Goal: Communication & Community: Answer question/provide support

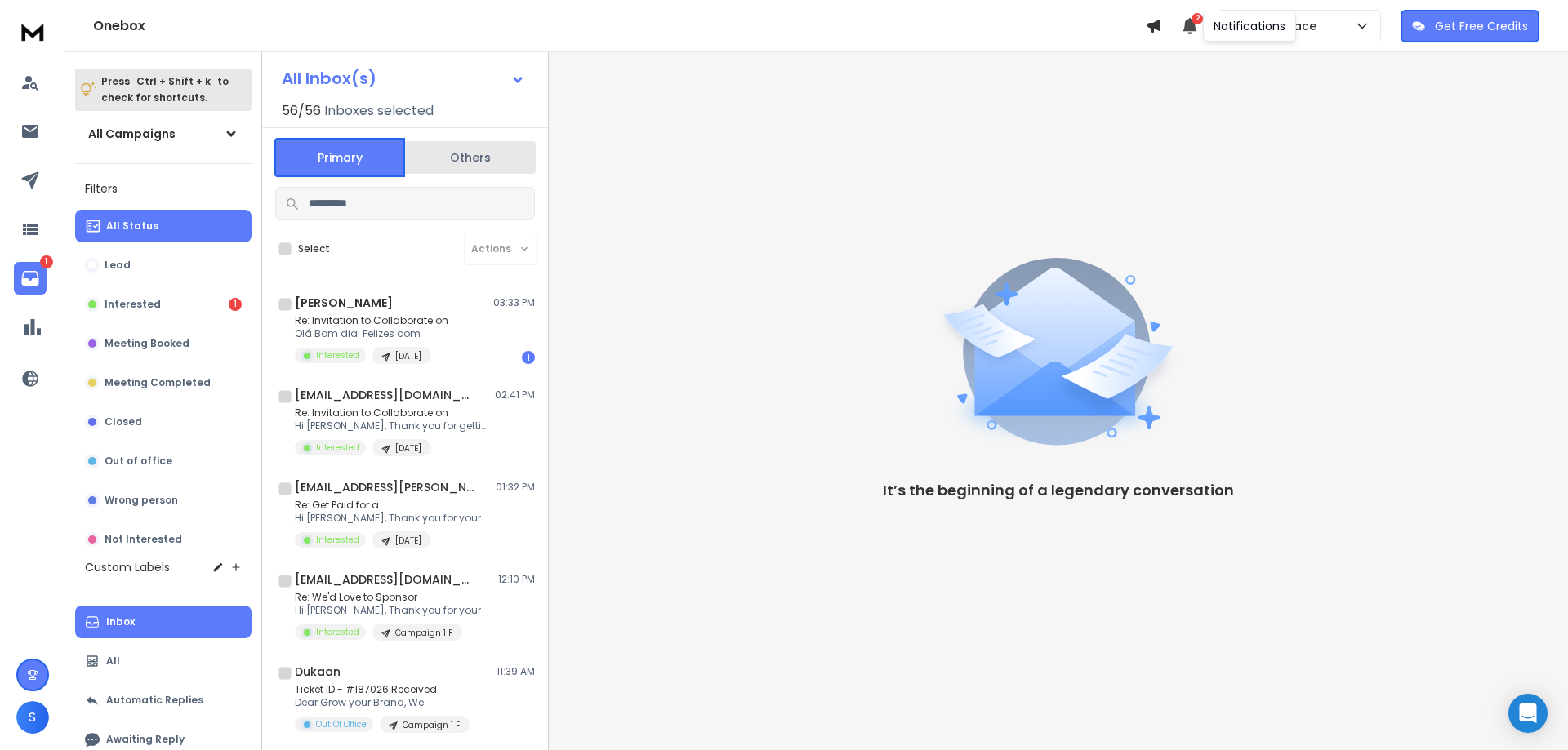
click at [1192, 28] on icon at bounding box center [1189, 24] width 14 height 16
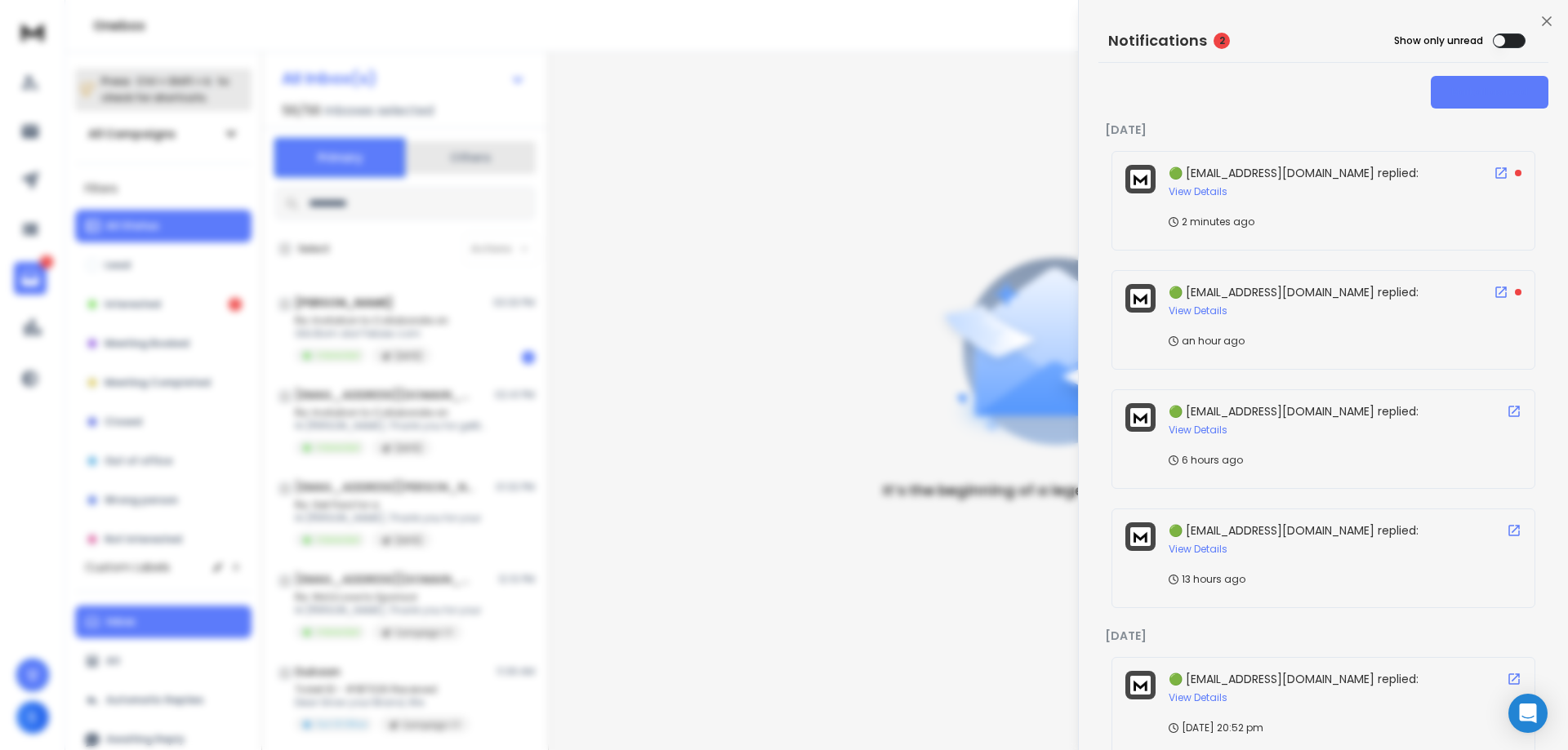
click at [1502, 86] on span "Mark all as read" at bounding box center [1489, 92] width 76 height 13
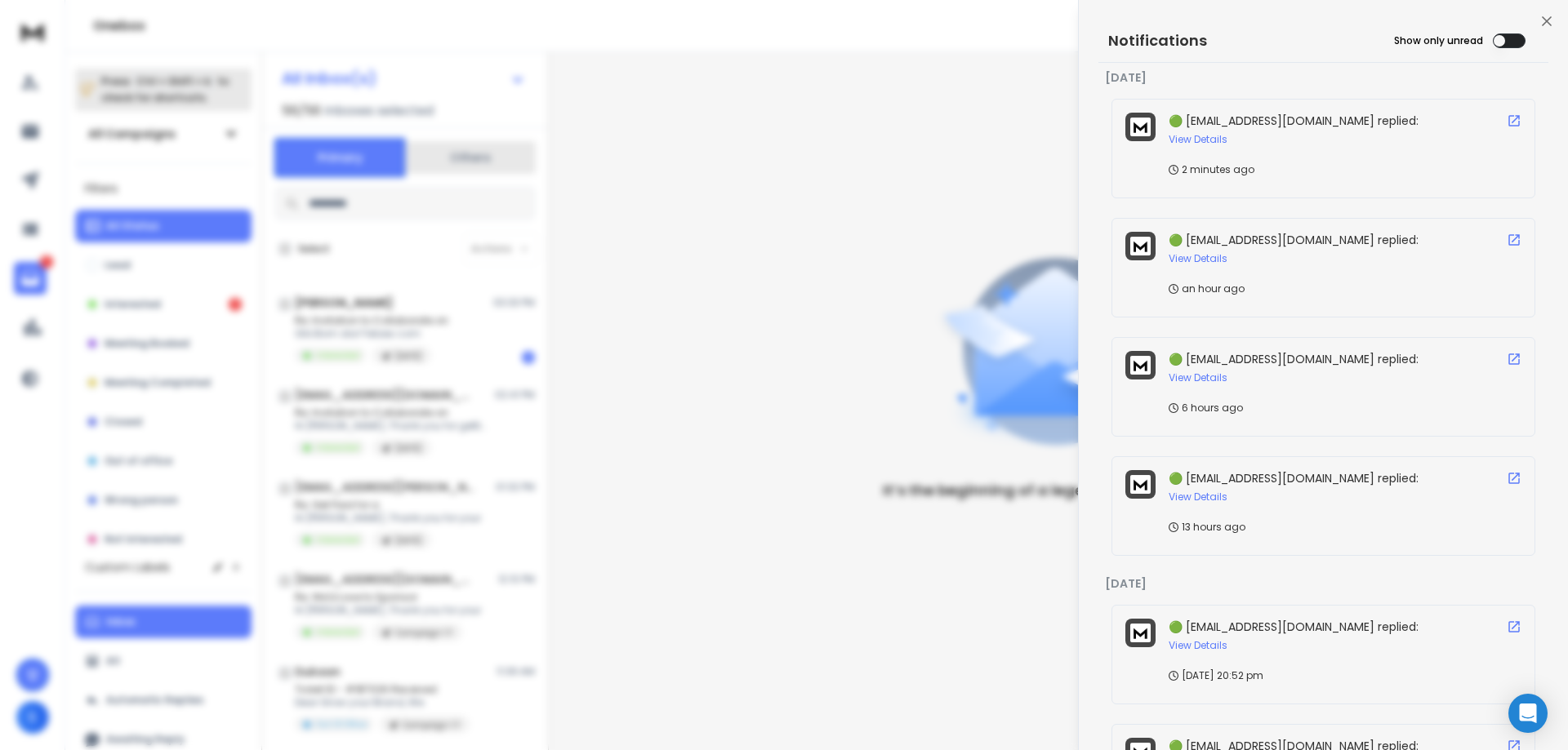
drag, startPoint x: 866, startPoint y: 172, endPoint x: 550, endPoint y: 331, distance: 353.7
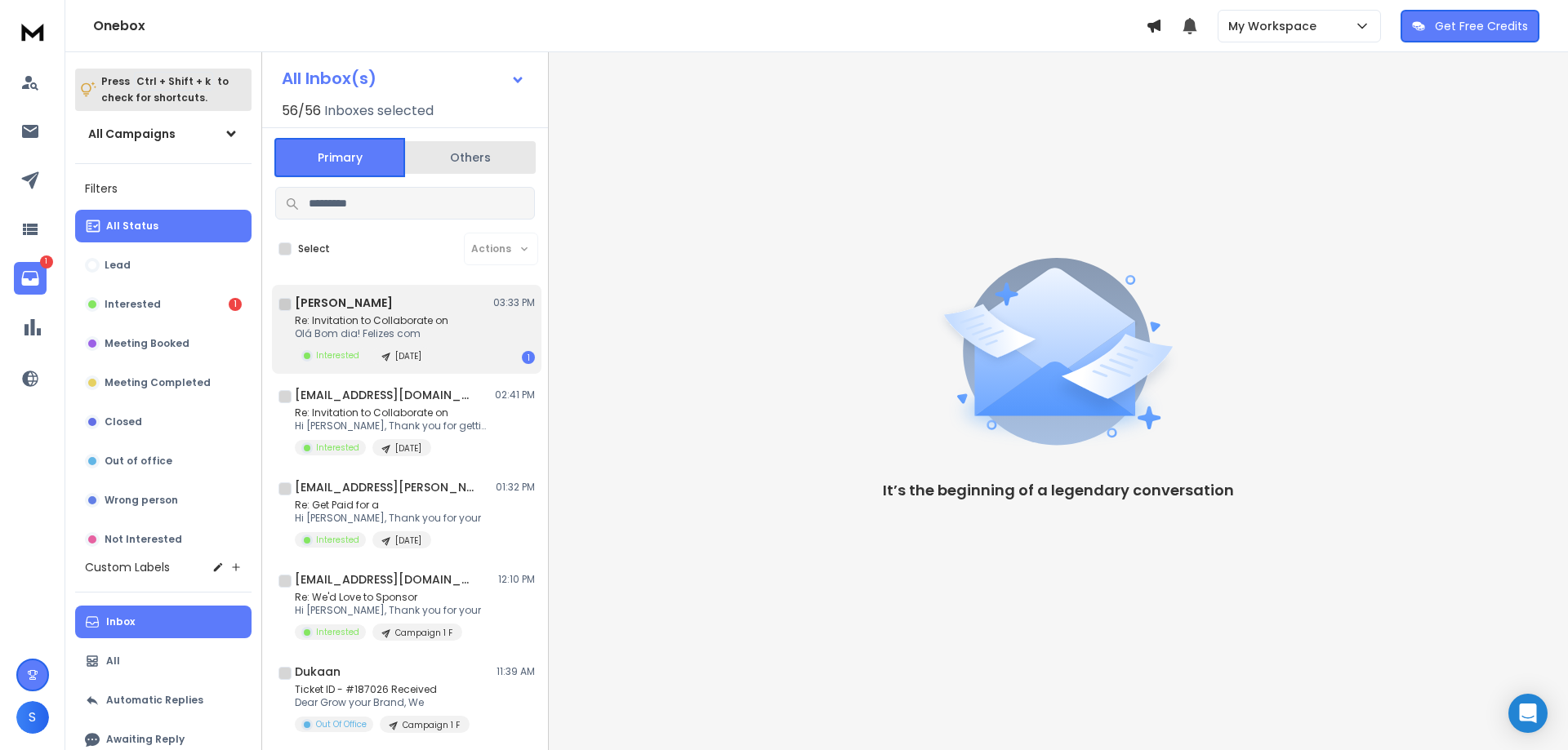
click at [427, 337] on p "Olá Bom dia! Felizes com" at bounding box center [371, 334] width 154 height 13
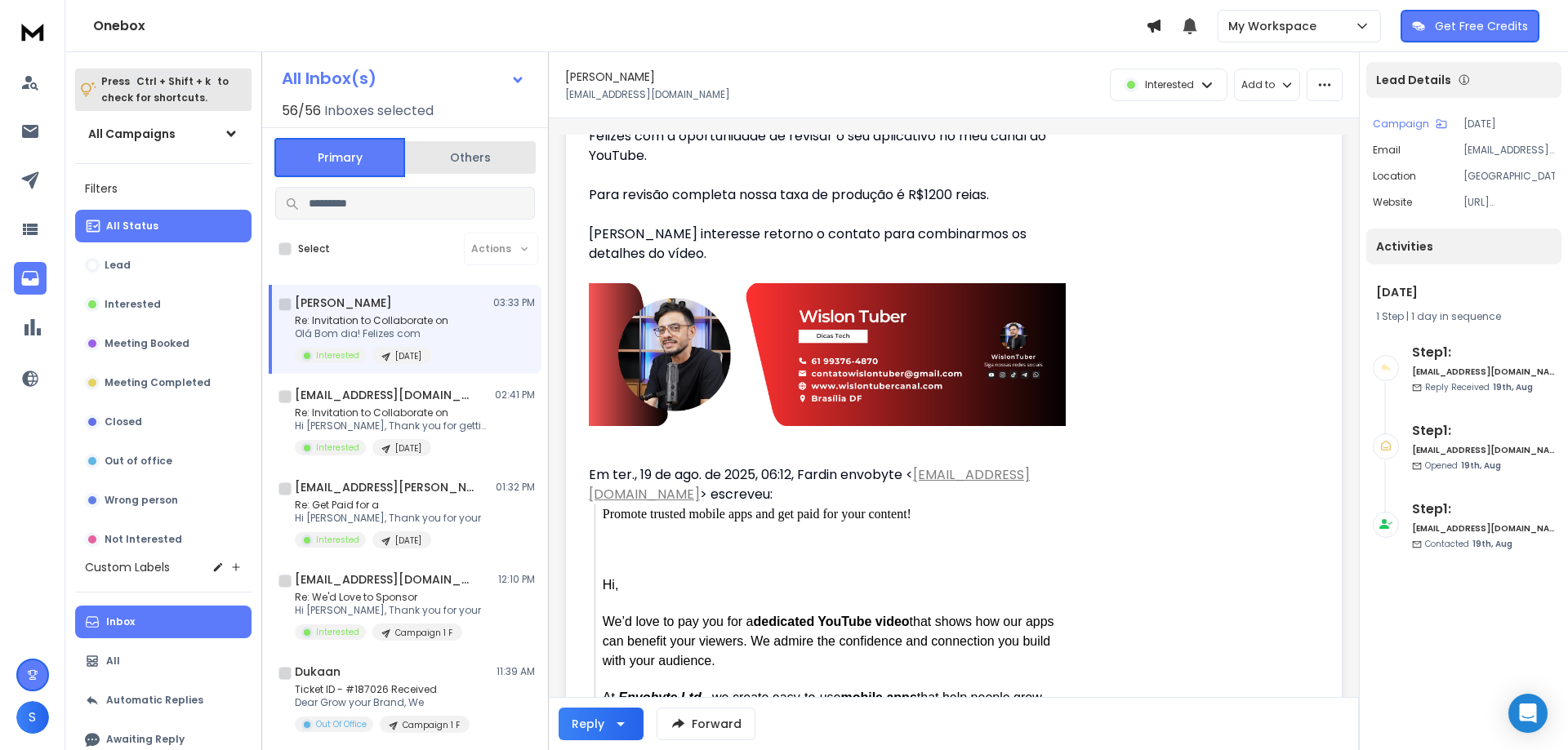
scroll to position [81, 0]
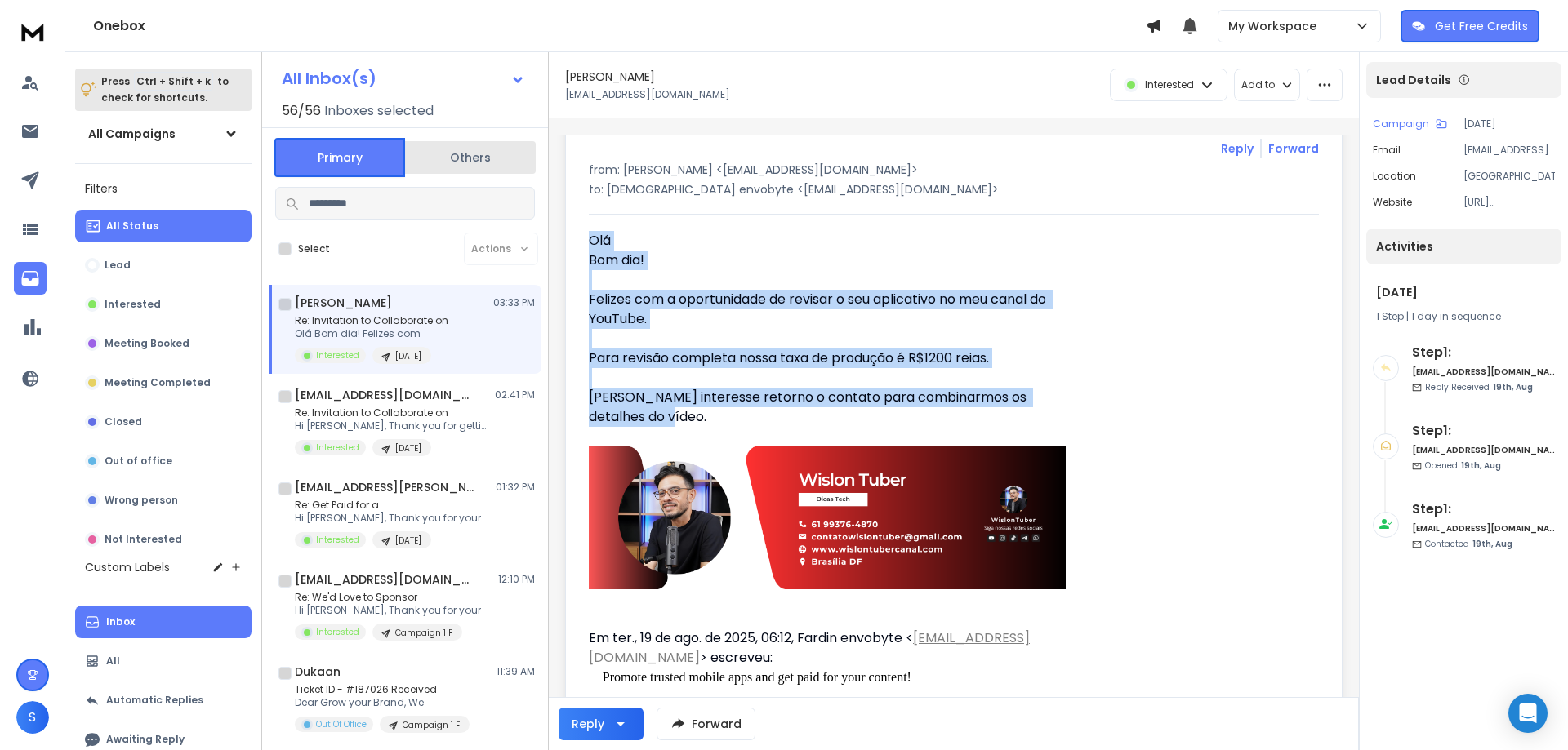
drag, startPoint x: 563, startPoint y: 224, endPoint x: 1177, endPoint y: 418, distance: 643.9
click at [1177, 418] on div "Today Re: Invitation to Collaborate on Paid YouTube Content 19 August 2025 : 03…" at bounding box center [954, 674] width 810 height 1241
copy div "Olá Bom dia! Felizes com a oportunidade de revisar o seu aplicativo no meu cana…"
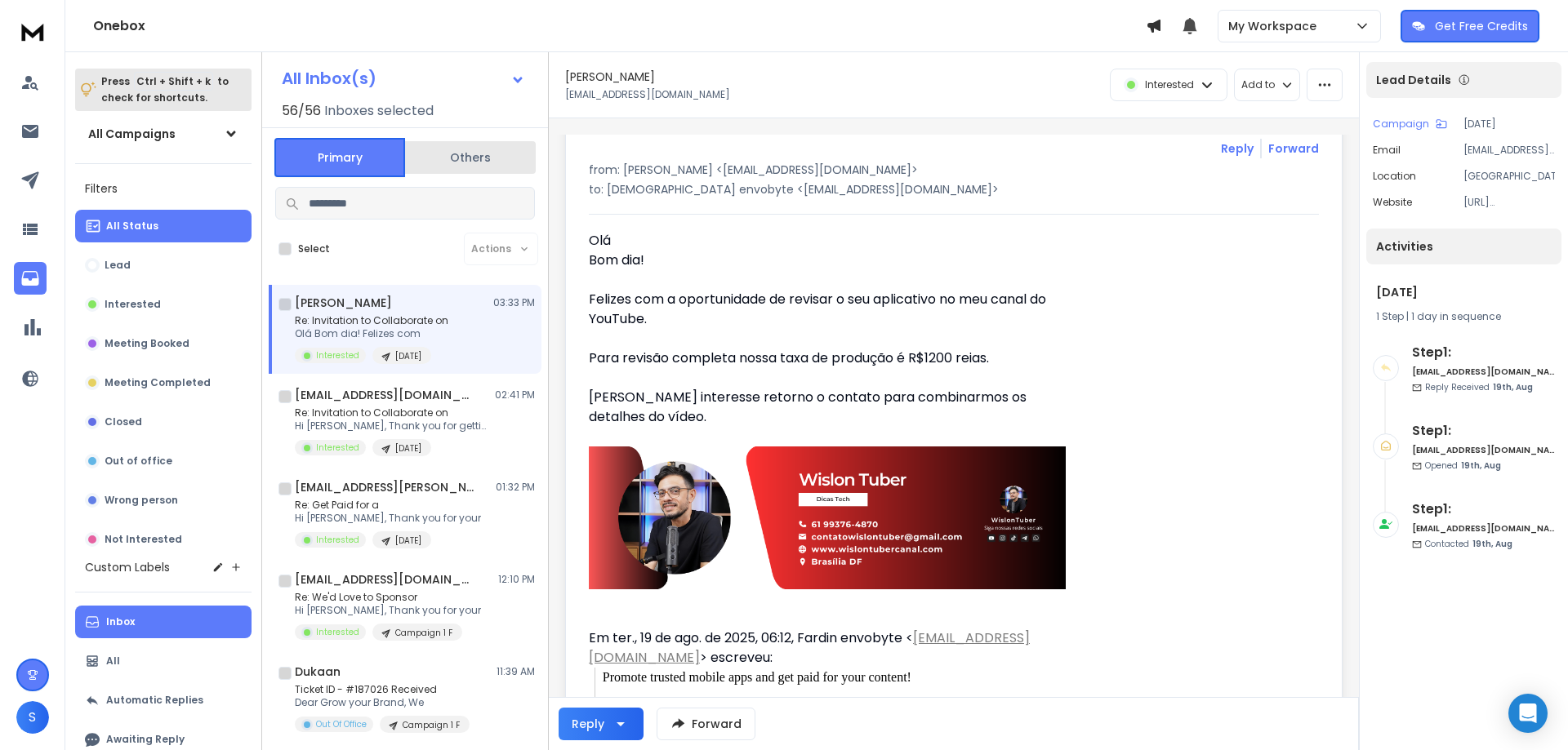
click at [1469, 197] on p "https://www.youtube.com/@tecnodia/videos" at bounding box center [1508, 202] width 92 height 13
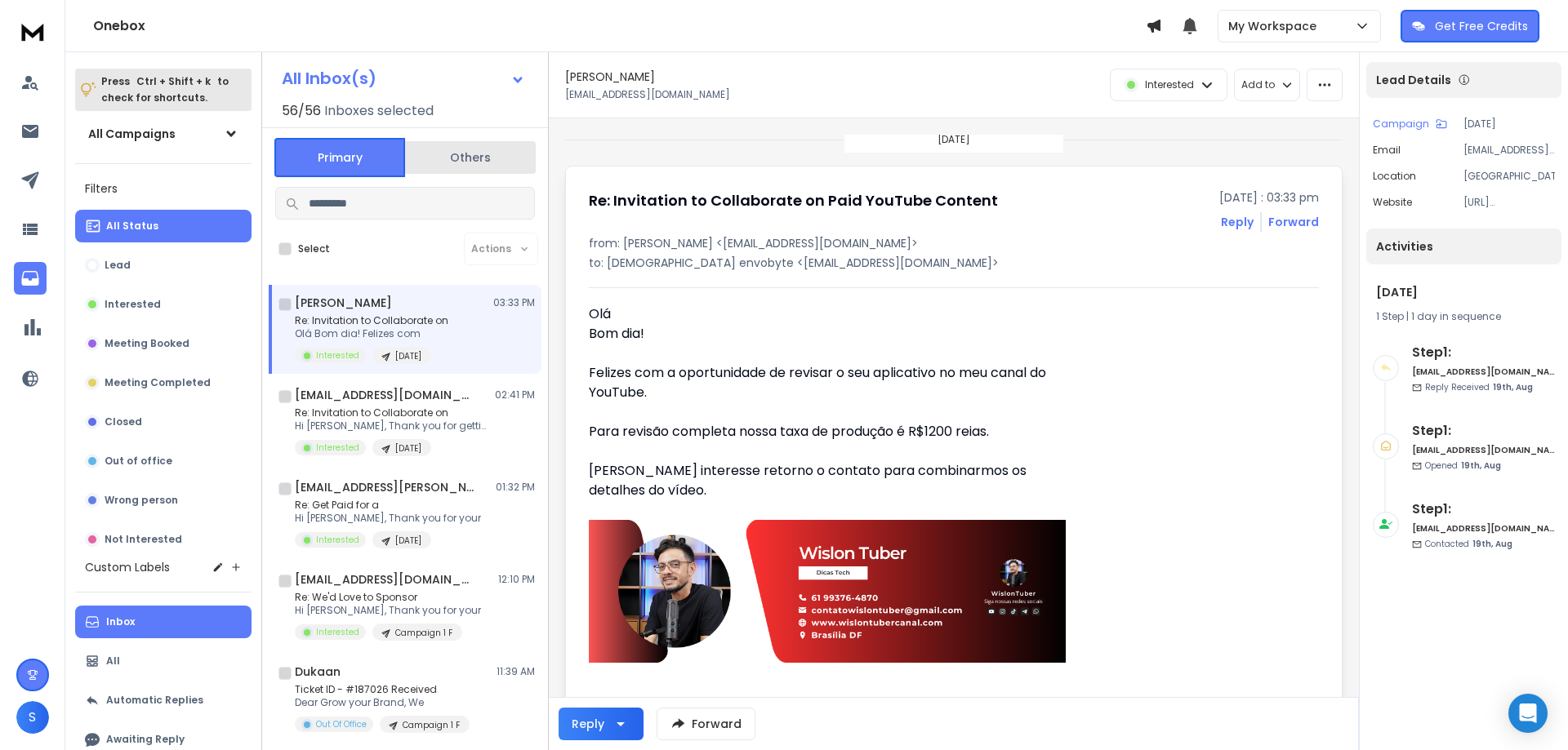
scroll to position [0, 0]
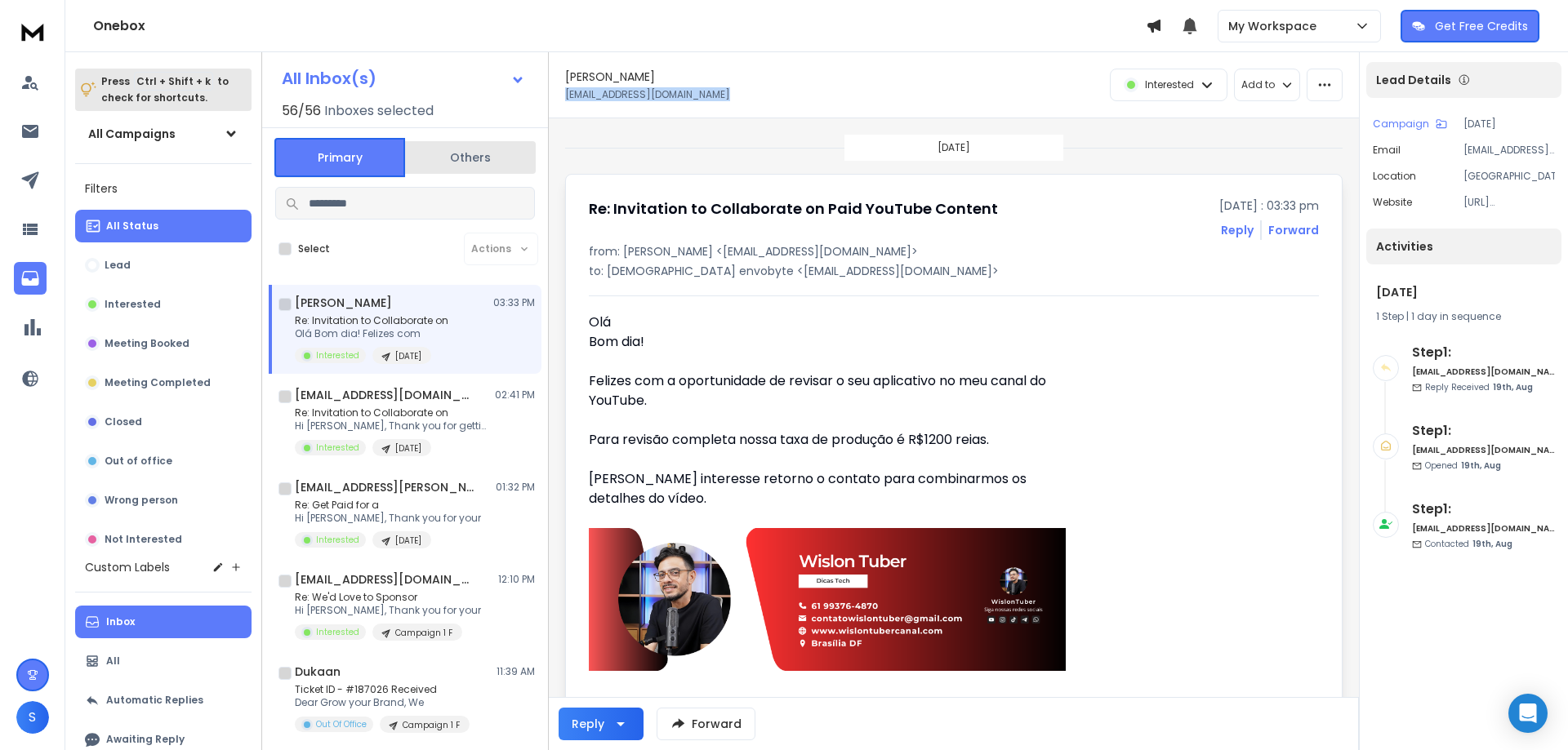
drag, startPoint x: 558, startPoint y: 90, endPoint x: 733, endPoint y: 97, distance: 175.1
click at [733, 97] on div "Wislon Tuber Wislon Tuber contatowislontuber@gmail.com Interested Add to Intere…" at bounding box center [954, 85] width 810 height 66
drag, startPoint x: 665, startPoint y: 97, endPoint x: 715, endPoint y: 105, distance: 50.6
click at [715, 105] on div "Wislon Tuber Wislon Tuber contatowislontuber@gmail.com Interested Add to Intere…" at bounding box center [954, 85] width 810 height 66
drag, startPoint x: 566, startPoint y: 92, endPoint x: 787, endPoint y: 83, distance: 221.2
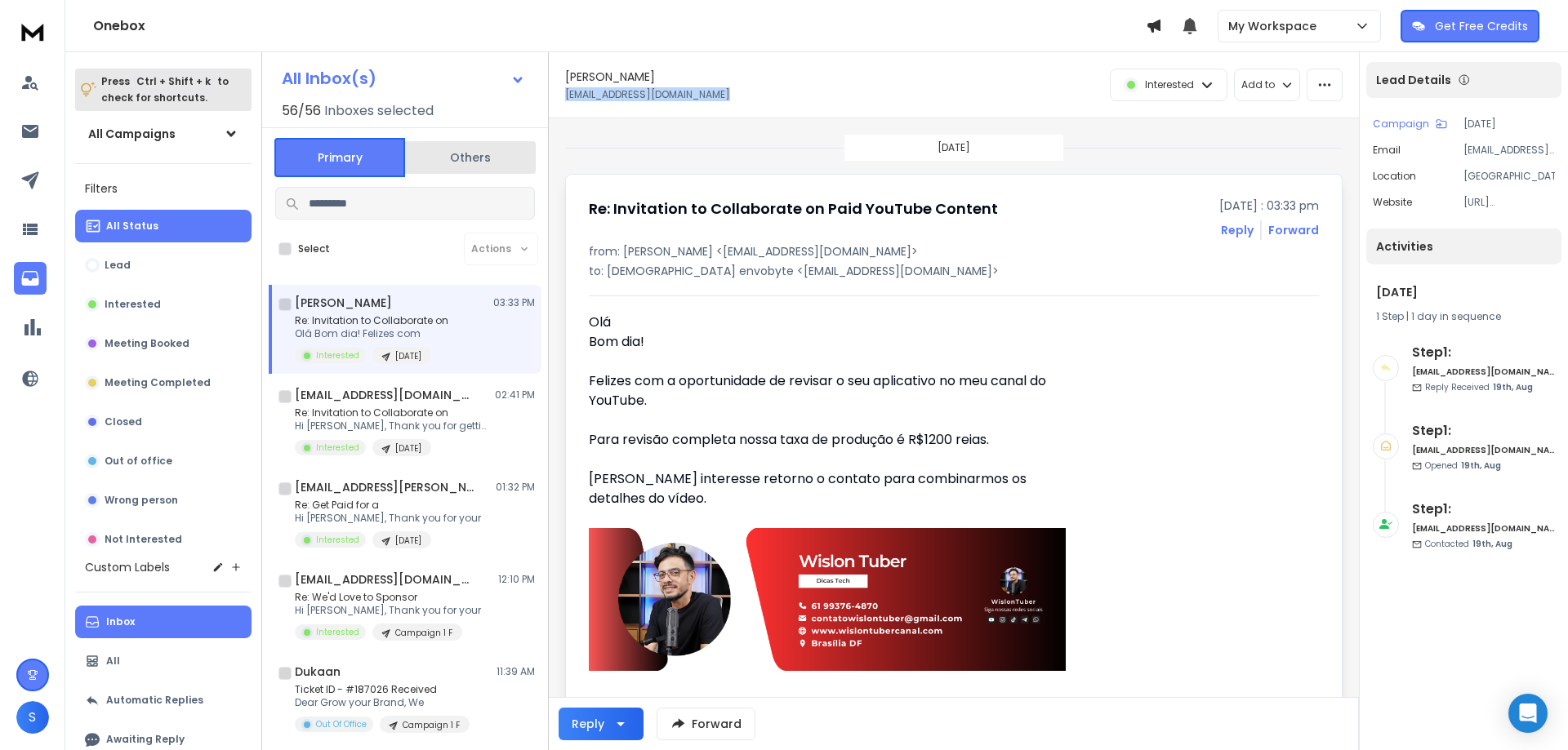
click at [787, 83] on div "Wislon Tuber Wislon Tuber contatowislontuber@gmail.com" at bounding box center [756, 85] width 384 height 33
copy p "[EMAIL_ADDRESS][DOMAIN_NAME]"
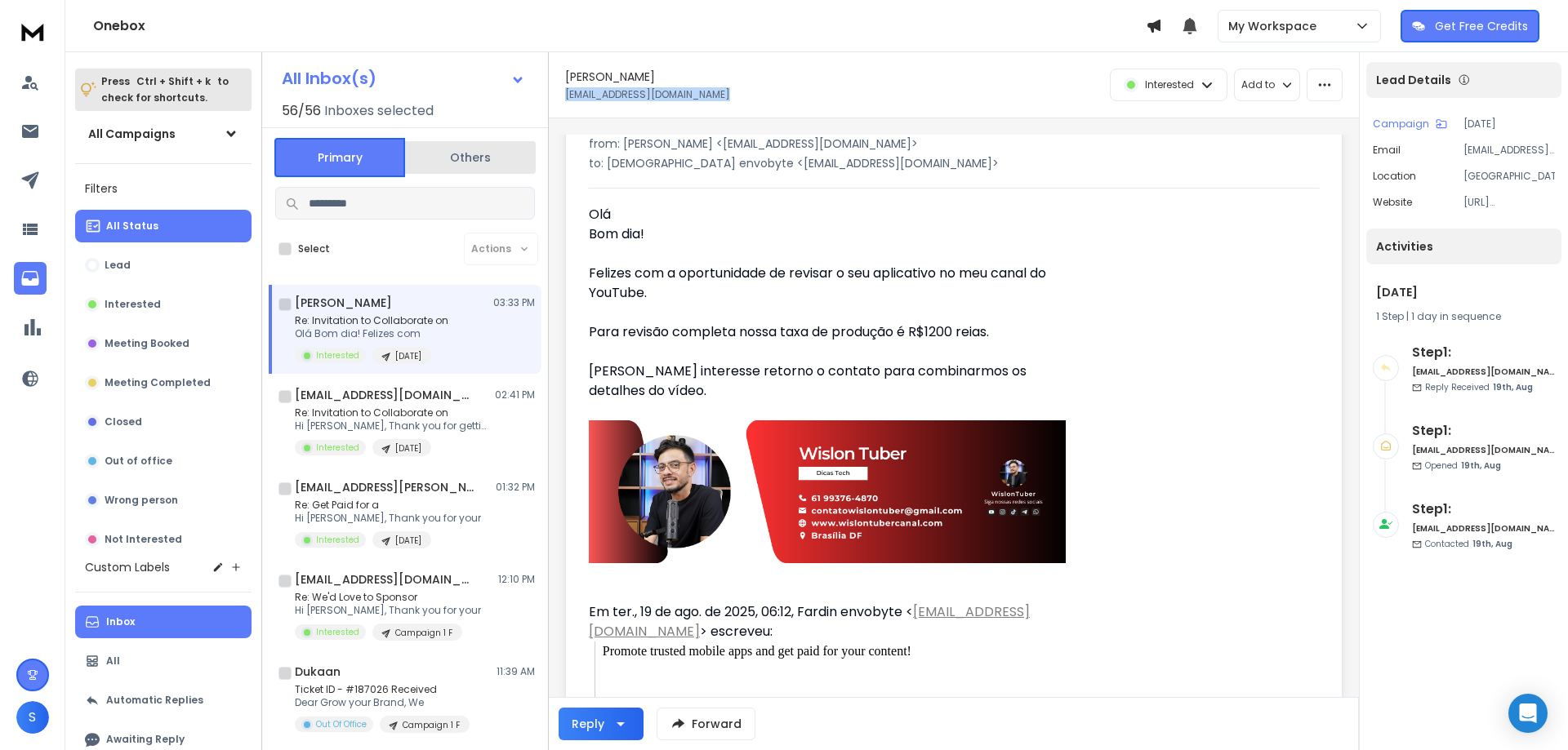
scroll to position [245, 0]
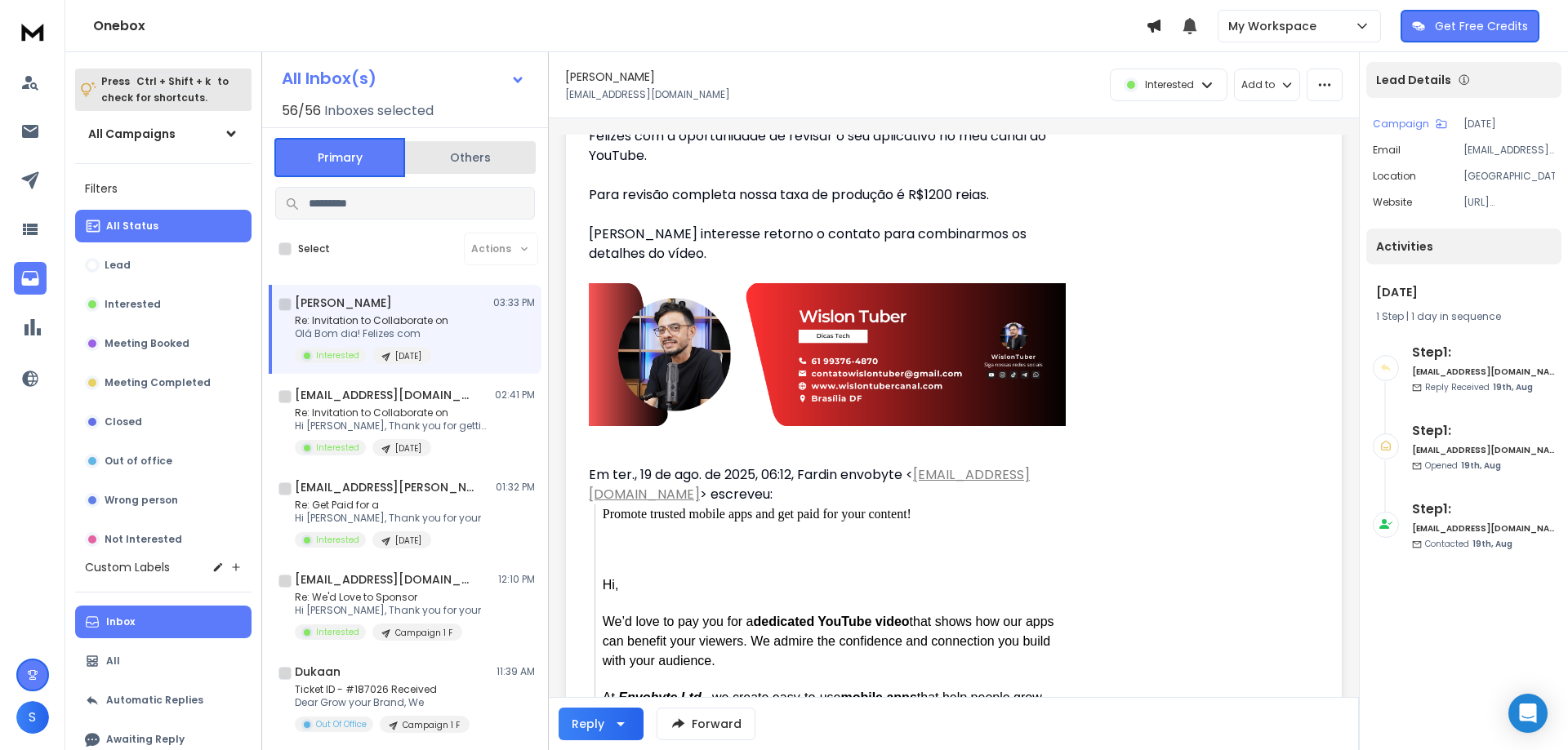
click at [1199, 412] on div "Re: Invitation to Collaborate on Paid YouTube Content 19 August 2025 : 03:33 pm…" at bounding box center [954, 530] width 730 height 1155
click at [41, 181] on link at bounding box center [30, 180] width 33 height 33
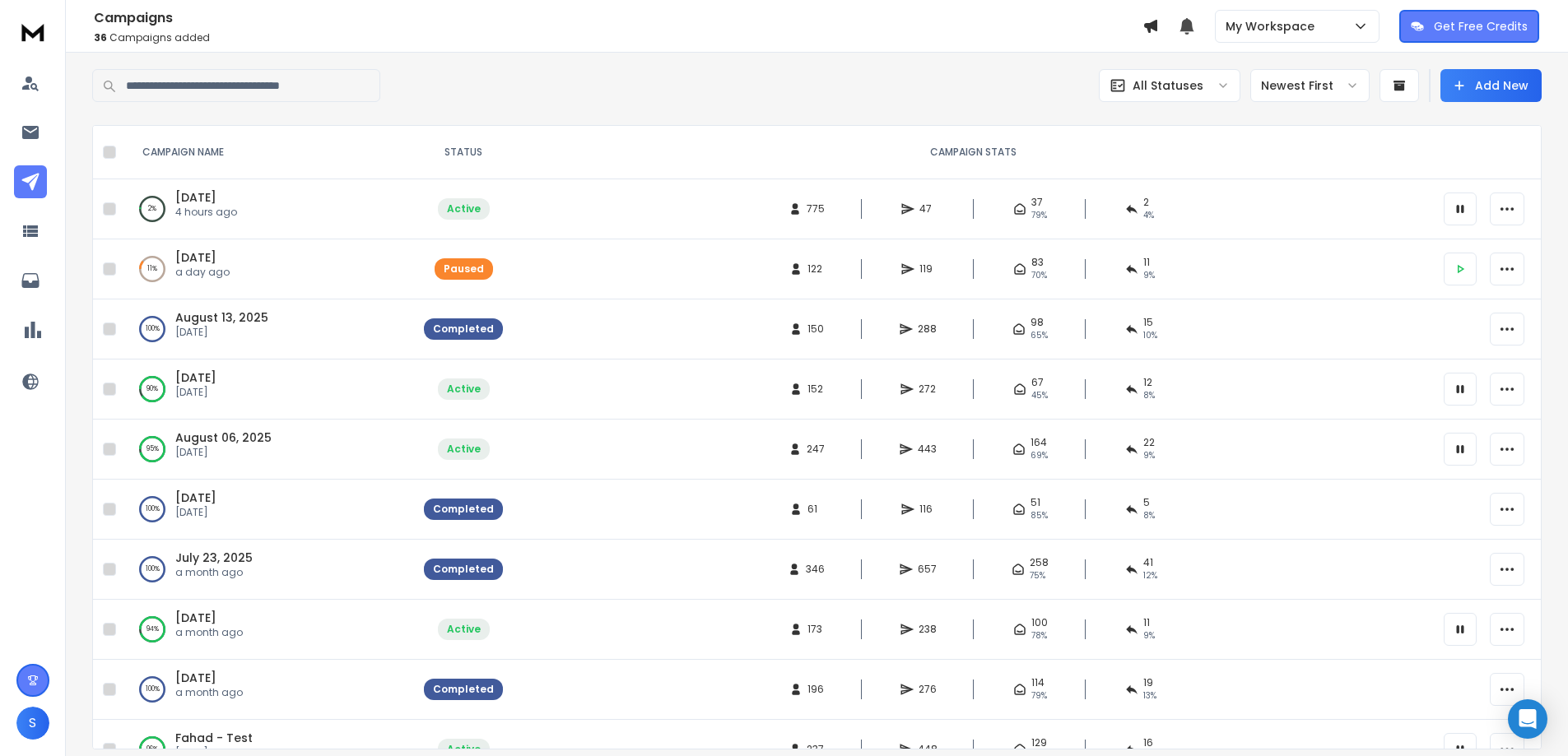
click at [609, 110] on div "Campaigns 36 Campaigns Added All Statuses Newest First Add New CAMPAIGN NAME ST…" at bounding box center [817, 410] width 1449 height 681
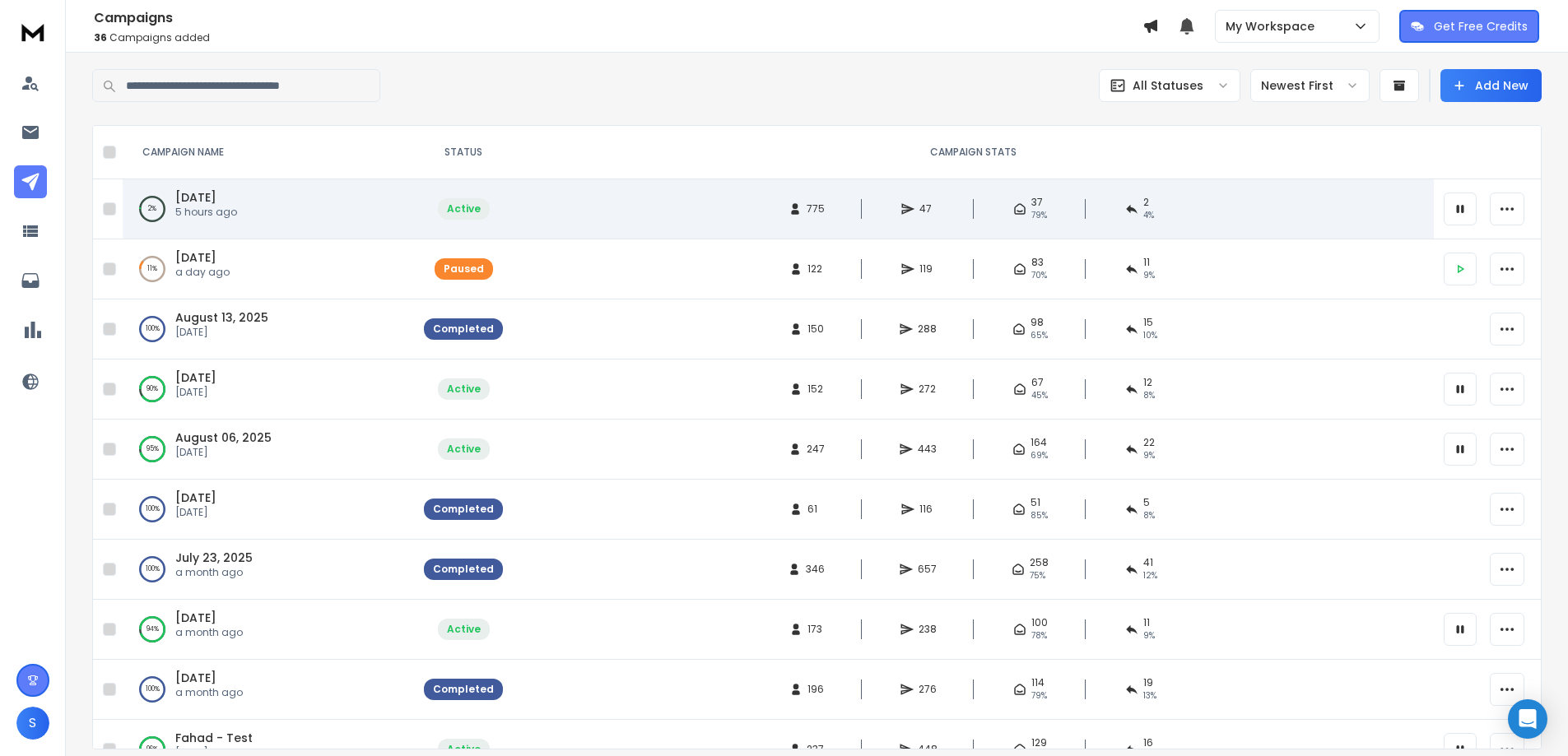
click at [237, 209] on p "5 hours ago" at bounding box center [206, 212] width 62 height 14
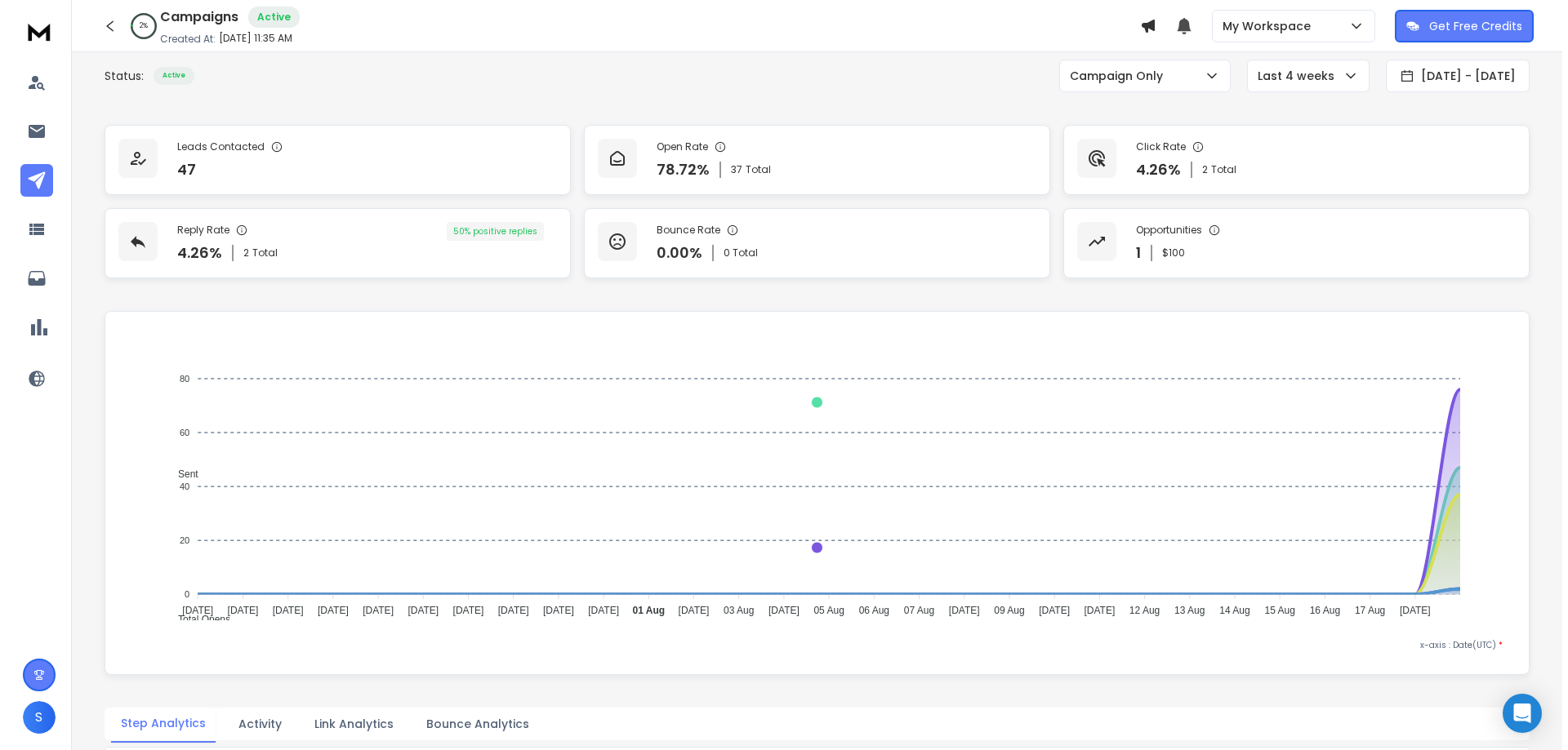
scroll to position [270, 0]
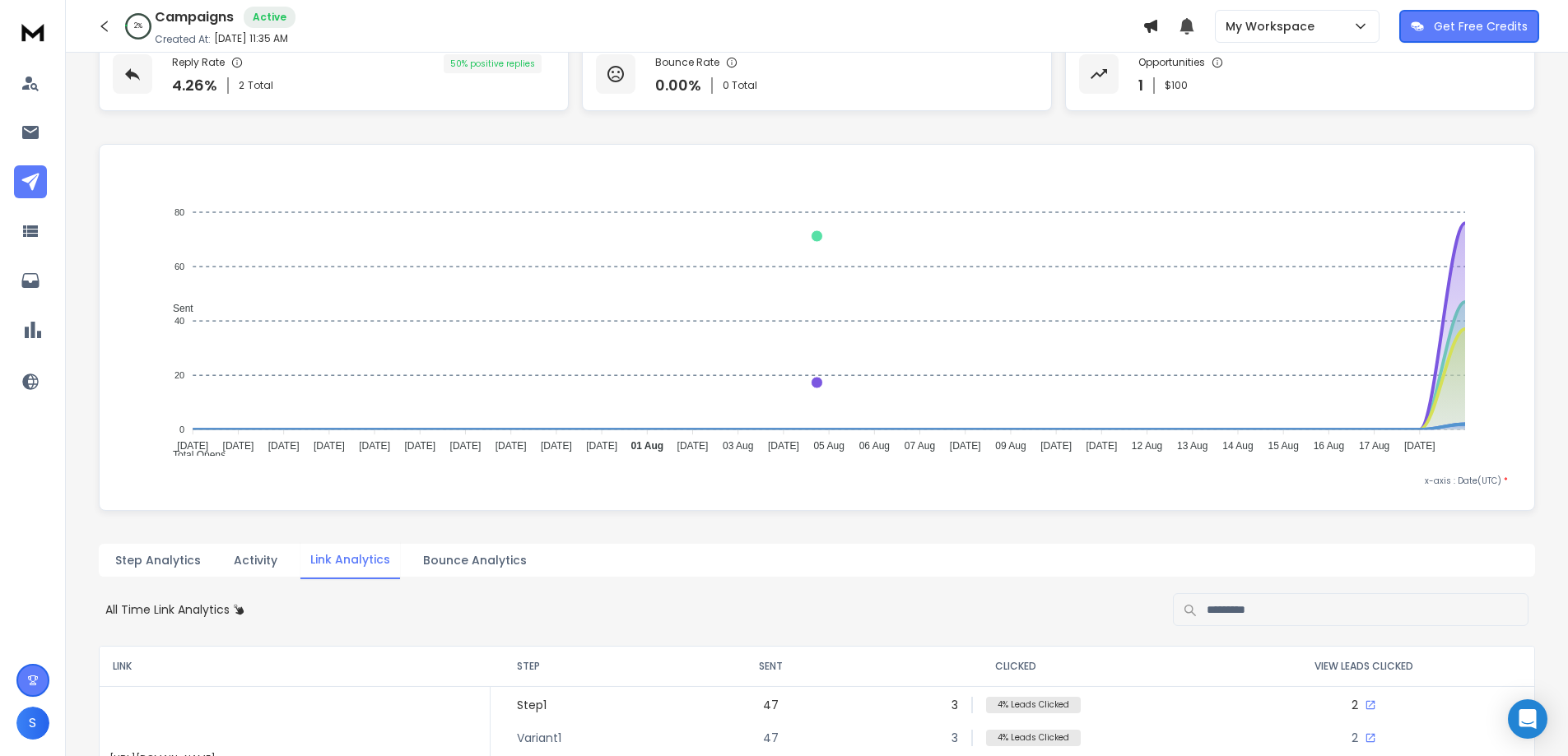
click at [333, 557] on button "Link Analytics" at bounding box center [351, 560] width 100 height 38
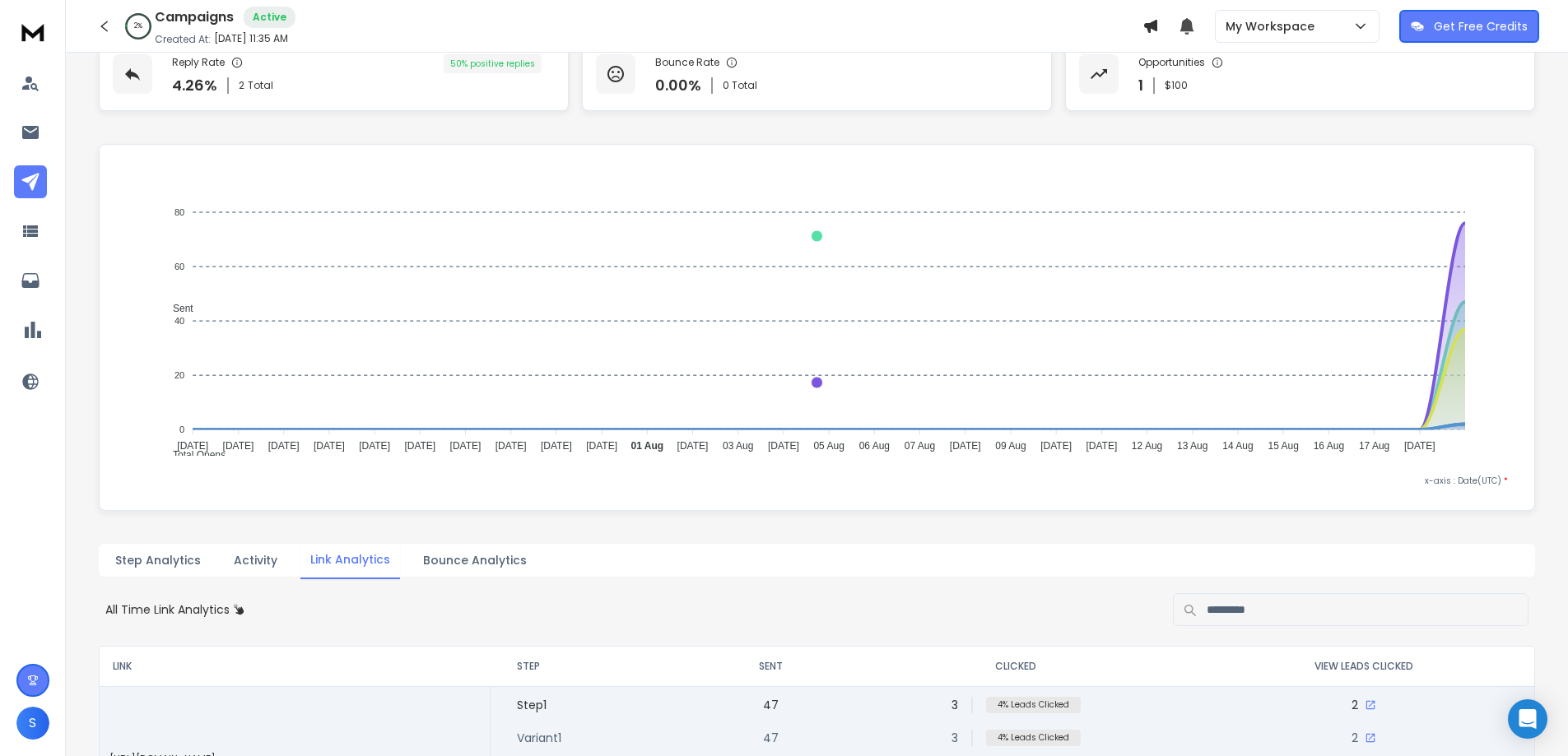
click at [1376, 707] on icon at bounding box center [1371, 704] width 9 height 9
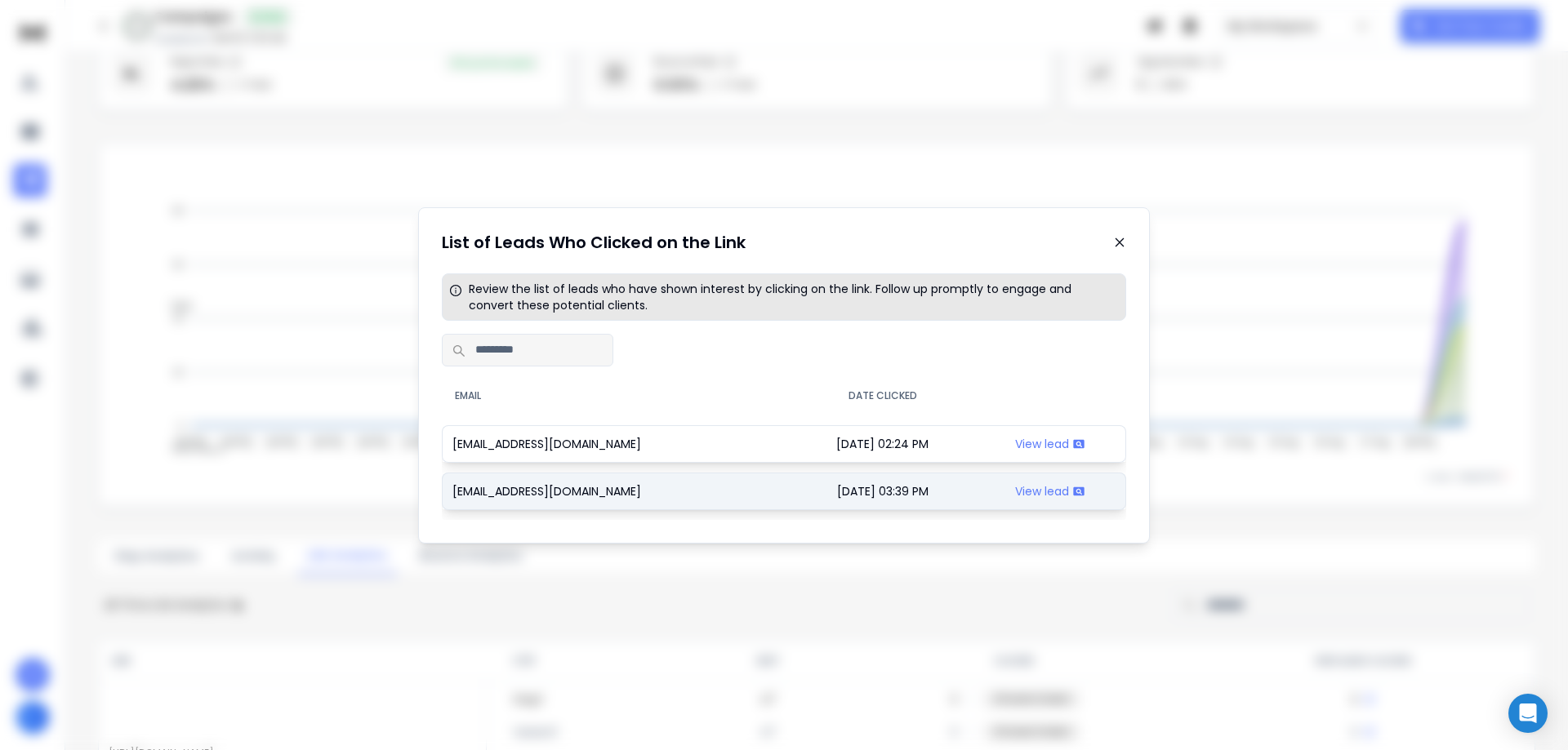
click at [1046, 489] on div "View lead" at bounding box center [1050, 490] width 130 height 16
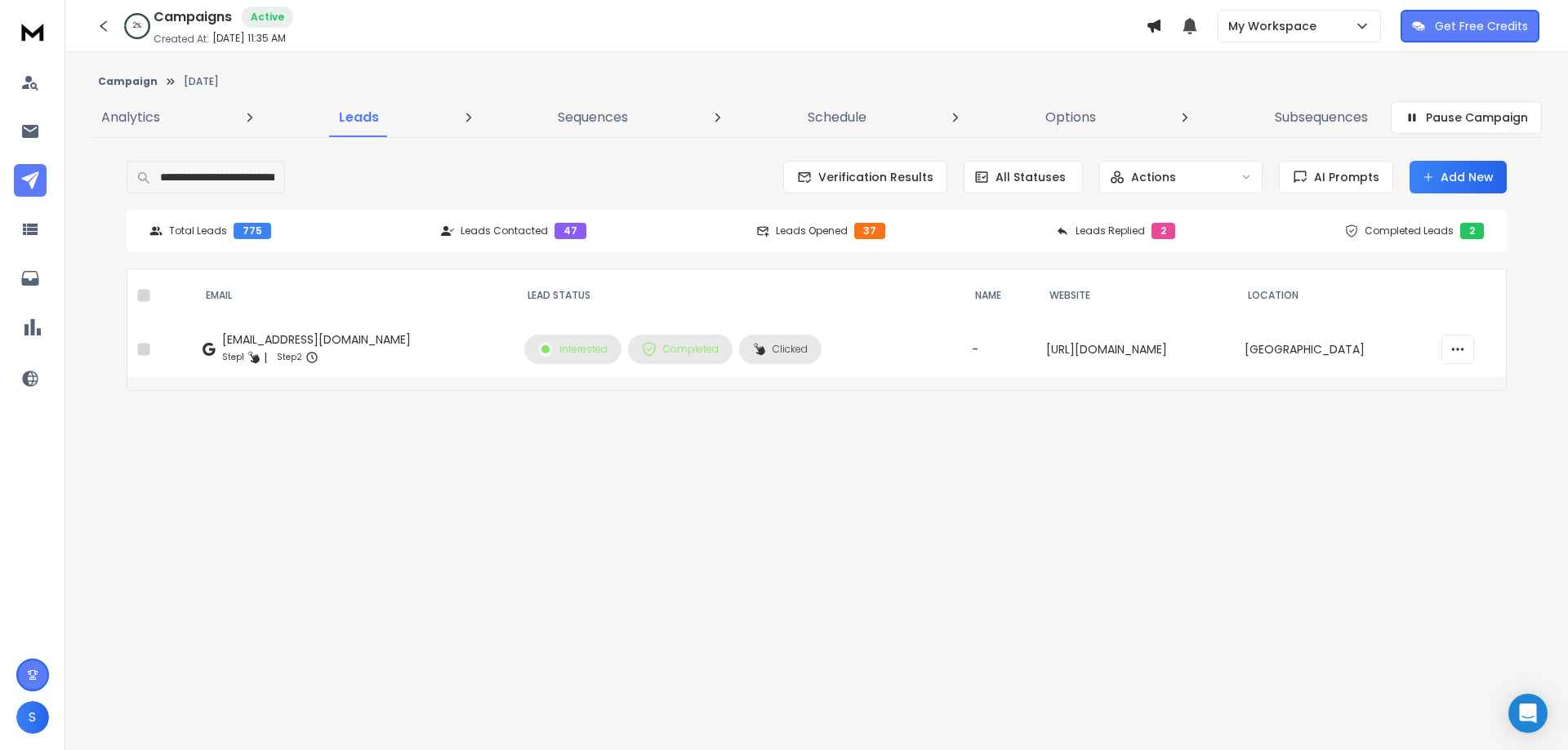
click at [656, 352] on icon at bounding box center [649, 349] width 14 height 14
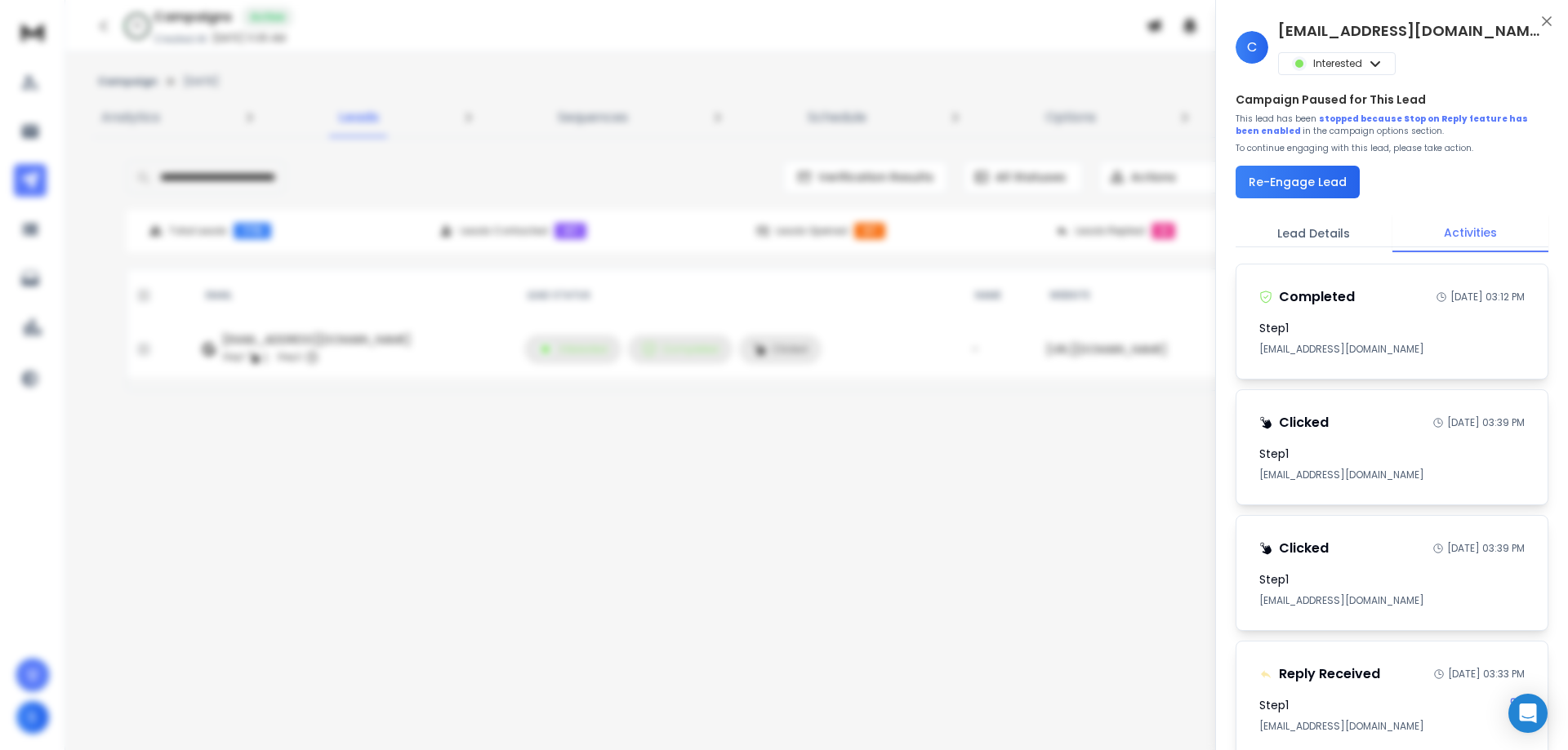
click at [1456, 233] on button "Activities" at bounding box center [1471, 233] width 157 height 38
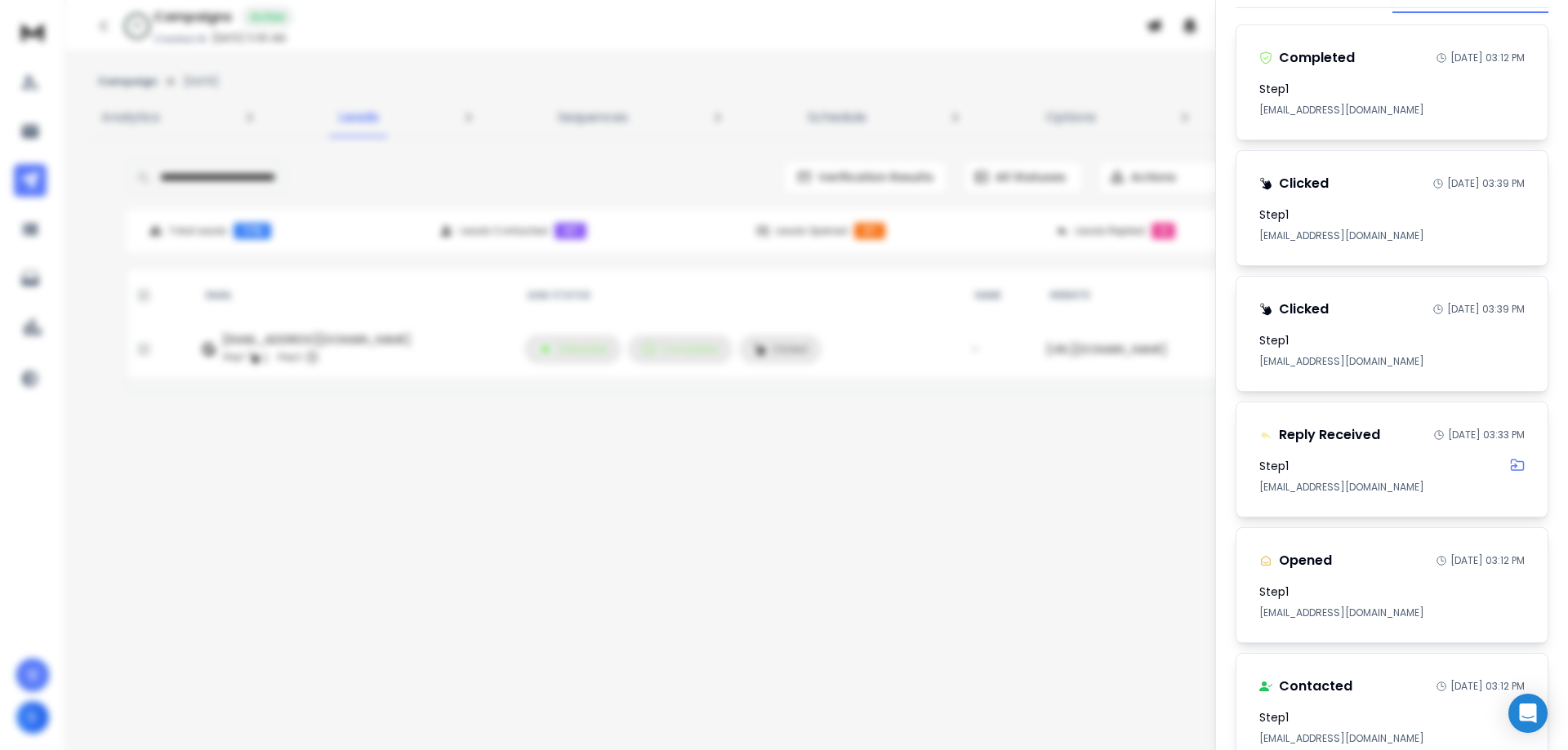
scroll to position [245, 0]
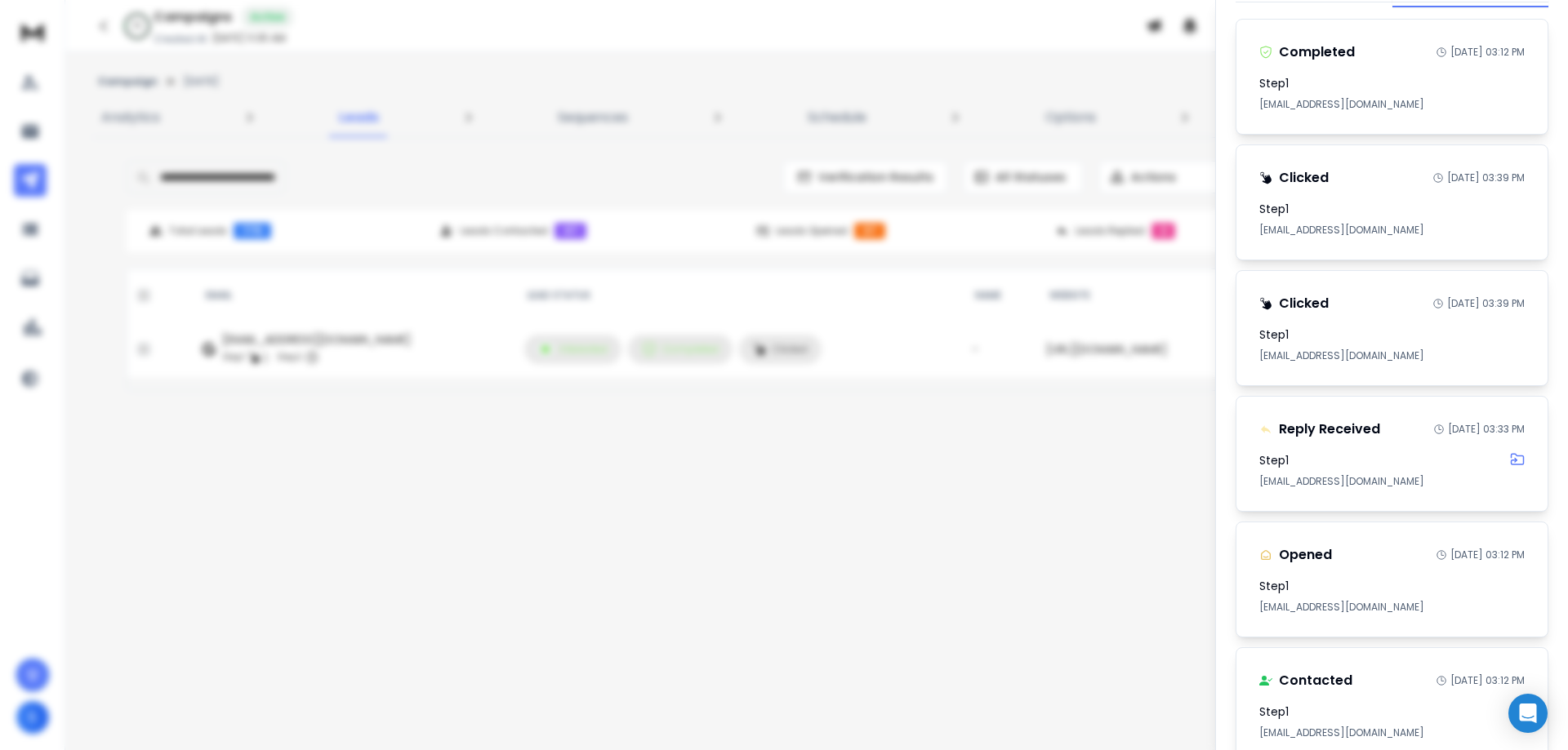
click at [1033, 344] on div at bounding box center [784, 375] width 1568 height 750
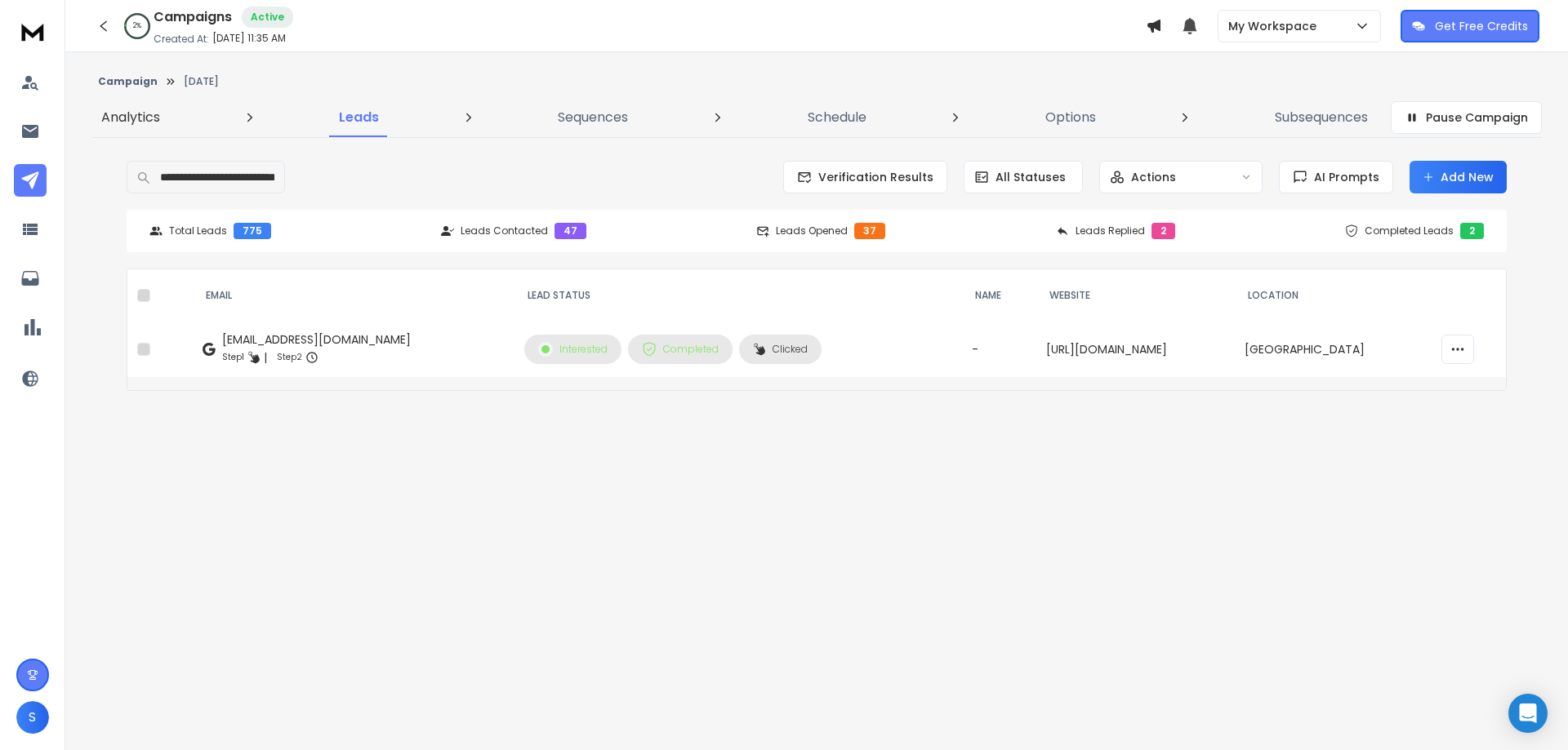
click at [169, 128] on link "Analytics" at bounding box center [130, 118] width 78 height 39
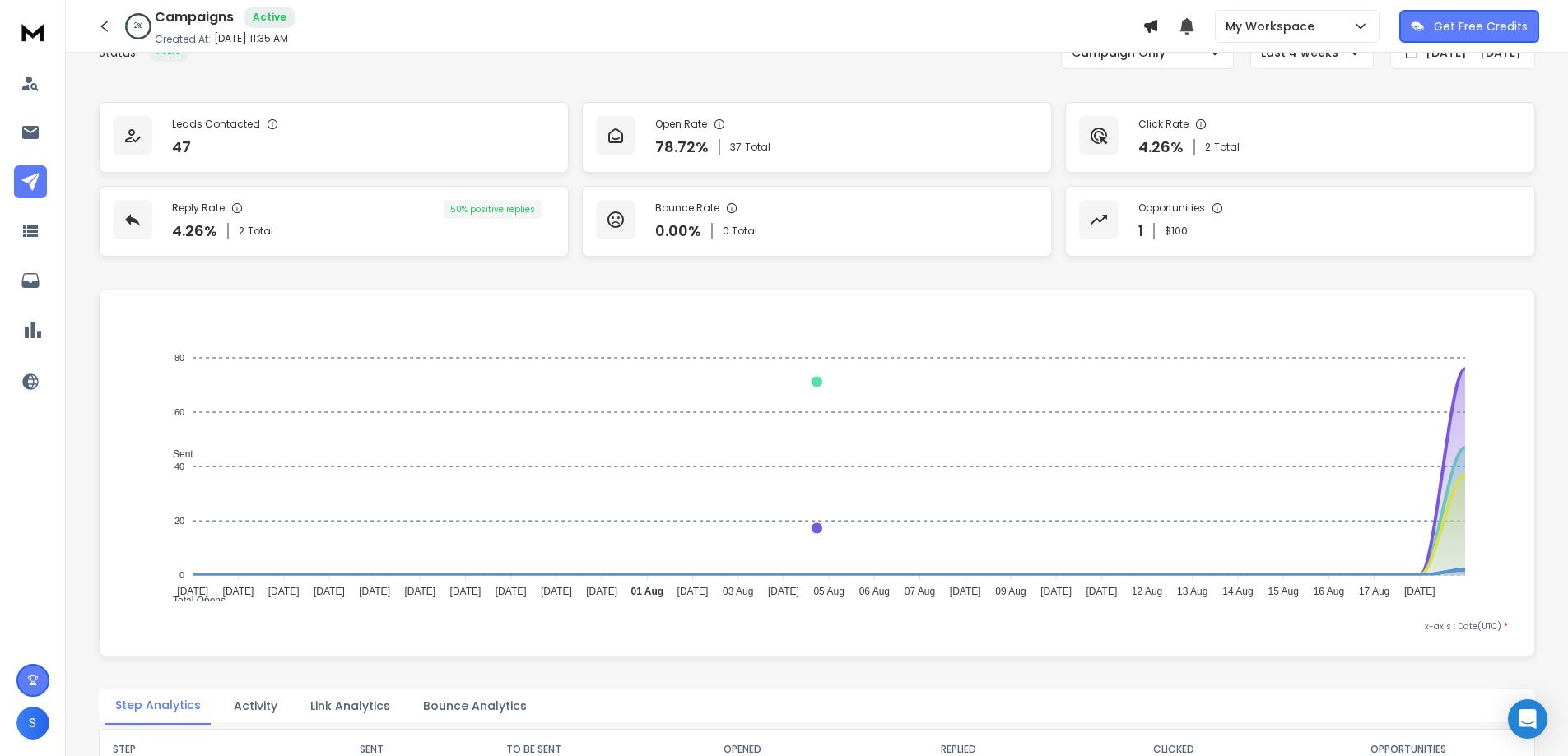
scroll to position [272, 0]
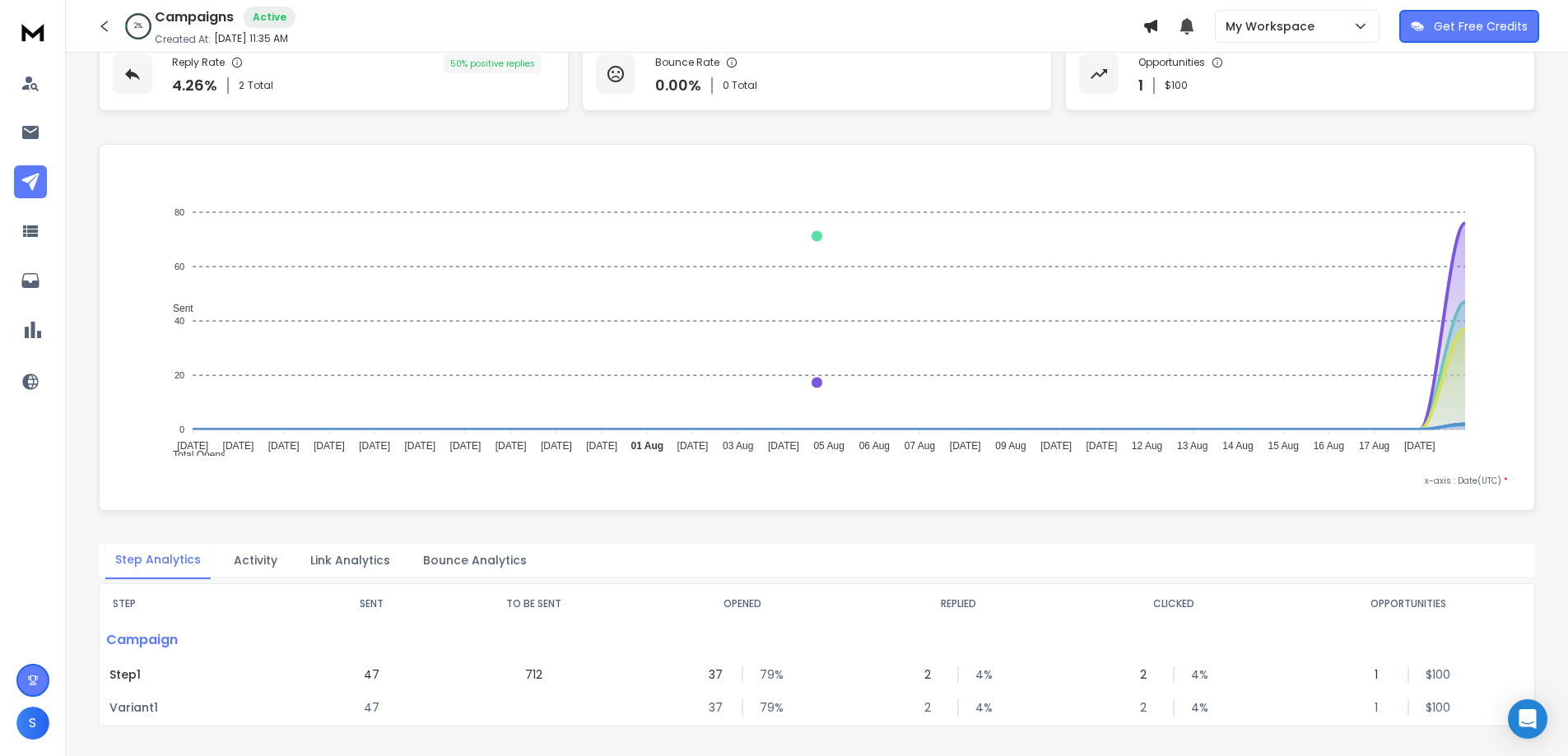
click at [331, 564] on button "Link Analytics" at bounding box center [351, 560] width 100 height 36
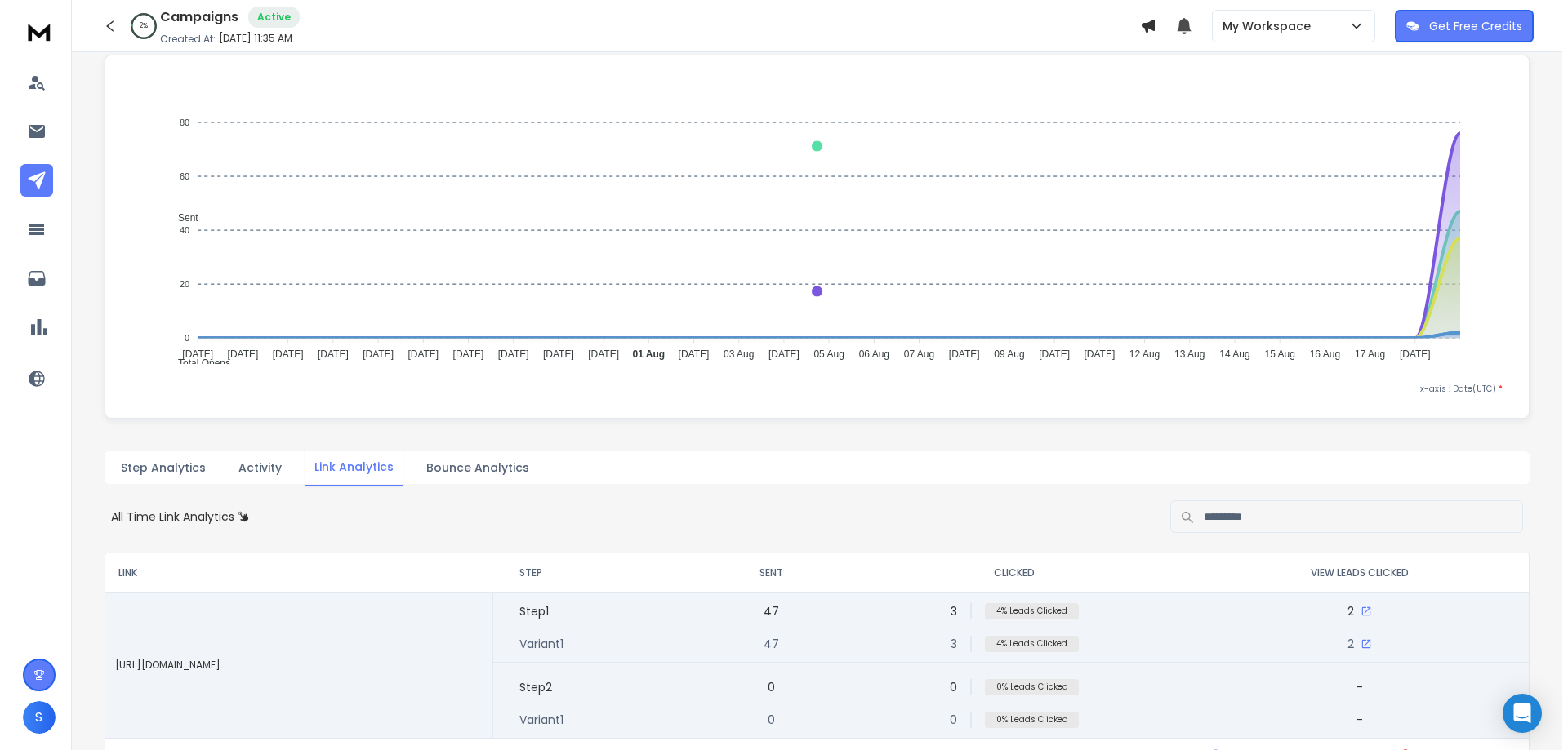
scroll to position [407, 0]
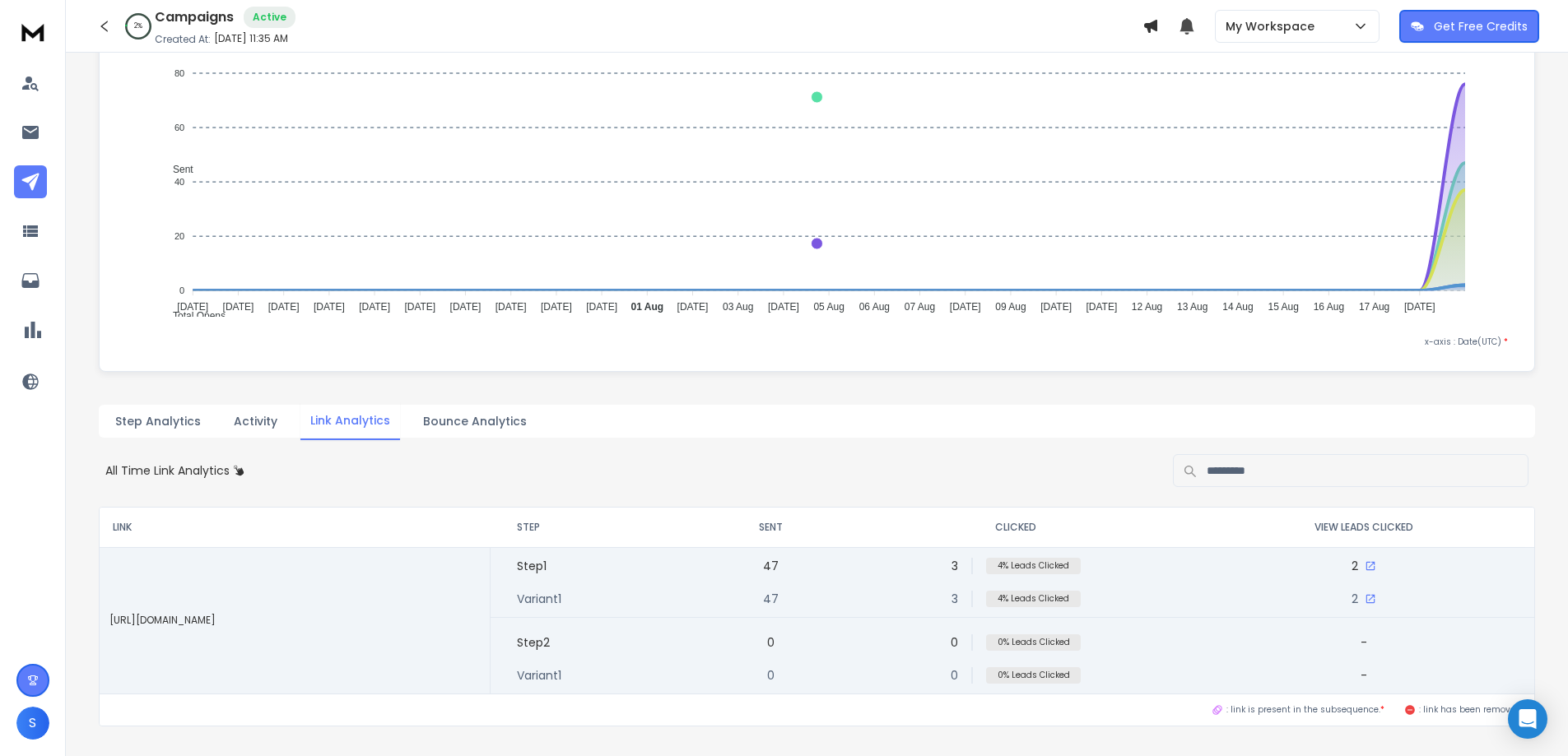
click at [1374, 560] on icon at bounding box center [1371, 566] width 12 height 12
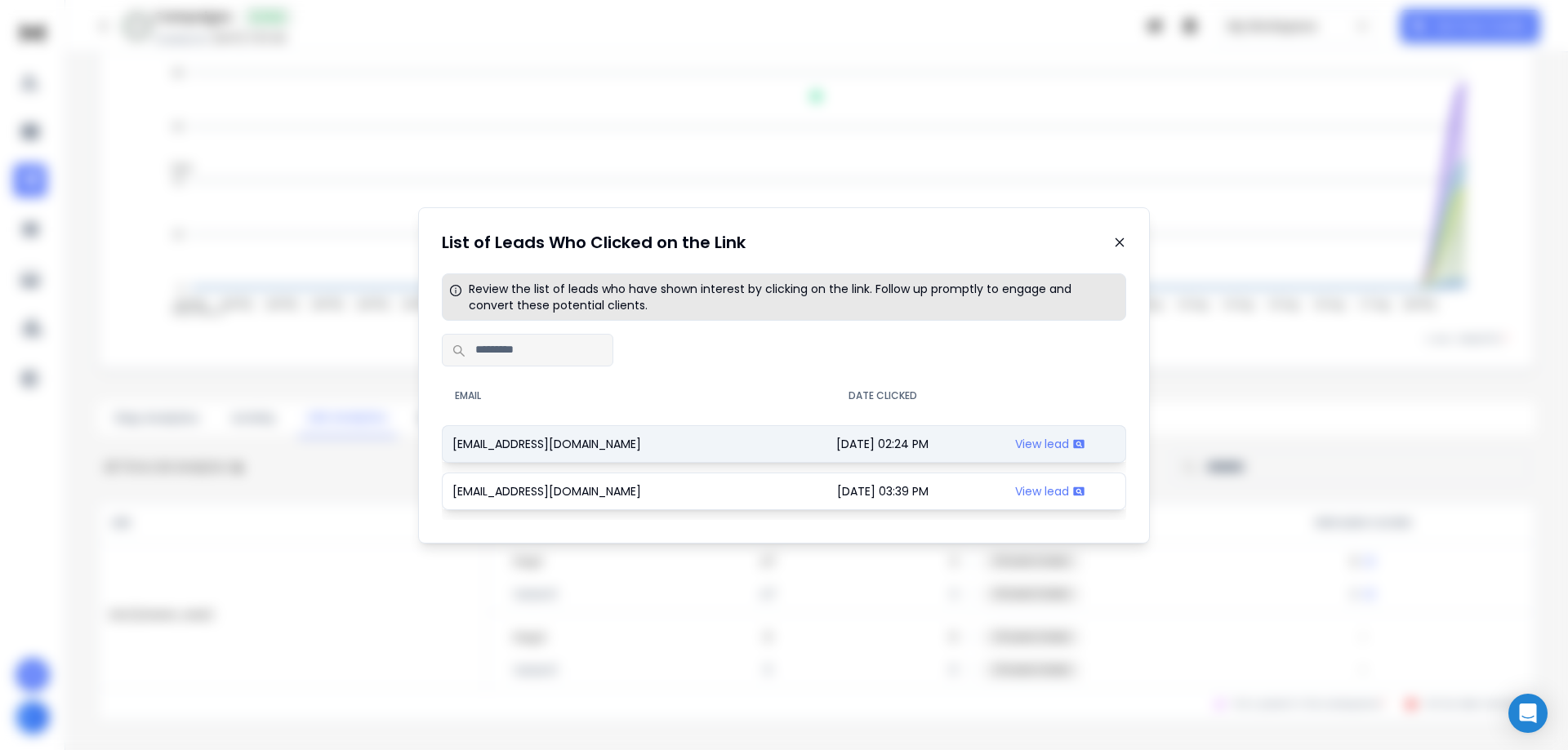
click at [1071, 446] on div "View lead" at bounding box center [1050, 443] width 130 height 16
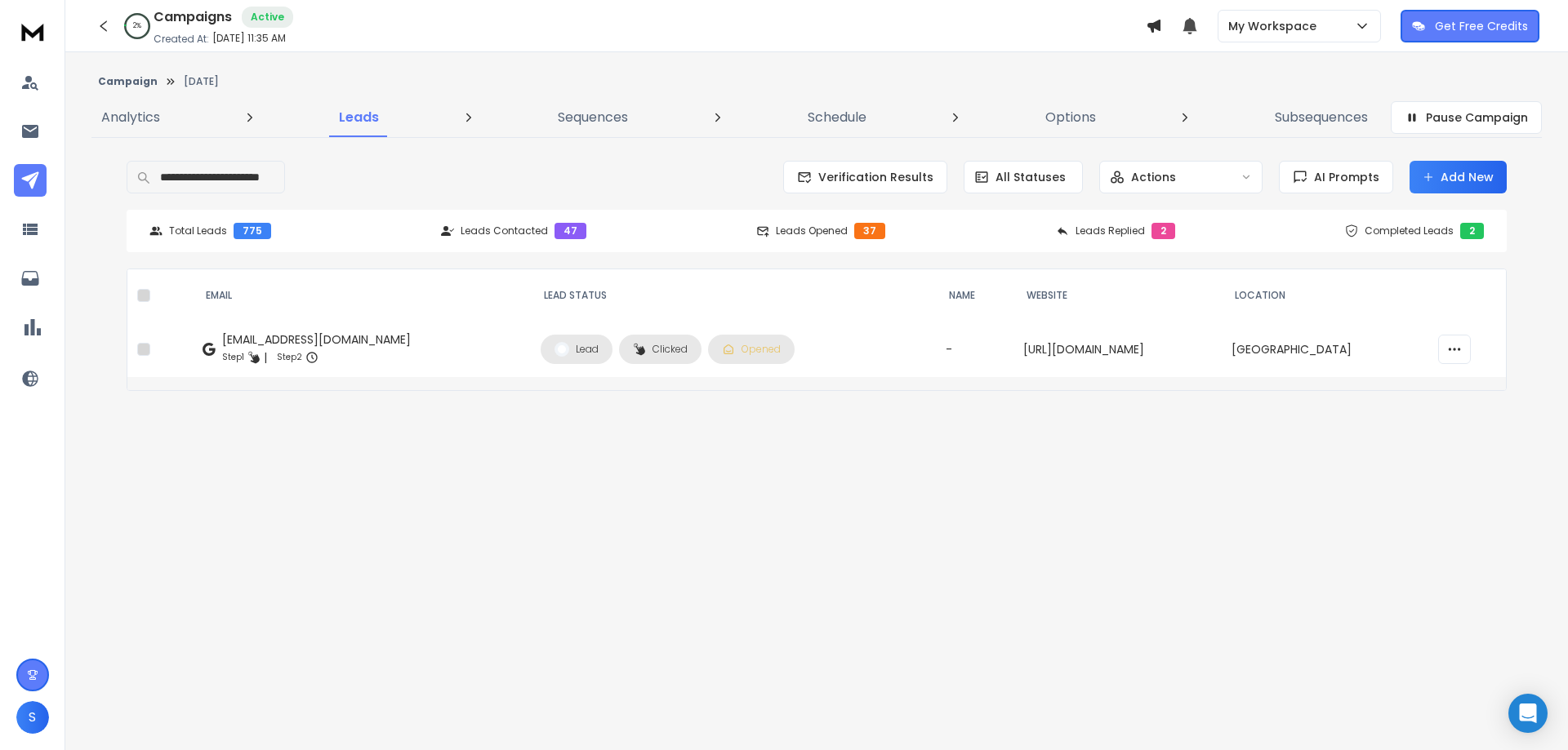
click at [1222, 349] on td "https://www.youtube.com/@MoneyCanvas786" at bounding box center [1118, 349] width 208 height 55
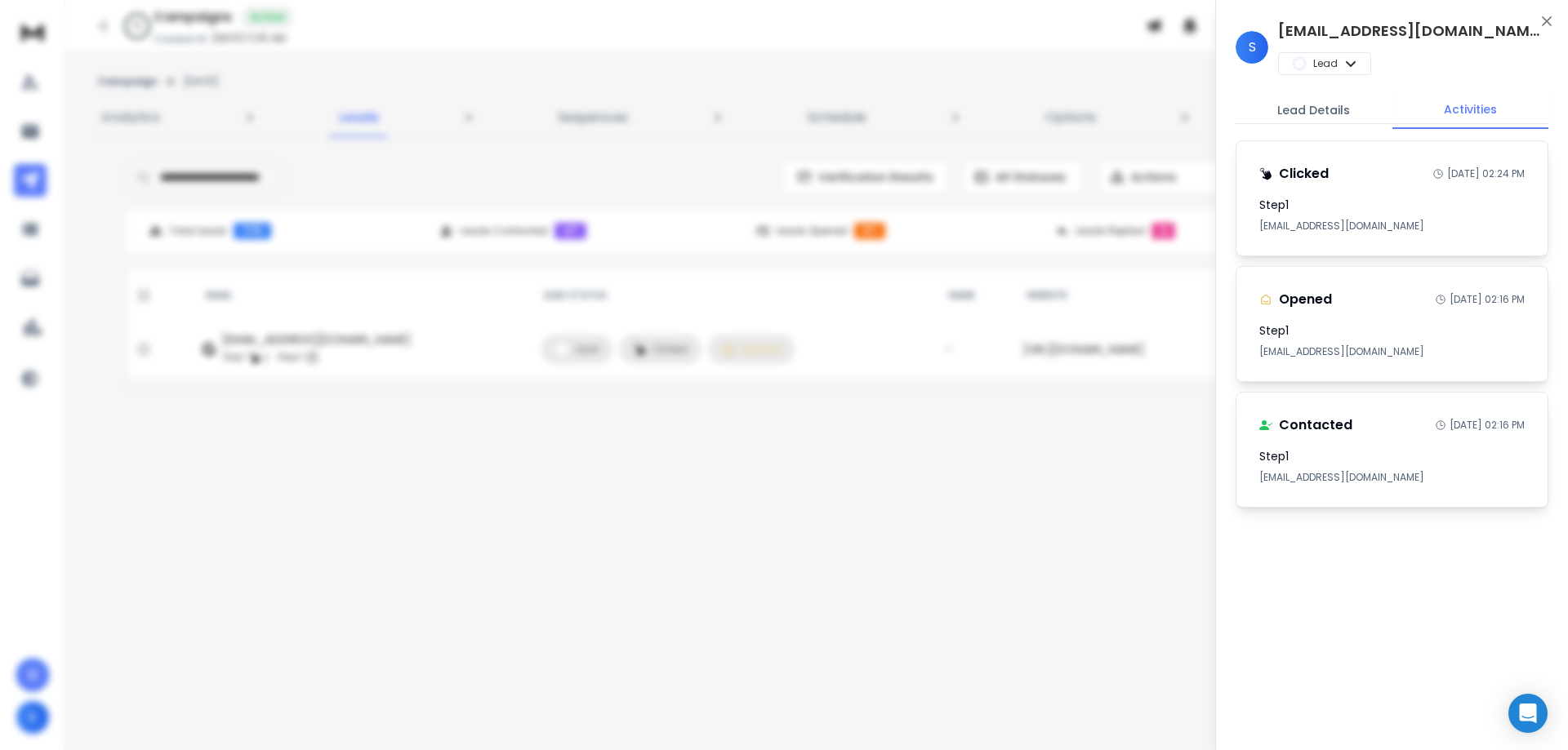
click at [1484, 108] on button "Activities" at bounding box center [1471, 110] width 157 height 38
click at [473, 181] on div at bounding box center [784, 375] width 1568 height 750
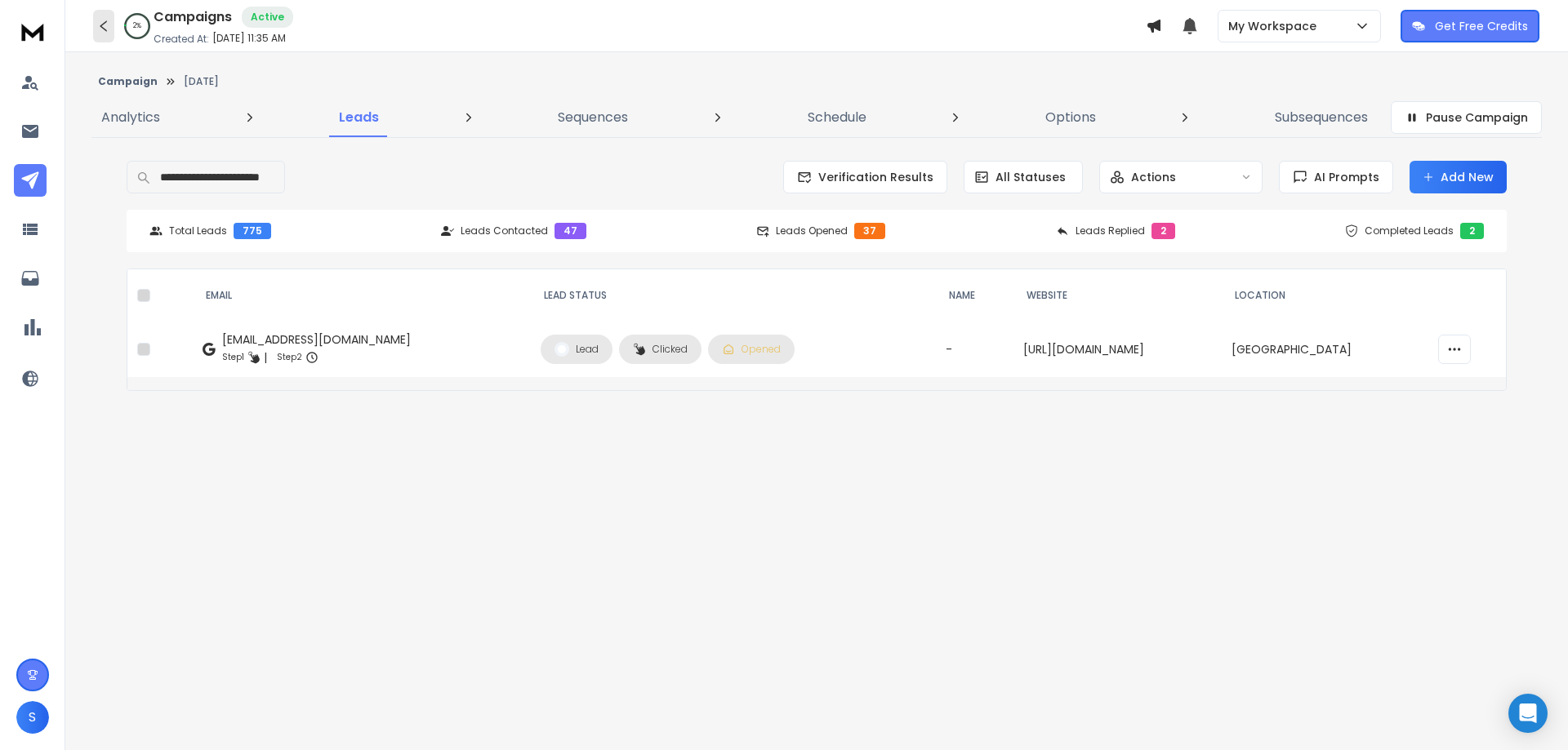
click at [98, 25] on icon at bounding box center [103, 25] width 14 height 14
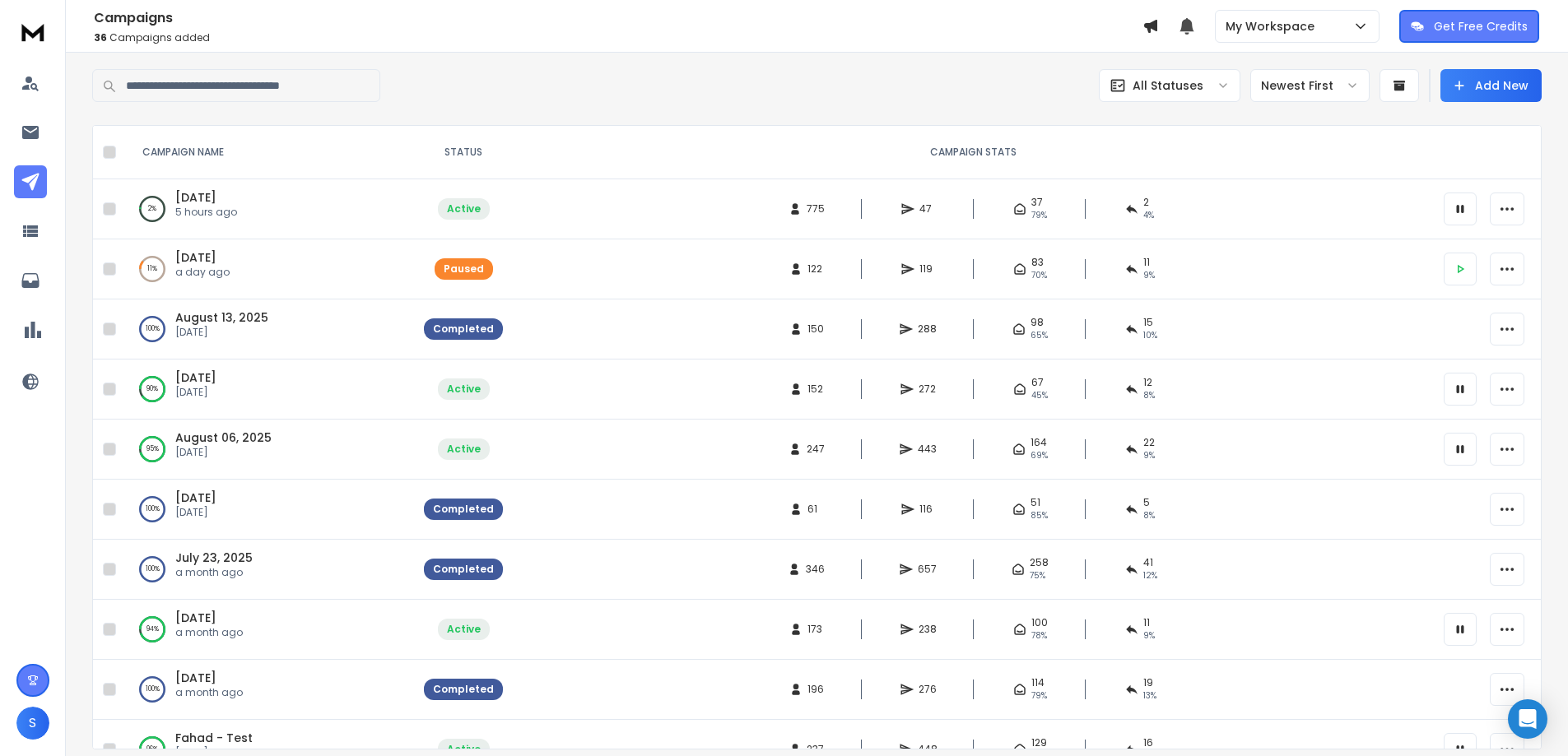
drag, startPoint x: 363, startPoint y: 84, endPoint x: 114, endPoint y: 83, distance: 249.0
click at [114, 85] on div at bounding box center [236, 86] width 288 height 33
drag, startPoint x: 116, startPoint y: 37, endPoint x: 613, endPoint y: 89, distance: 499.7
click at [613, 89] on div "Campaigns 36 Campaigns added My Workspace Get Free Credits Campaigns 36 Campaig…" at bounding box center [784, 383] width 1568 height 766
click at [613, 89] on div at bounding box center [455, 86] width 725 height 33
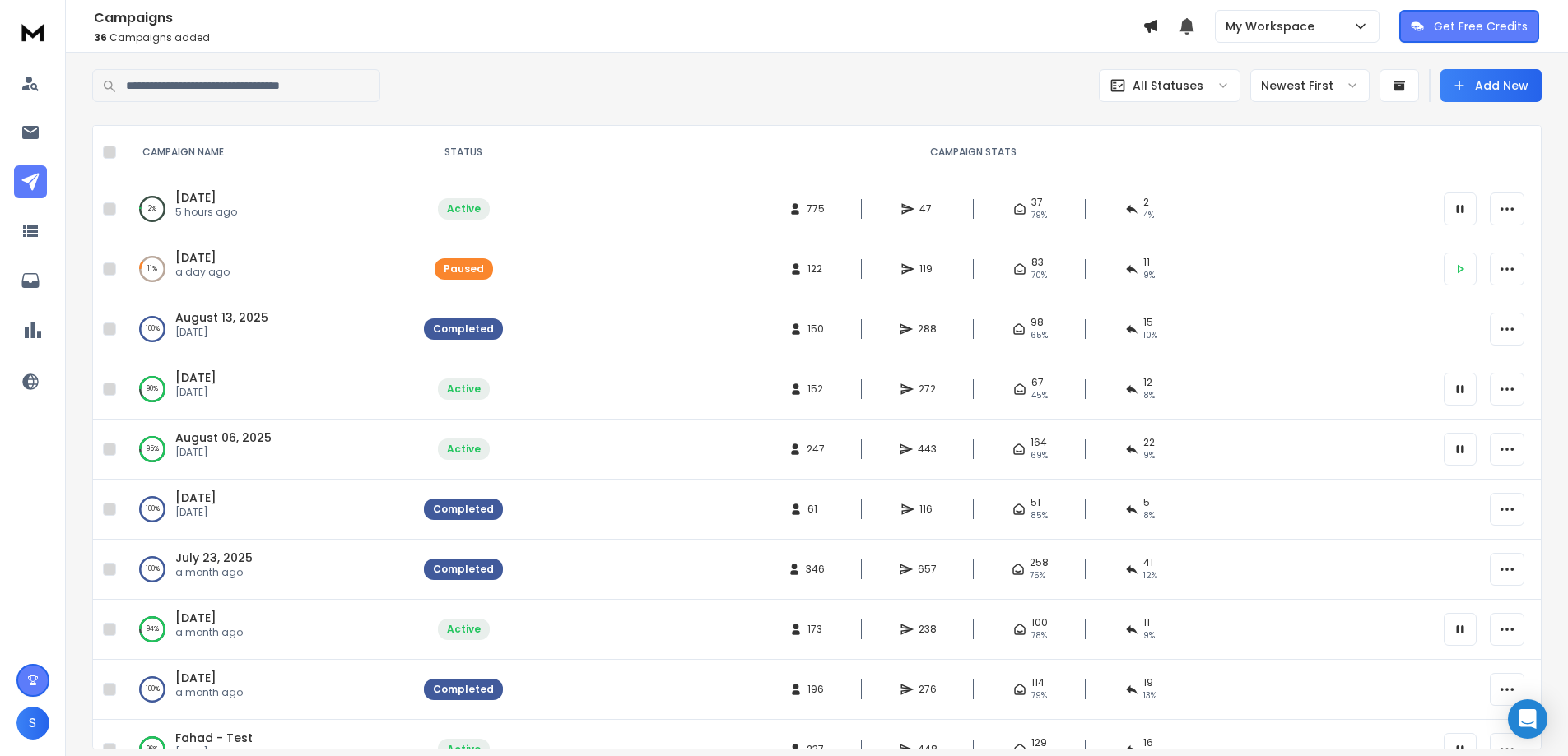
click at [450, 77] on div at bounding box center [455, 86] width 725 height 33
drag, startPoint x: 116, startPoint y: 0, endPoint x: 625, endPoint y: 86, distance: 516.2
click at [621, 95] on div at bounding box center [455, 86] width 725 height 33
click at [44, 283] on link at bounding box center [30, 280] width 33 height 33
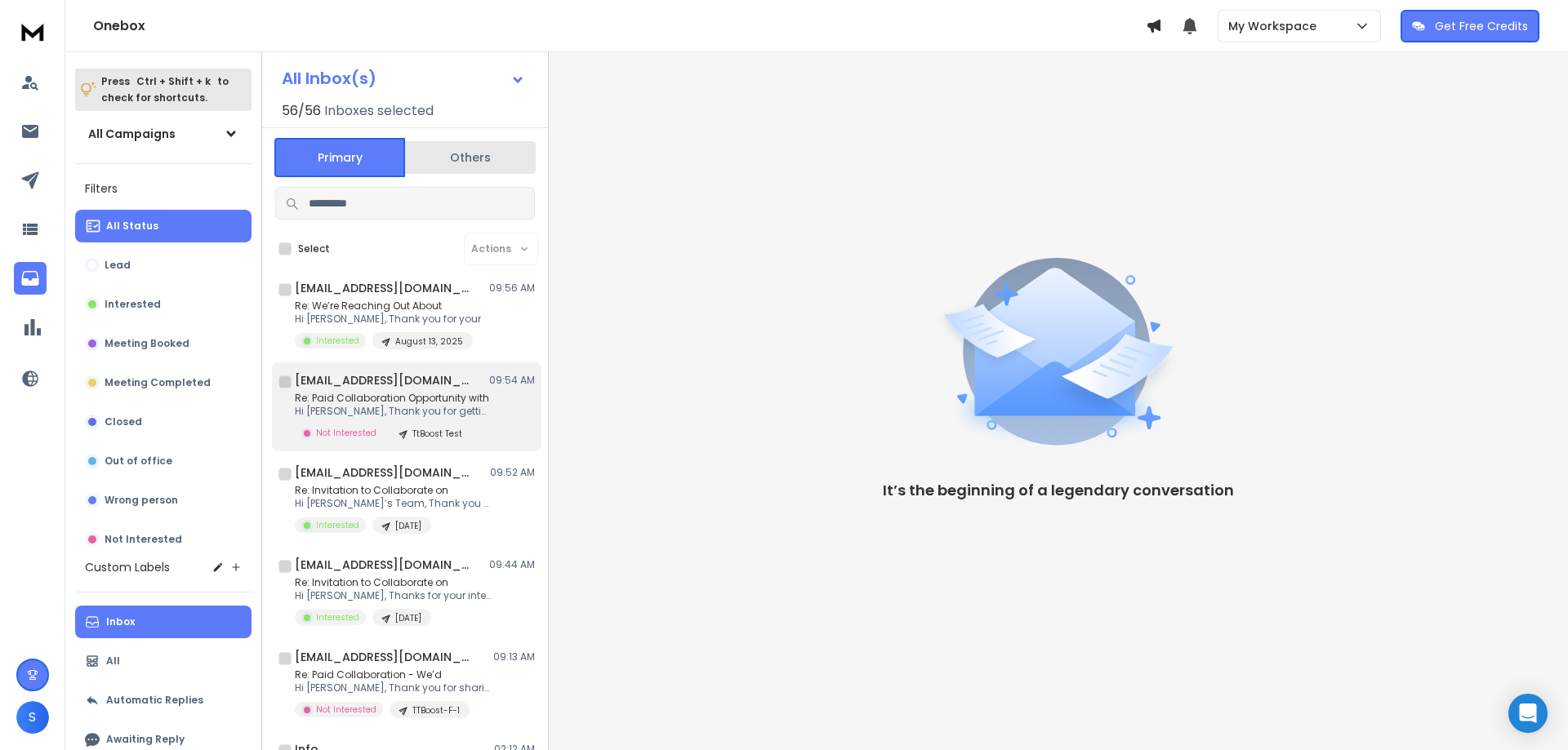
scroll to position [571, 0]
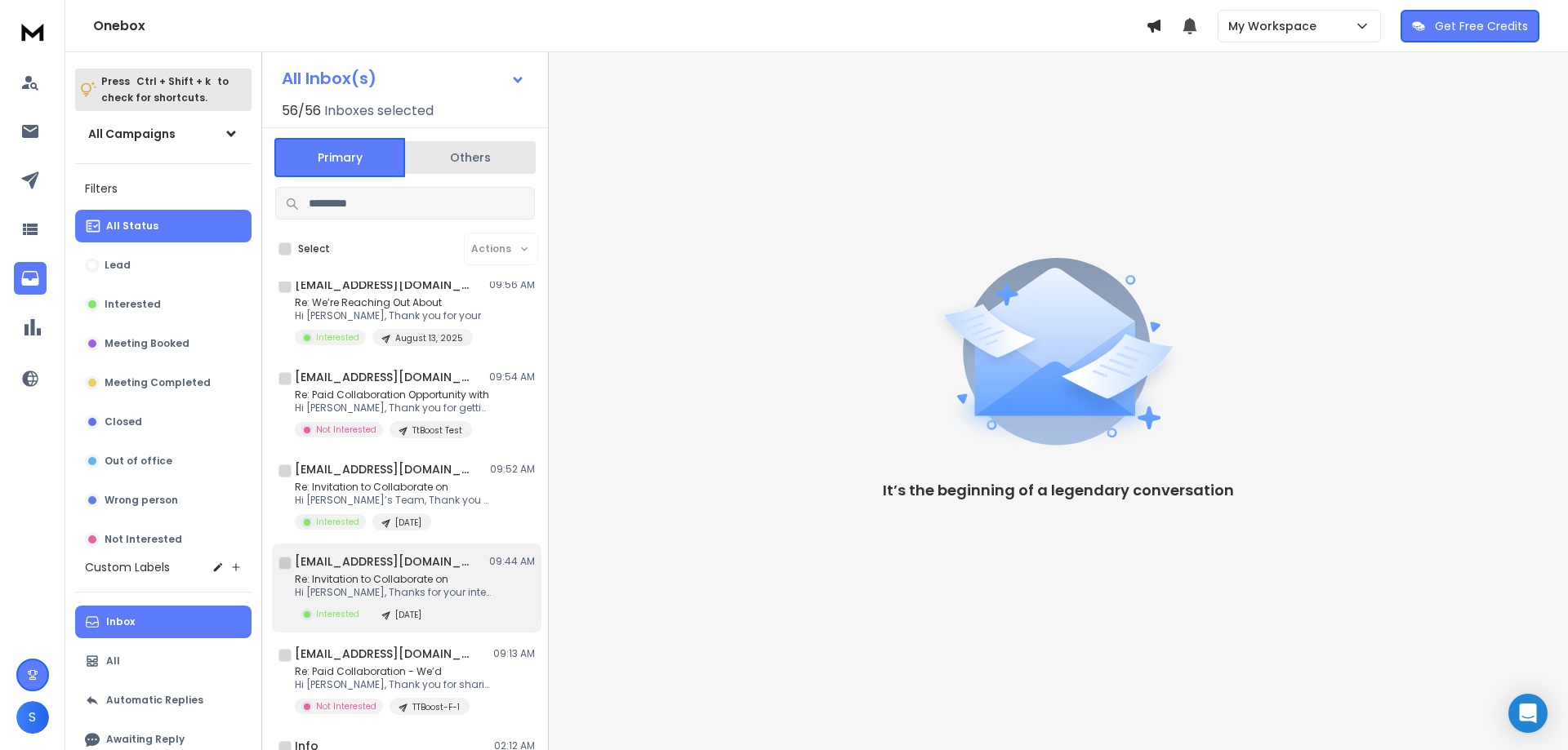
drag, startPoint x: 322, startPoint y: 682, endPoint x: 527, endPoint y: 580, distance: 229.0
click at [322, 683] on p "Hi Shamim, Thank you for sharing" at bounding box center [392, 685] width 196 height 13
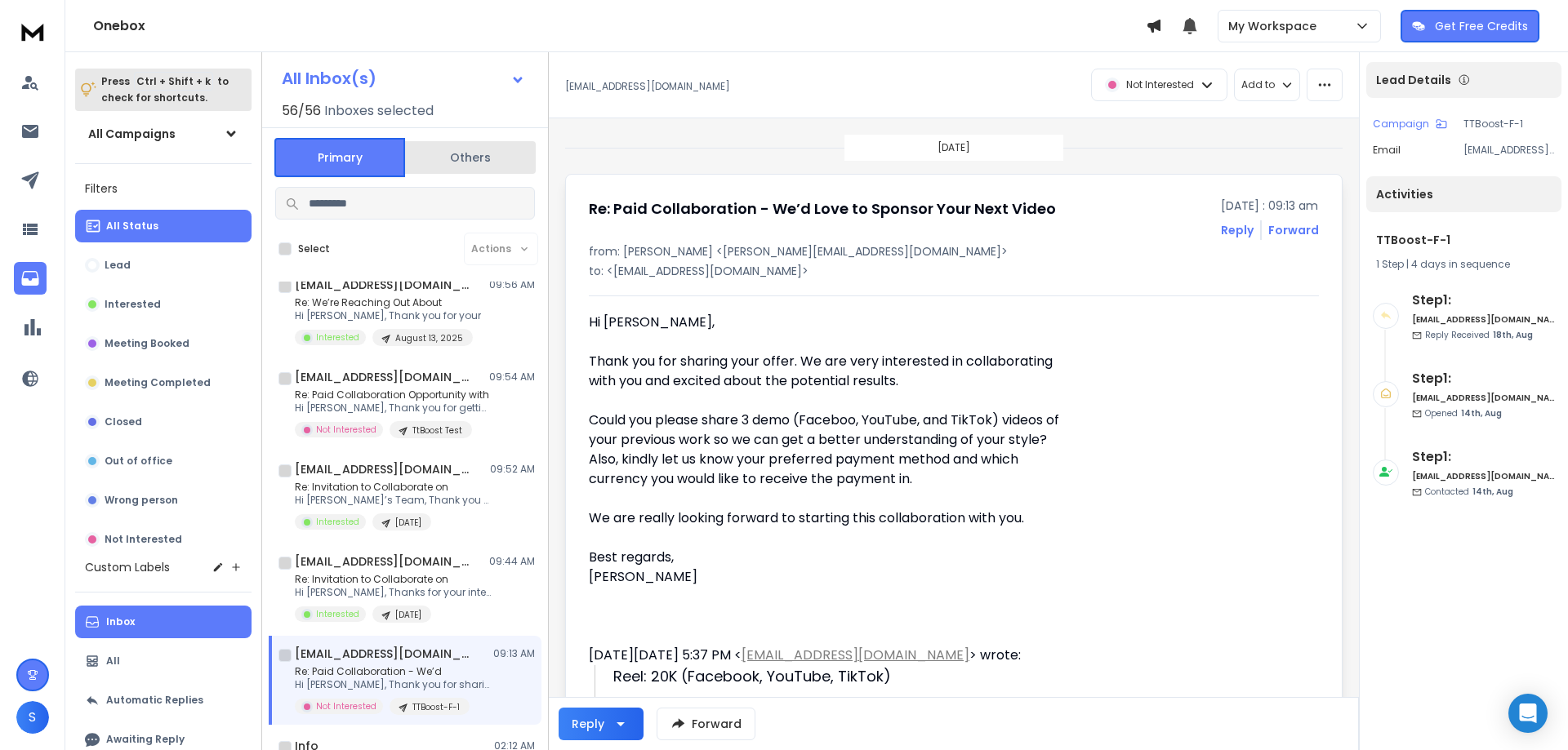
click at [1204, 80] on icon at bounding box center [1207, 85] width 13 height 13
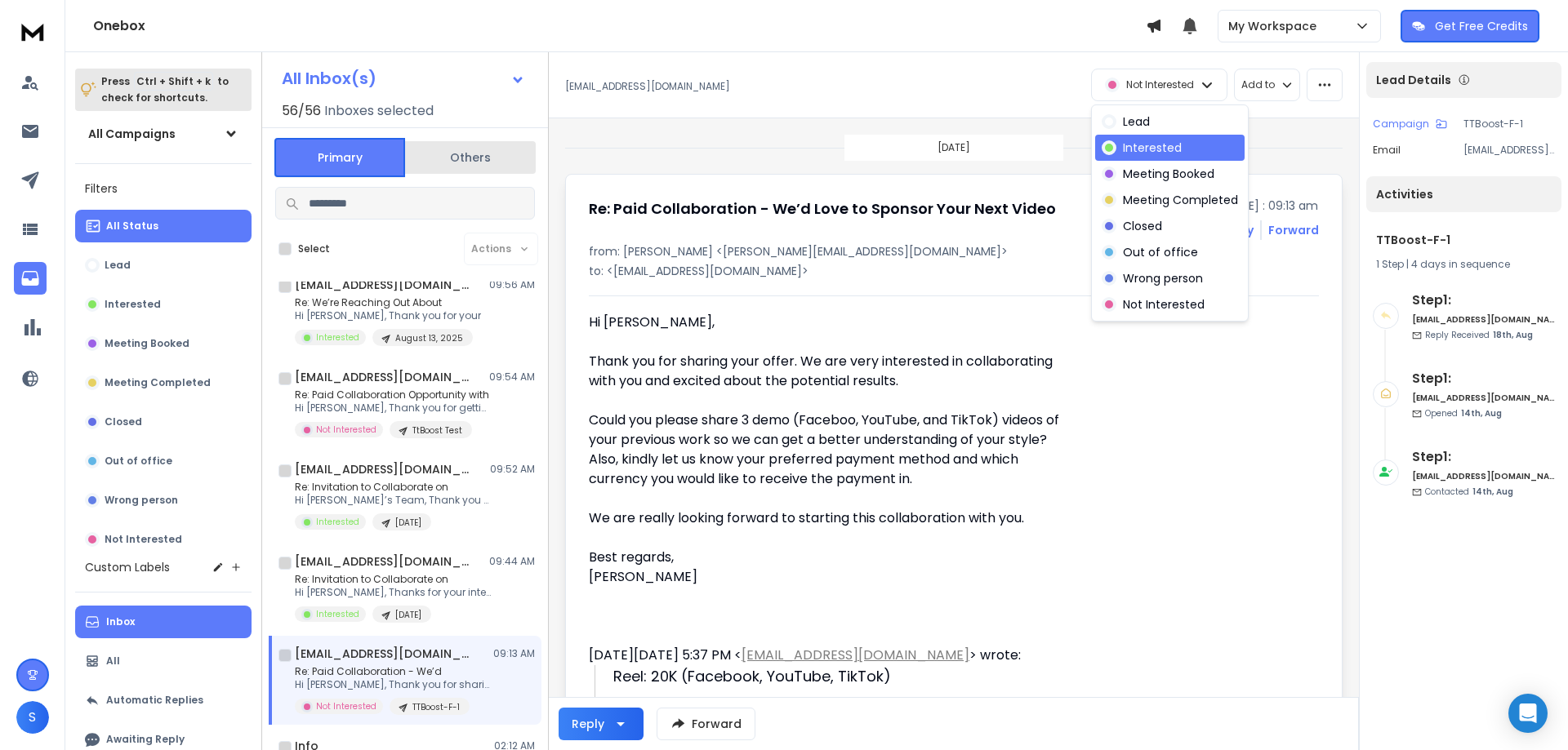
click at [1169, 150] on p "Interested" at bounding box center [1152, 147] width 59 height 16
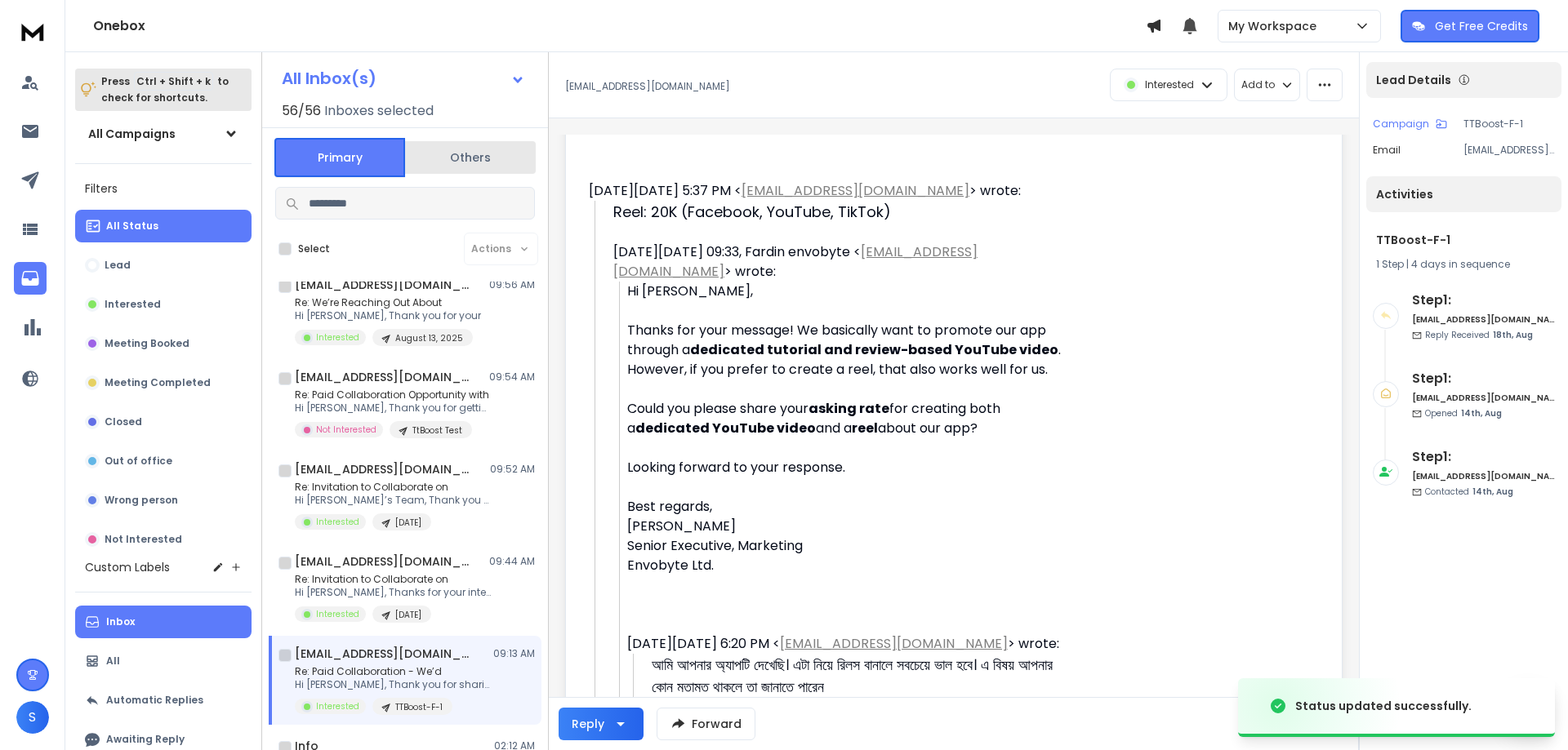
scroll to position [408, 0]
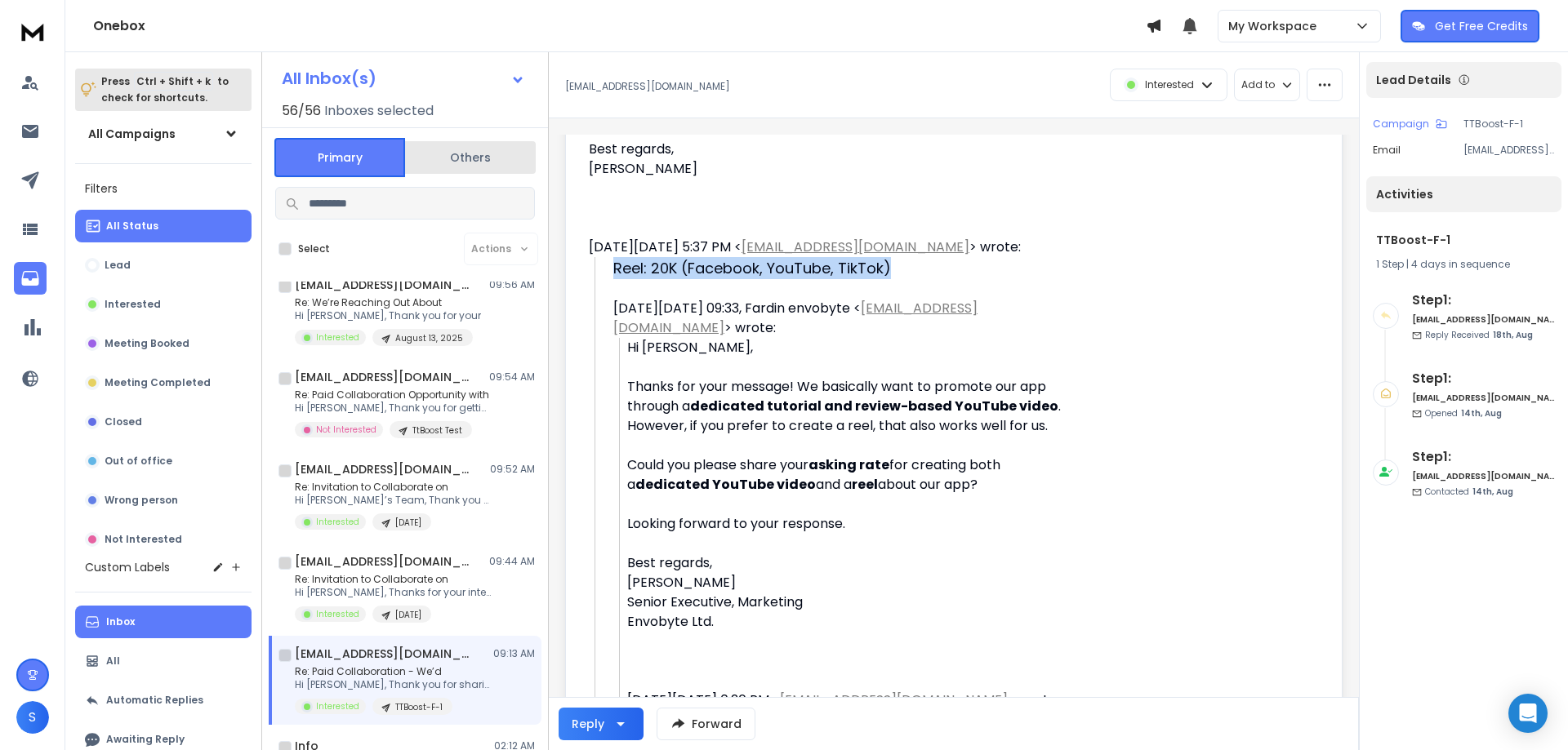
drag, startPoint x: 618, startPoint y: 285, endPoint x: 1168, endPoint y: 278, distance: 550.0
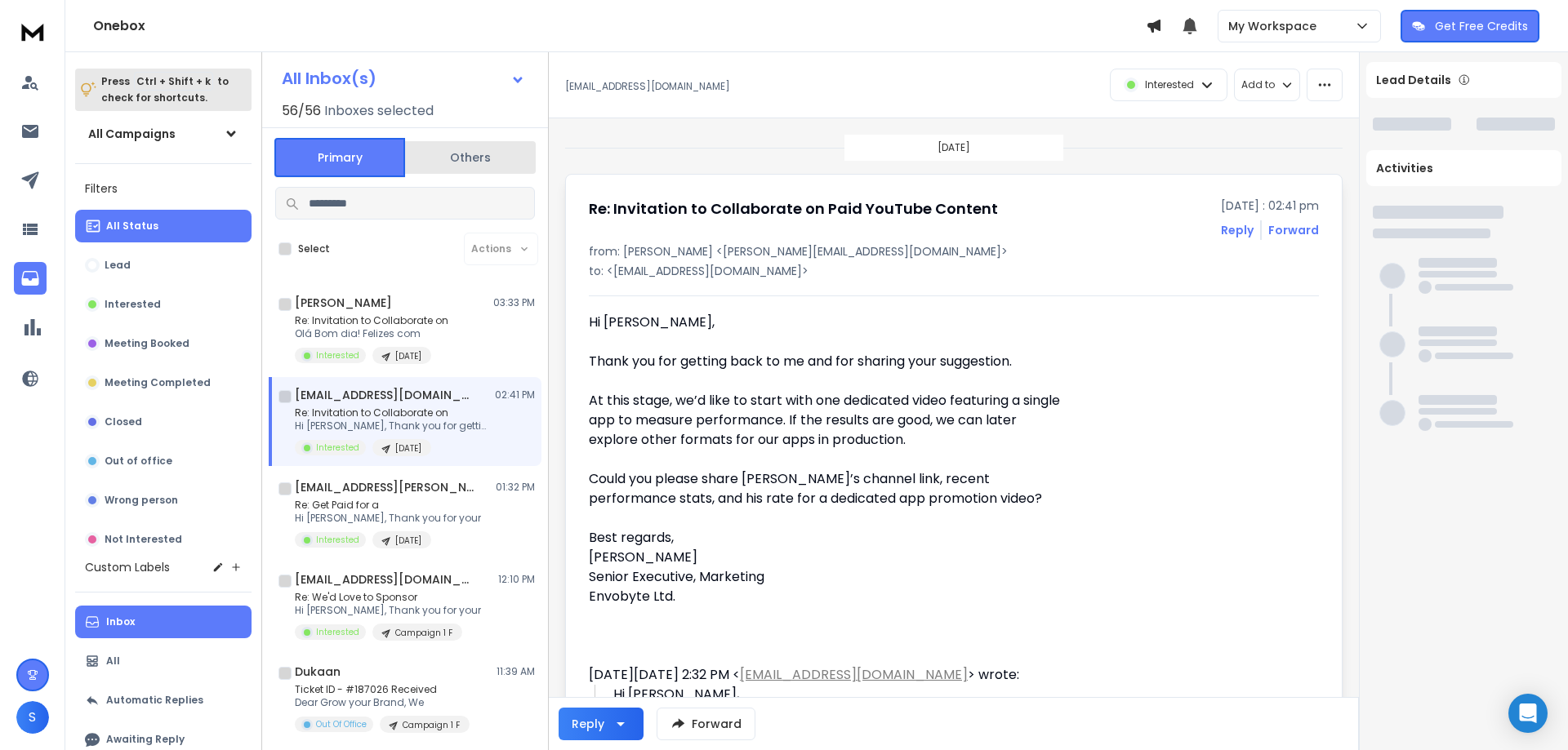
scroll to position [0, 0]
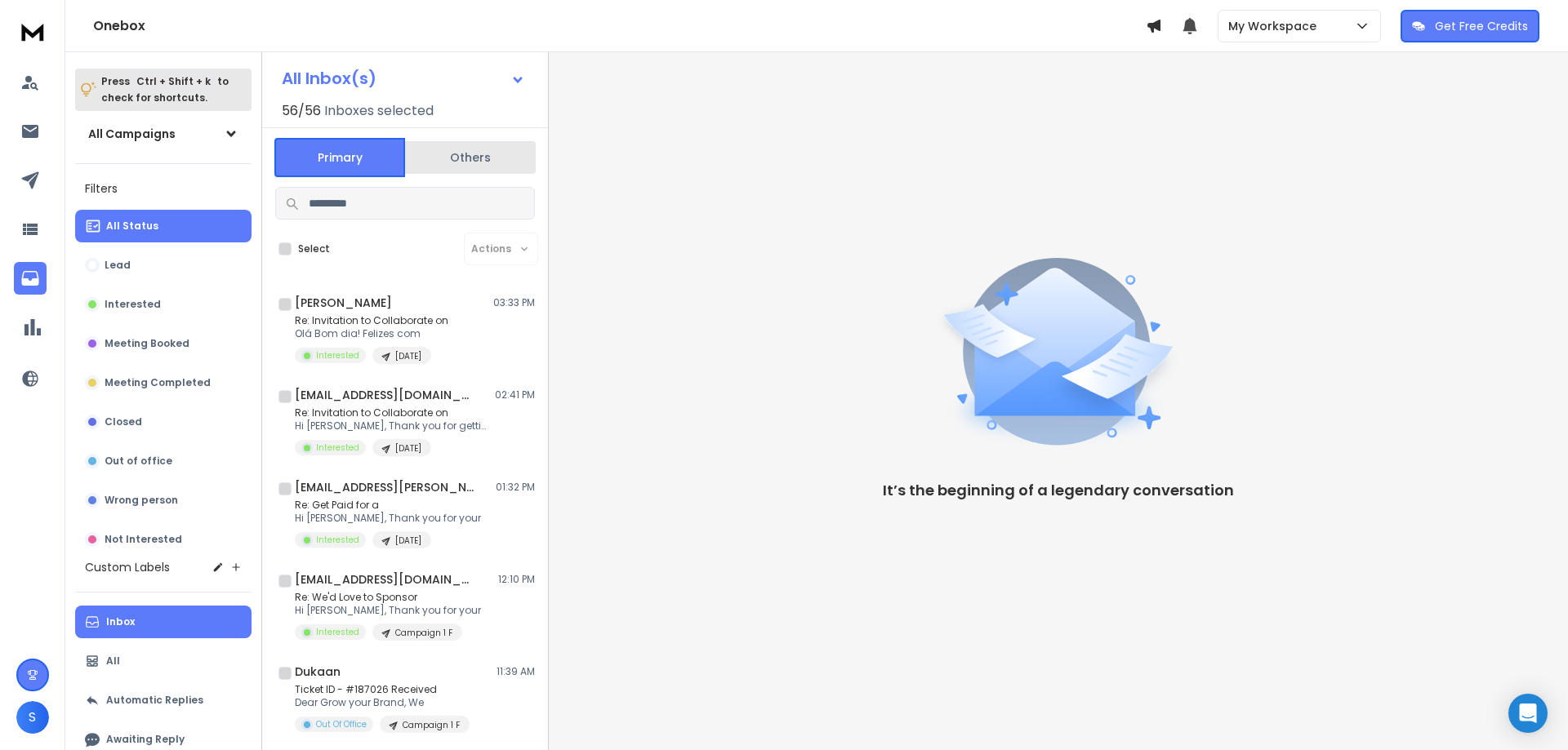
drag, startPoint x: 0, startPoint y: 392, endPoint x: 760, endPoint y: 233, distance: 776.5
click at [741, 234] on div "It’s the beginning of a legendary conversation" at bounding box center [1058, 370] width 1019 height 637
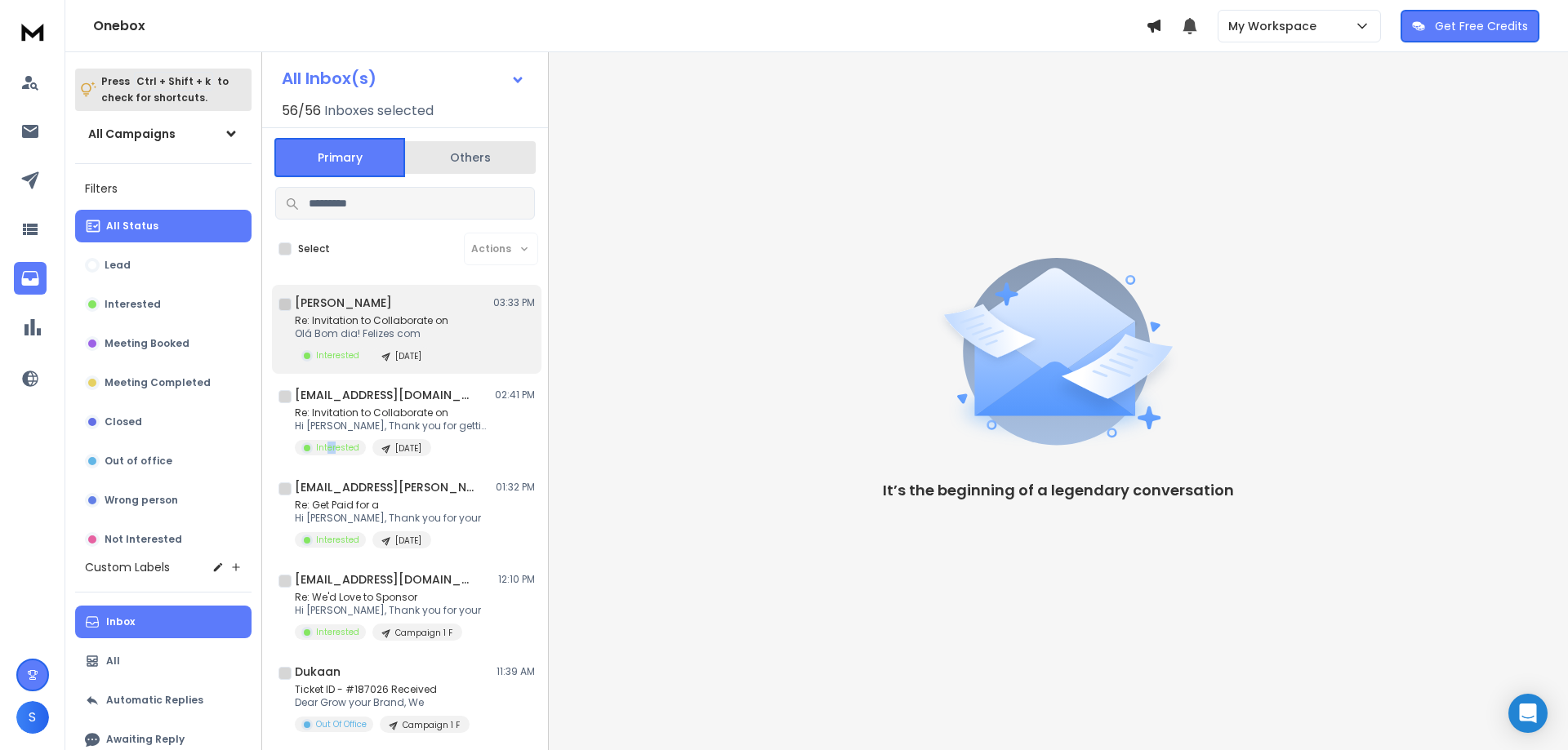
drag, startPoint x: 336, startPoint y: 436, endPoint x: 371, endPoint y: 361, distance: 82.8
click at [354, 437] on div "Re: Invitation to Collaborate on Hi Alexandra, Thank you for getting Interested…" at bounding box center [392, 431] width 196 height 50
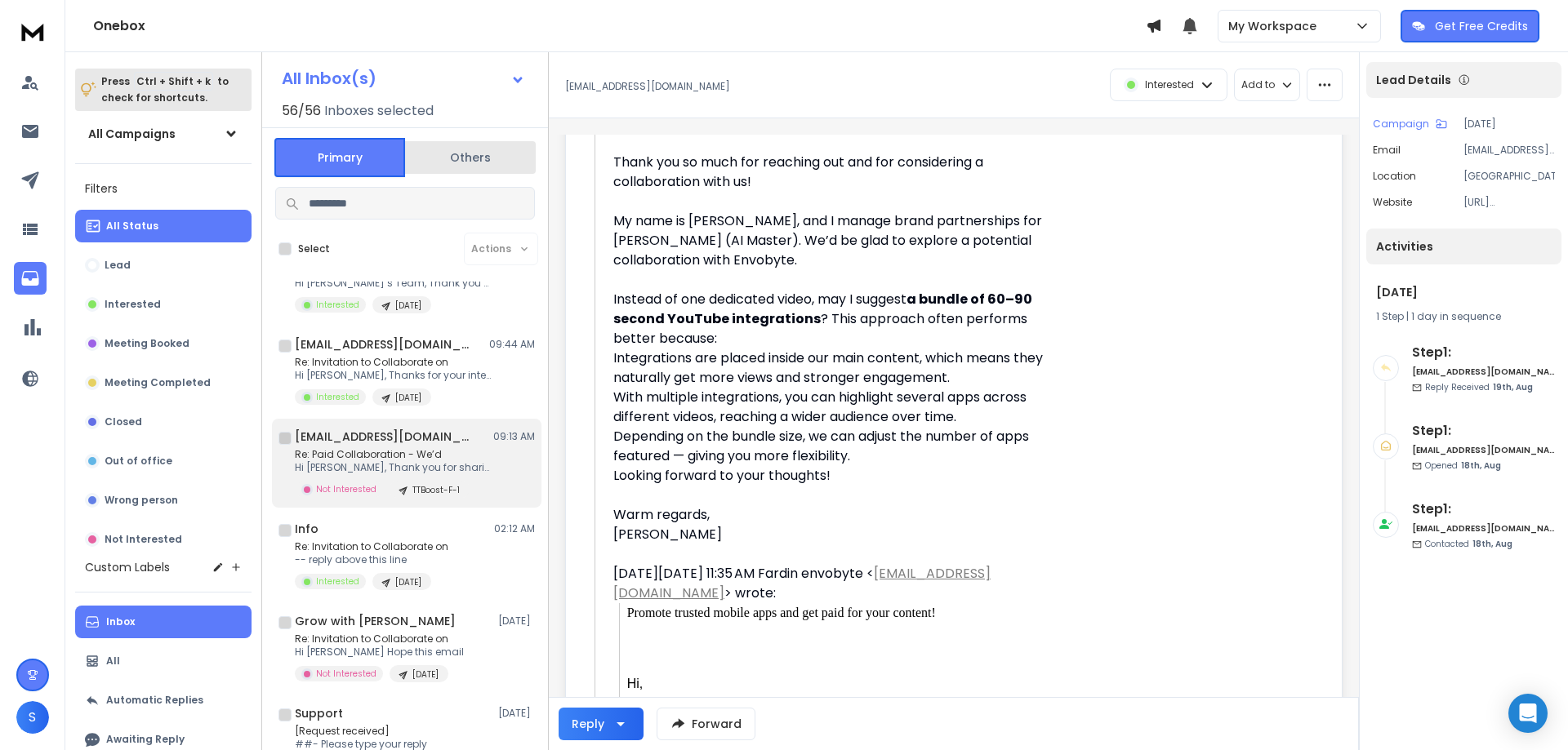
scroll to position [816, 0]
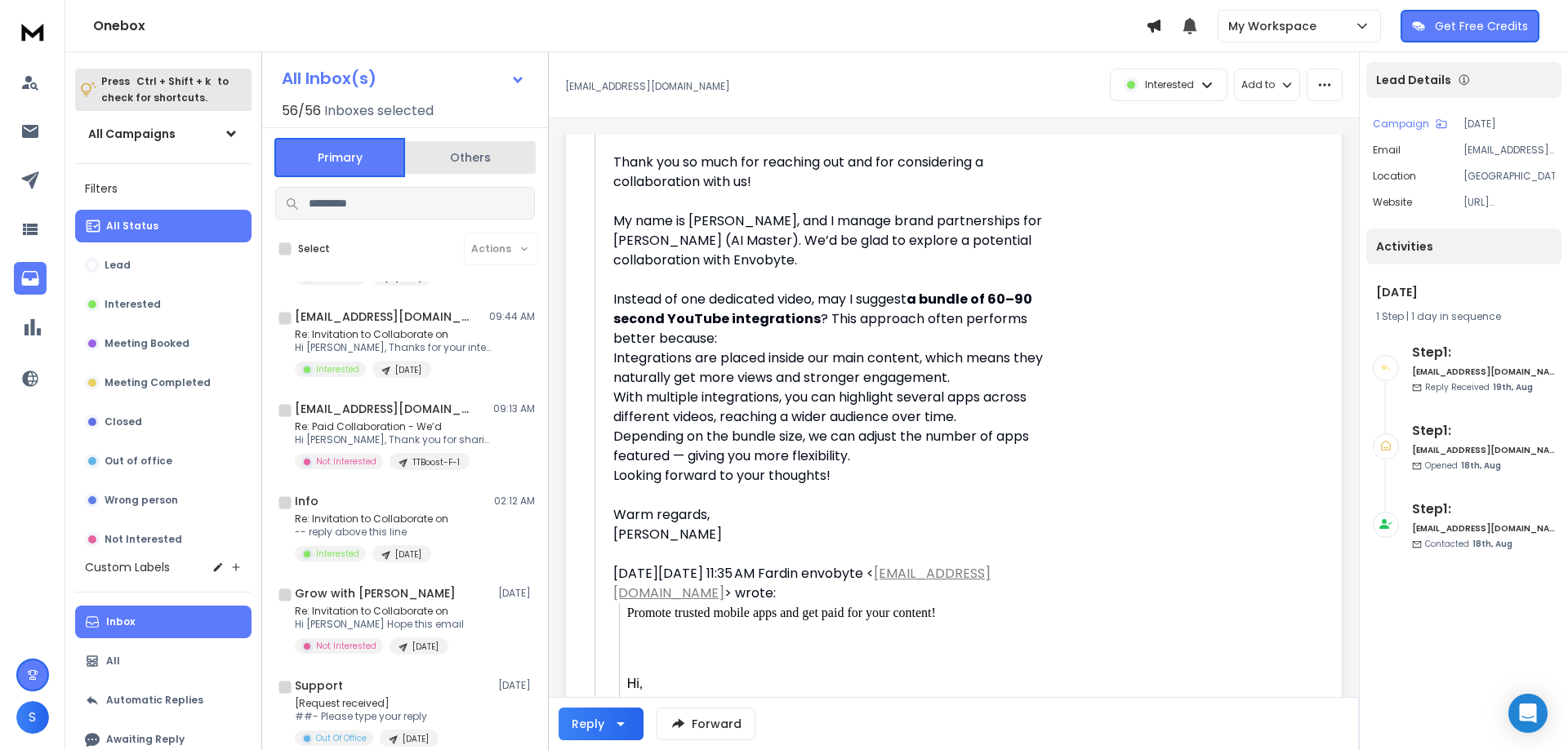
click at [1033, 333] on div "Hi Hassan, Thank you so much for reaching out and for considering a collaborati…" at bounding box center [839, 328] width 452 height 431
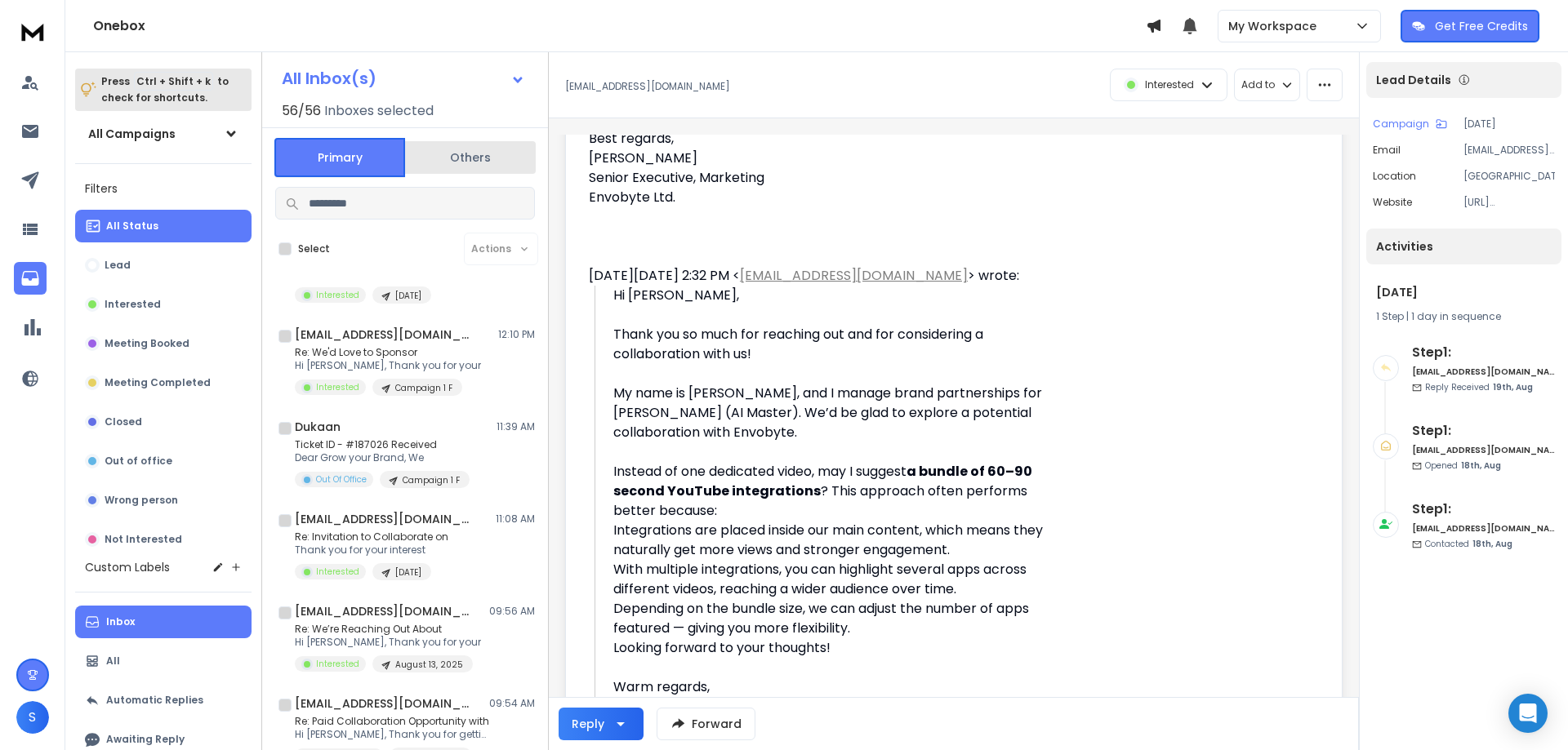
scroll to position [408, 0]
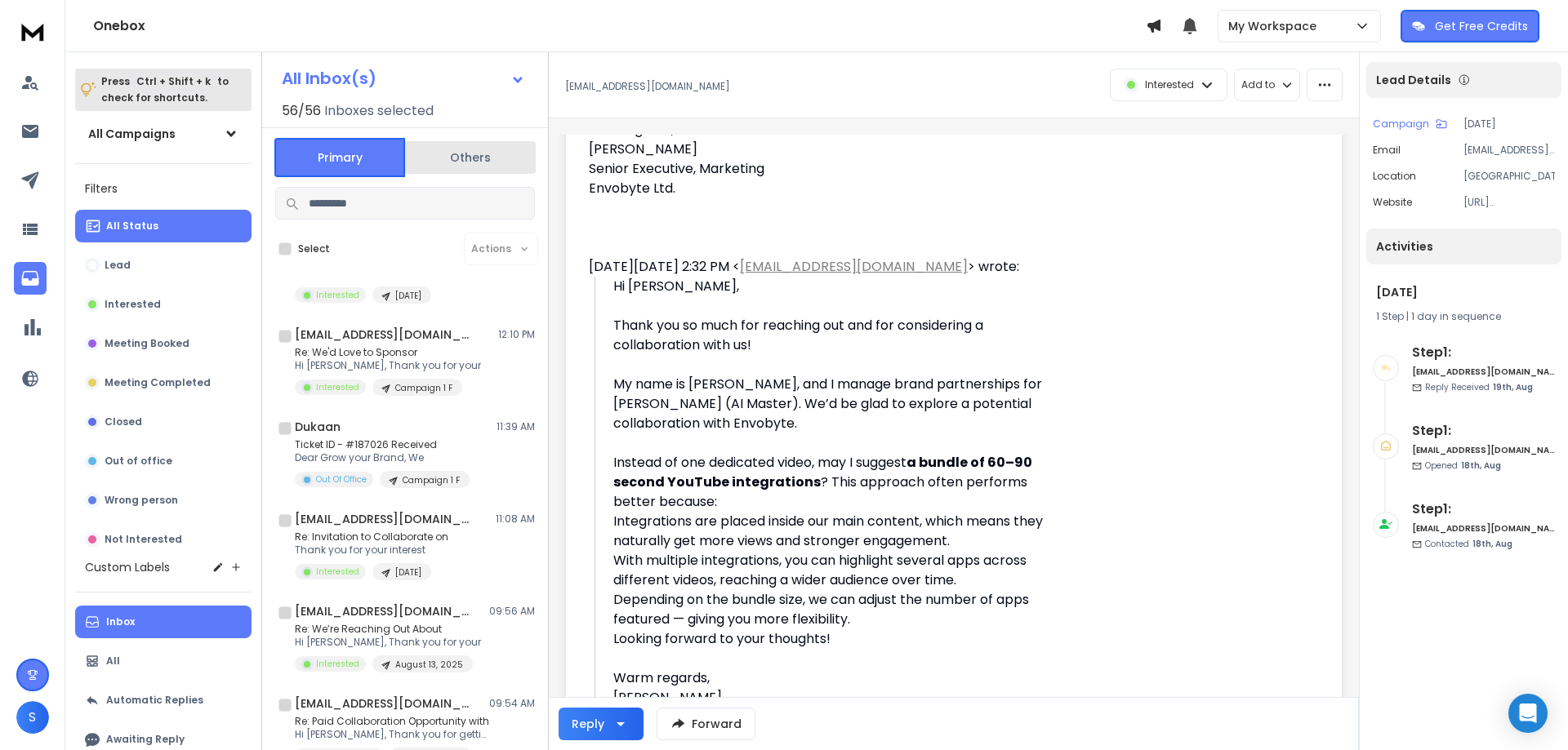
click at [700, 418] on div "Hi Hassan, Thank you so much for reaching out and for considering a collaborati…" at bounding box center [839, 491] width 452 height 431
click at [929, 633] on div "Hi Hassan, Thank you so much for reaching out and for considering a collaborati…" at bounding box center [839, 491] width 452 height 431
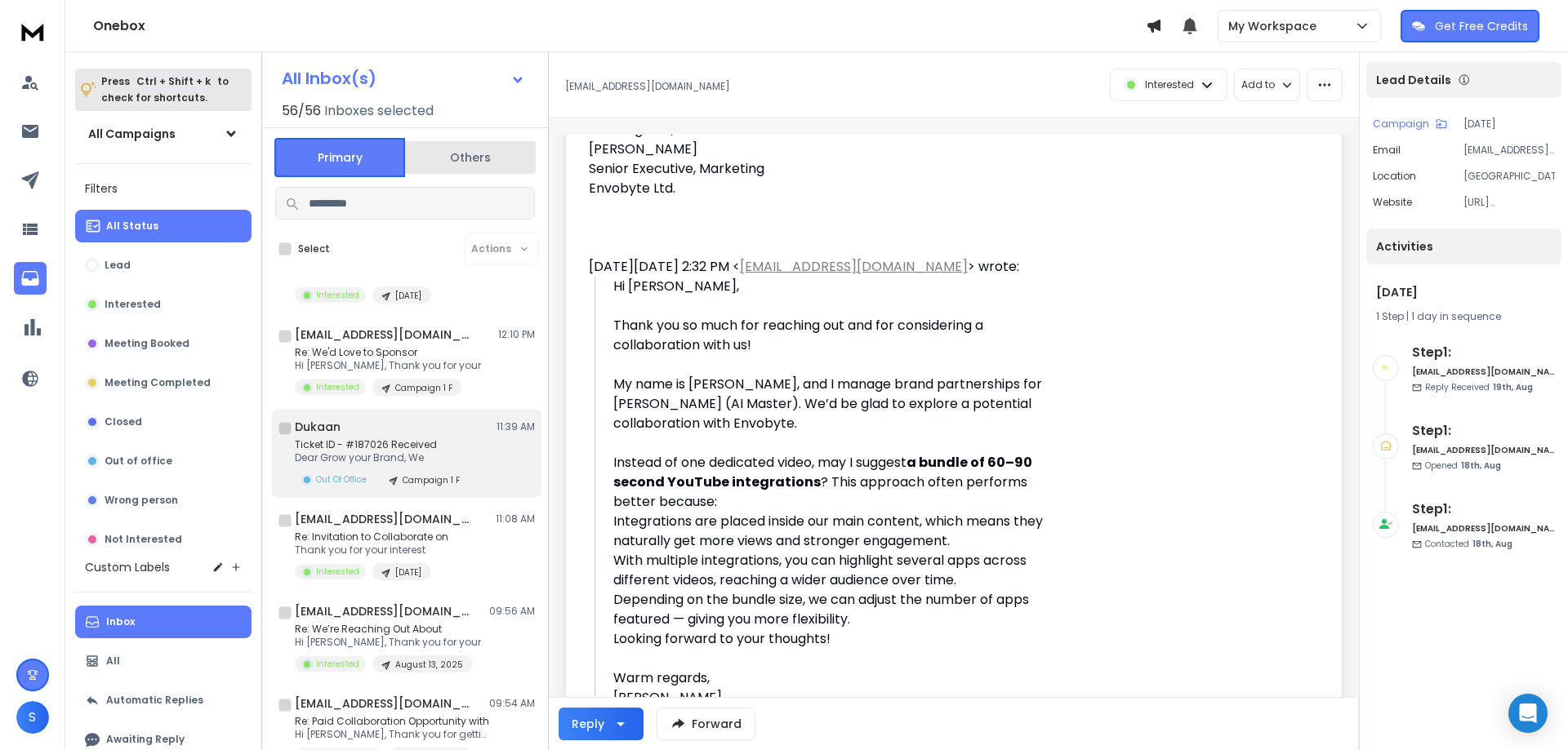
click at [496, 434] on div "Dukaan 11:39 AM" at bounding box center [415, 426] width 240 height 16
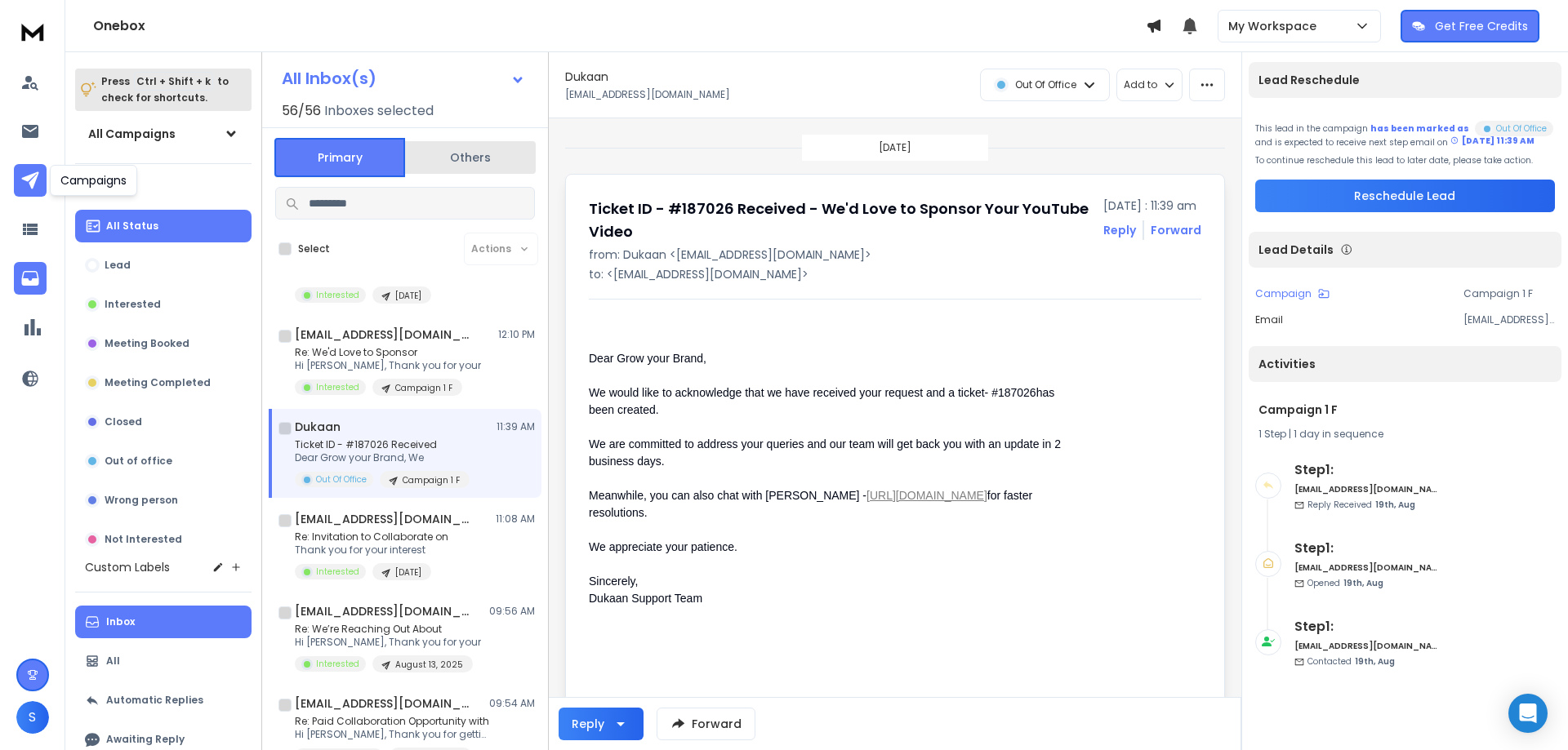
click at [45, 167] on link at bounding box center [30, 180] width 33 height 33
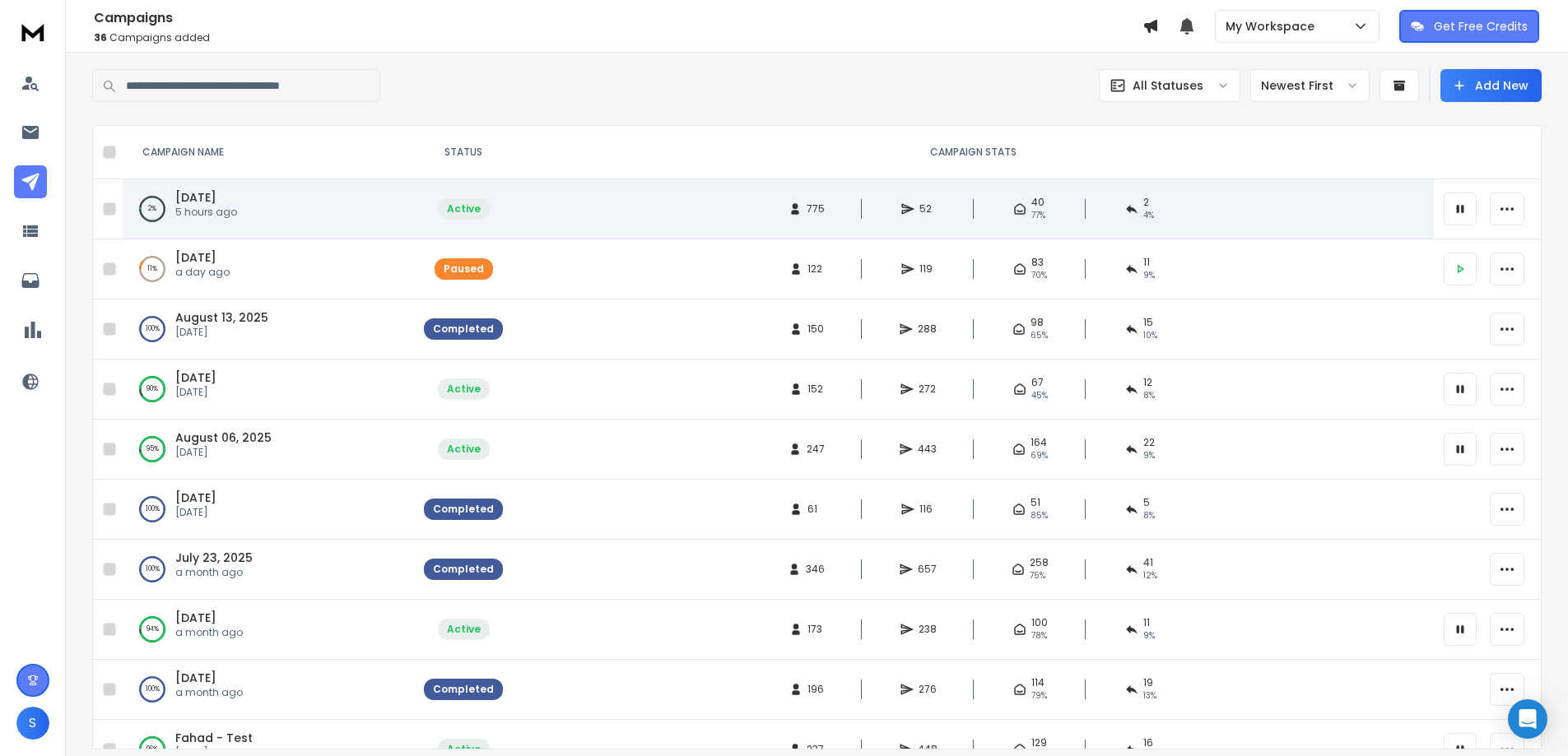
click at [357, 219] on div "2 % August 19, 2025 5 hours ago" at bounding box center [268, 208] width 258 height 40
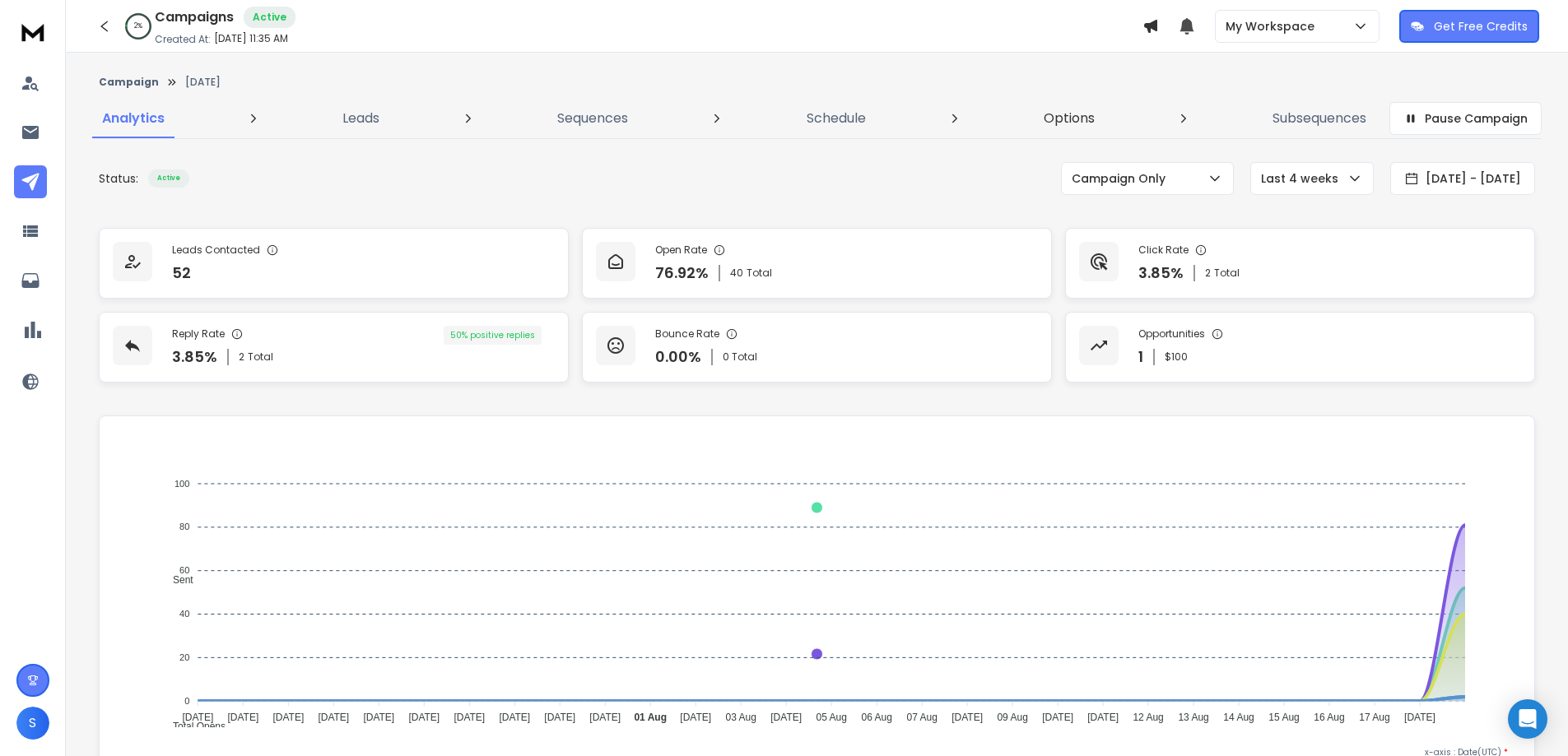
click at [1088, 117] on p "Options" at bounding box center [1069, 118] width 51 height 19
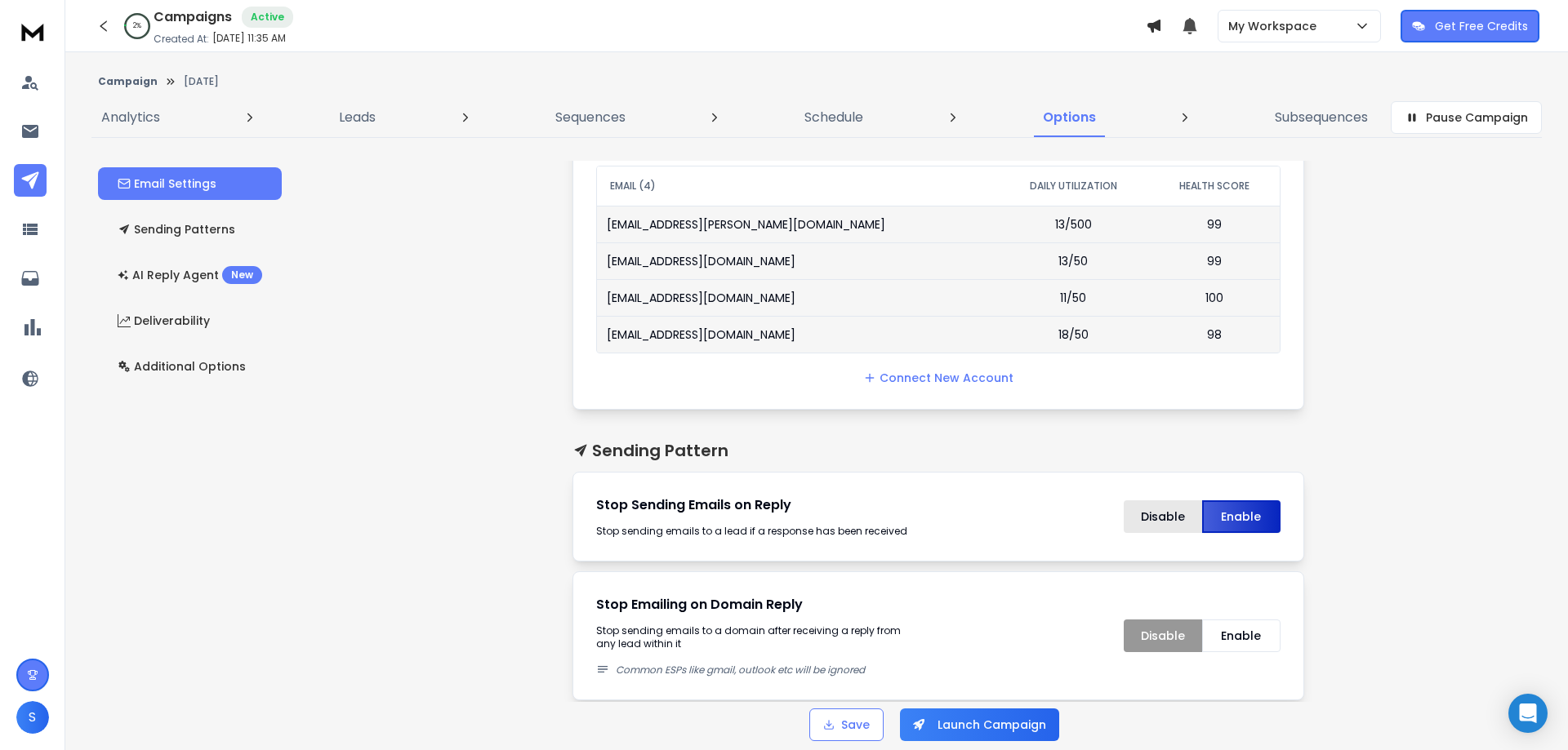
scroll to position [81, 0]
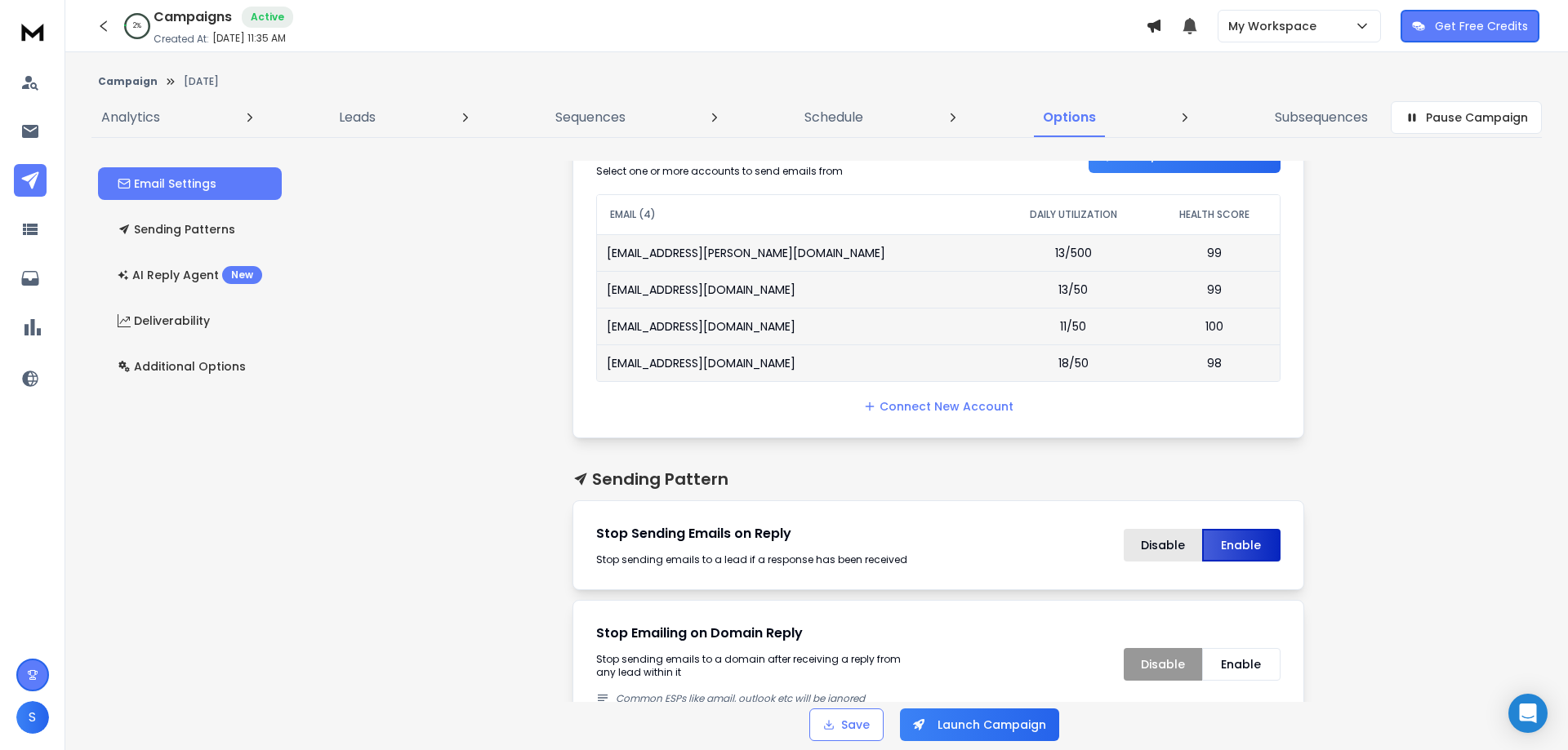
click at [371, 588] on div "Email Accounts Accounts to Use Select one or more accounts to send emails from …" at bounding box center [947, 431] width 1280 height 541
click at [25, 270] on icon at bounding box center [29, 278] width 19 height 19
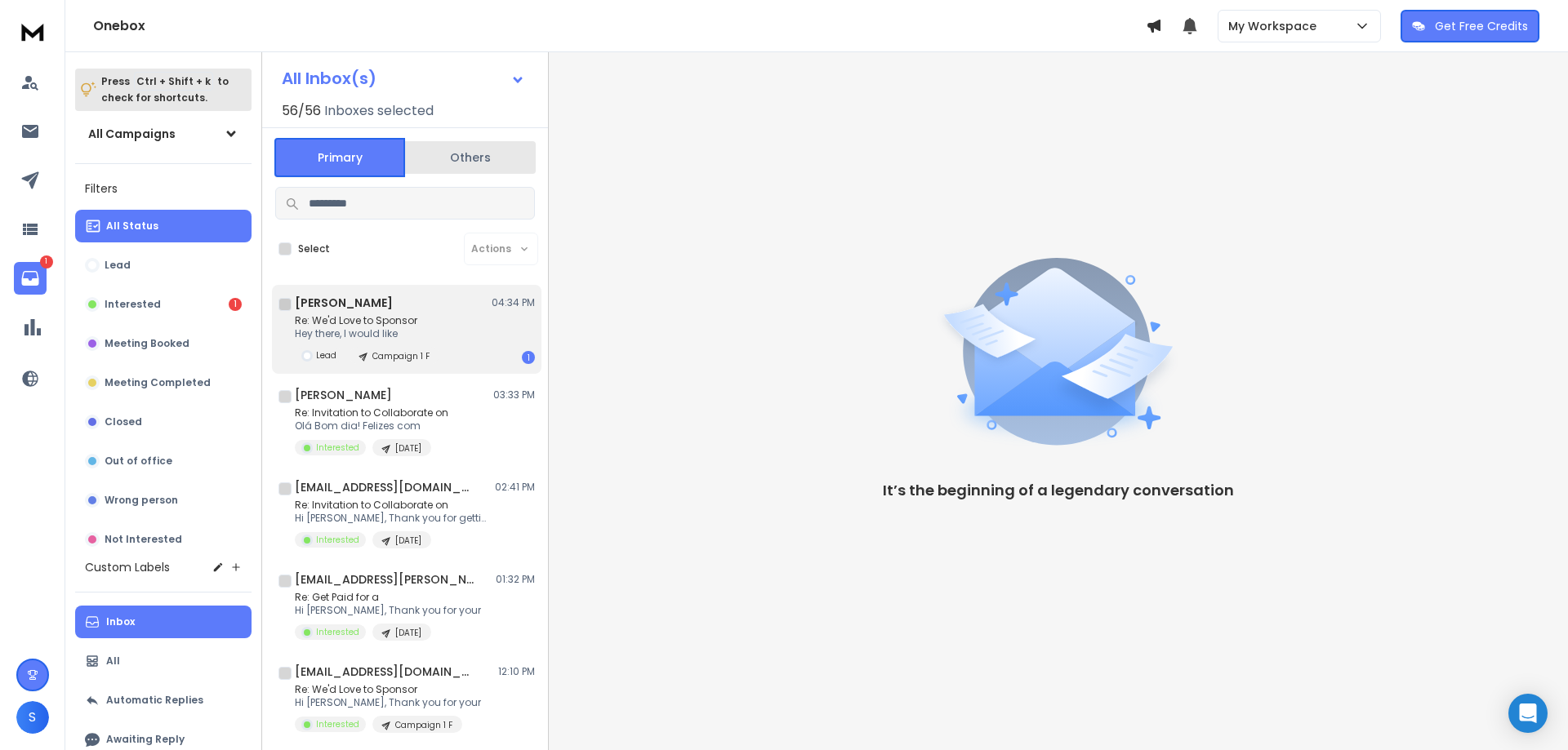
click at [348, 306] on h1 "Viplav Panghal" at bounding box center [344, 302] width 98 height 16
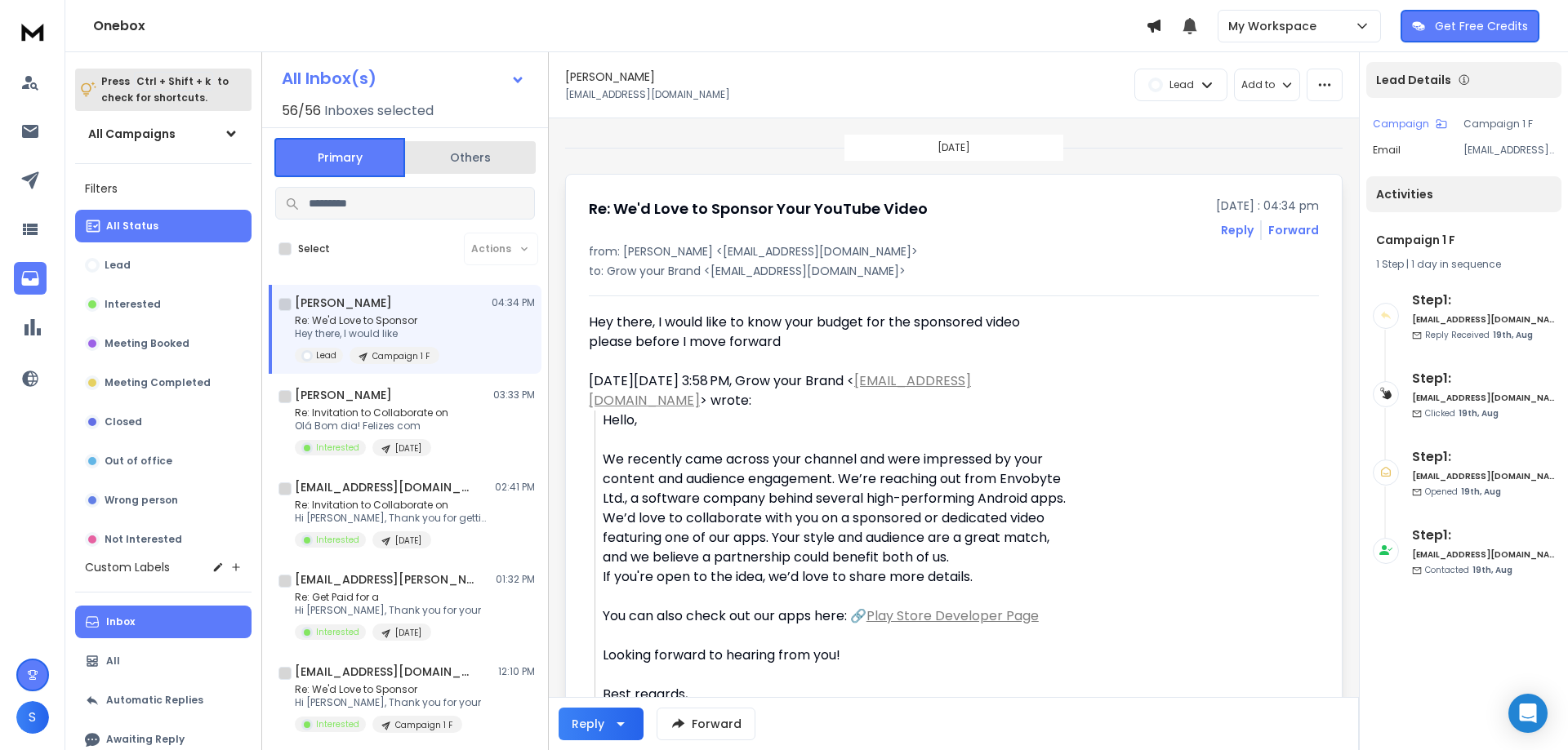
click at [1126, 303] on div "Re: We'd Love to Sponsor Your YouTube Video 19 August 2025 : 04:34 pm Reply For…" at bounding box center [954, 526] width 730 height 657
click at [996, 328] on div "Hey there, I would like to know your budget for the sponsored video please befo…" at bounding box center [827, 332] width 476 height 39
drag, startPoint x: 799, startPoint y: 342, endPoint x: 592, endPoint y: 319, distance: 208.3
click at [592, 319] on div "Hey there, I would like to know your budget for the sponsored video please befo…" at bounding box center [827, 332] width 476 height 39
copy div "Hey there, I would like to know your budget for the sponsored video please befo…"
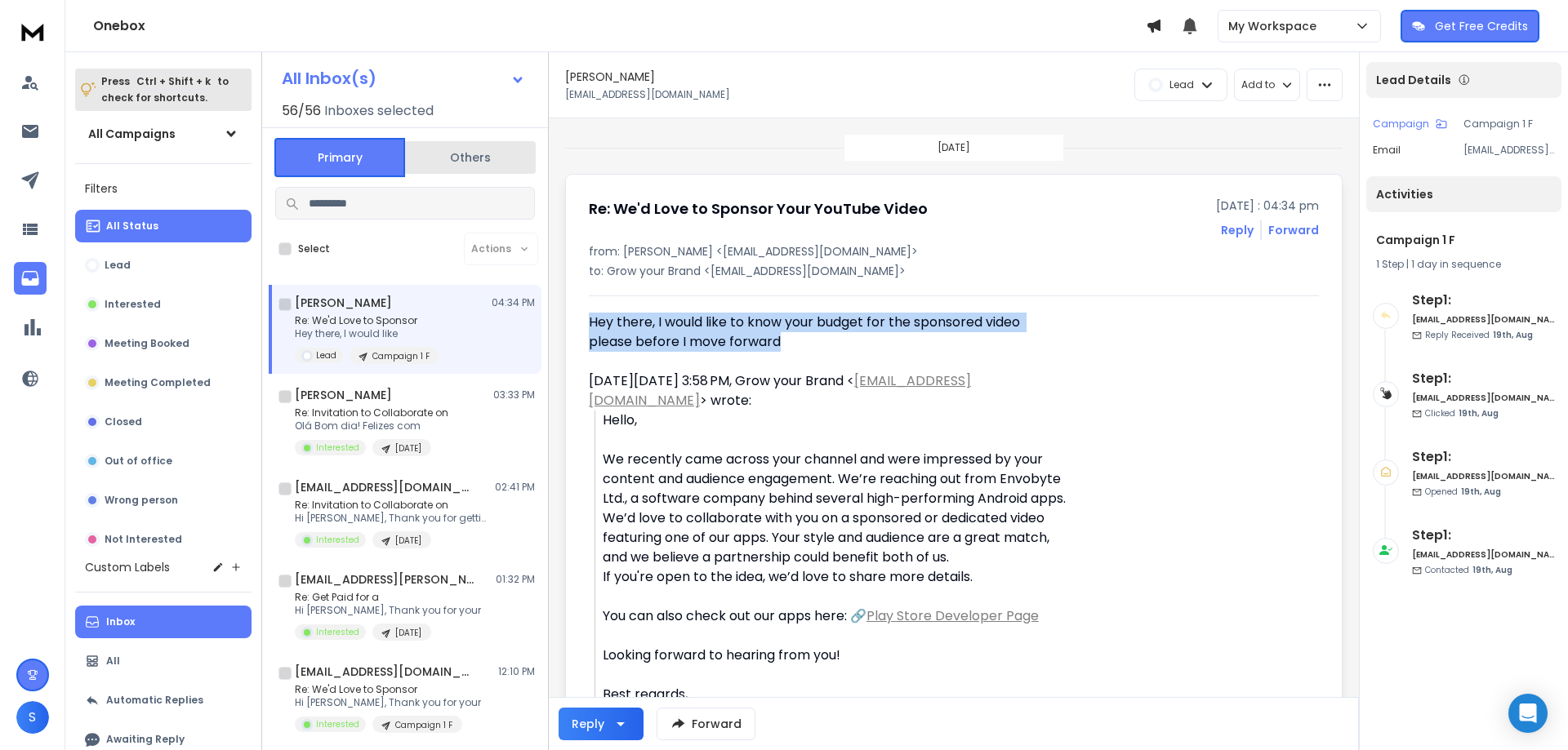
drag, startPoint x: 297, startPoint y: 296, endPoint x: 392, endPoint y: 294, distance: 95.0
click at [392, 294] on div "Viplav Panghal 04:34 PM Re: We'd Love to Sponsor Hey there, I would like Lead C…" at bounding box center [407, 329] width 270 height 89
copy h1 "Viplav Panghal"
click at [575, 711] on button "Reply" at bounding box center [601, 723] width 85 height 33
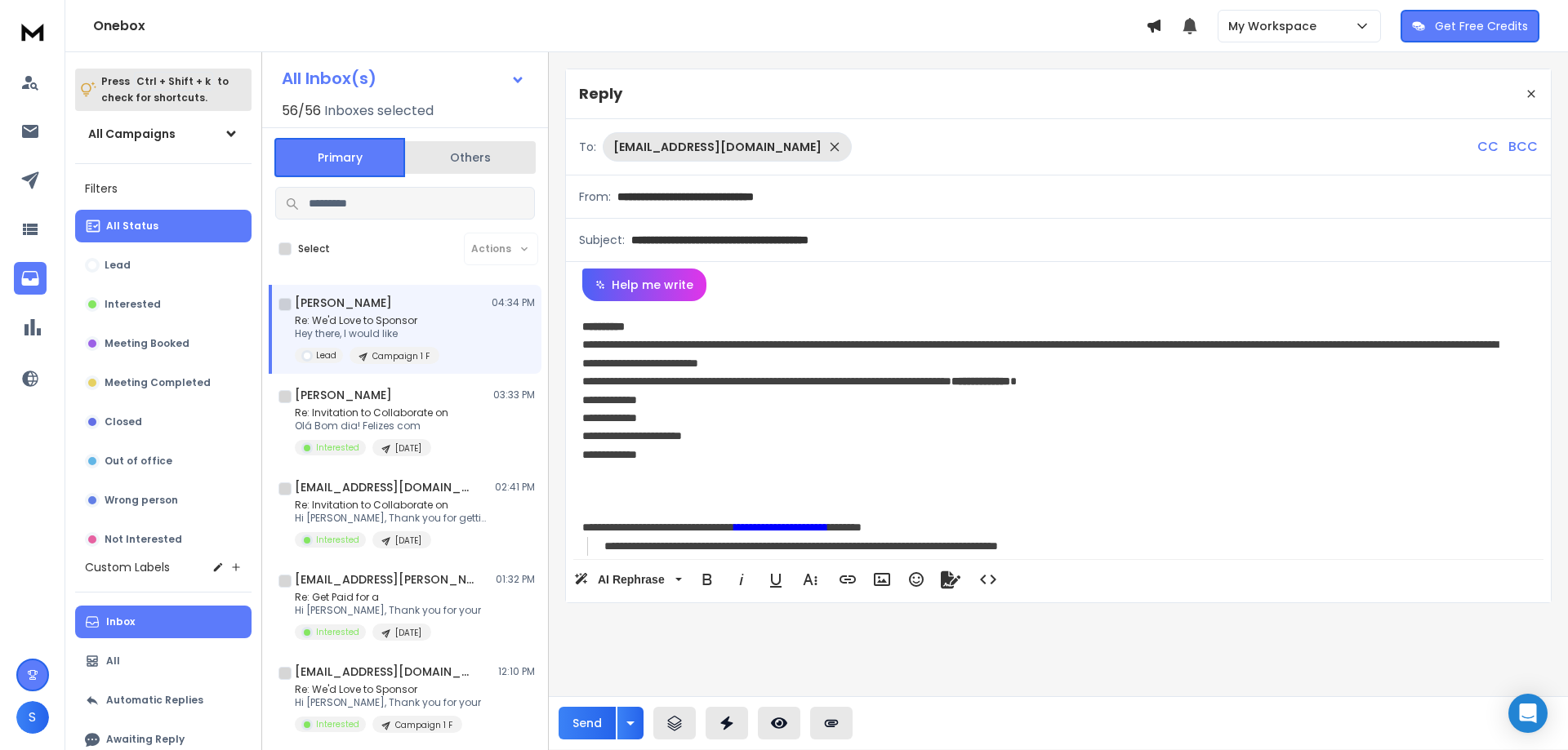
click at [667, 333] on p "**********" at bounding box center [1058, 326] width 952 height 18
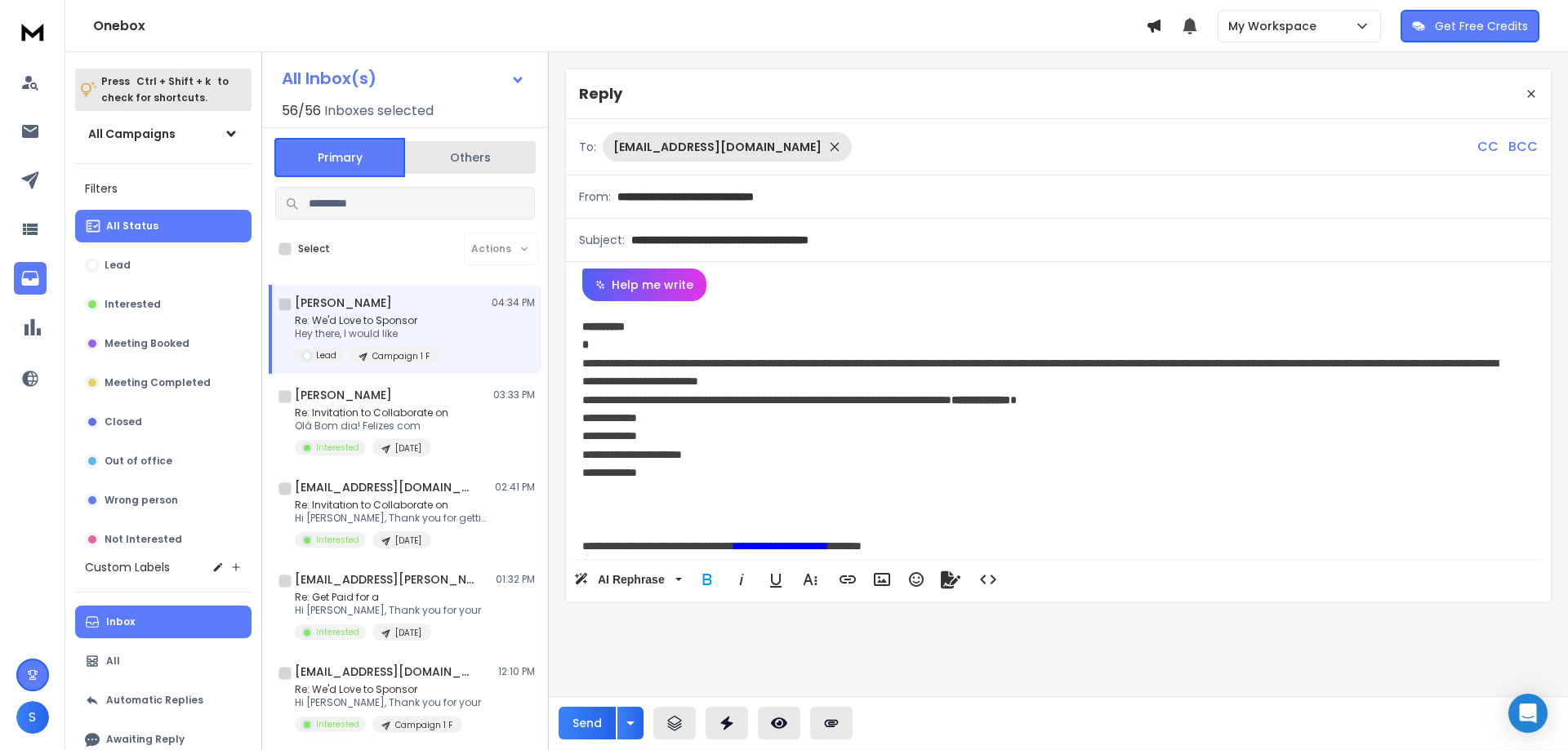
click at [987, 377] on p "**********" at bounding box center [1050, 373] width 935 height 37
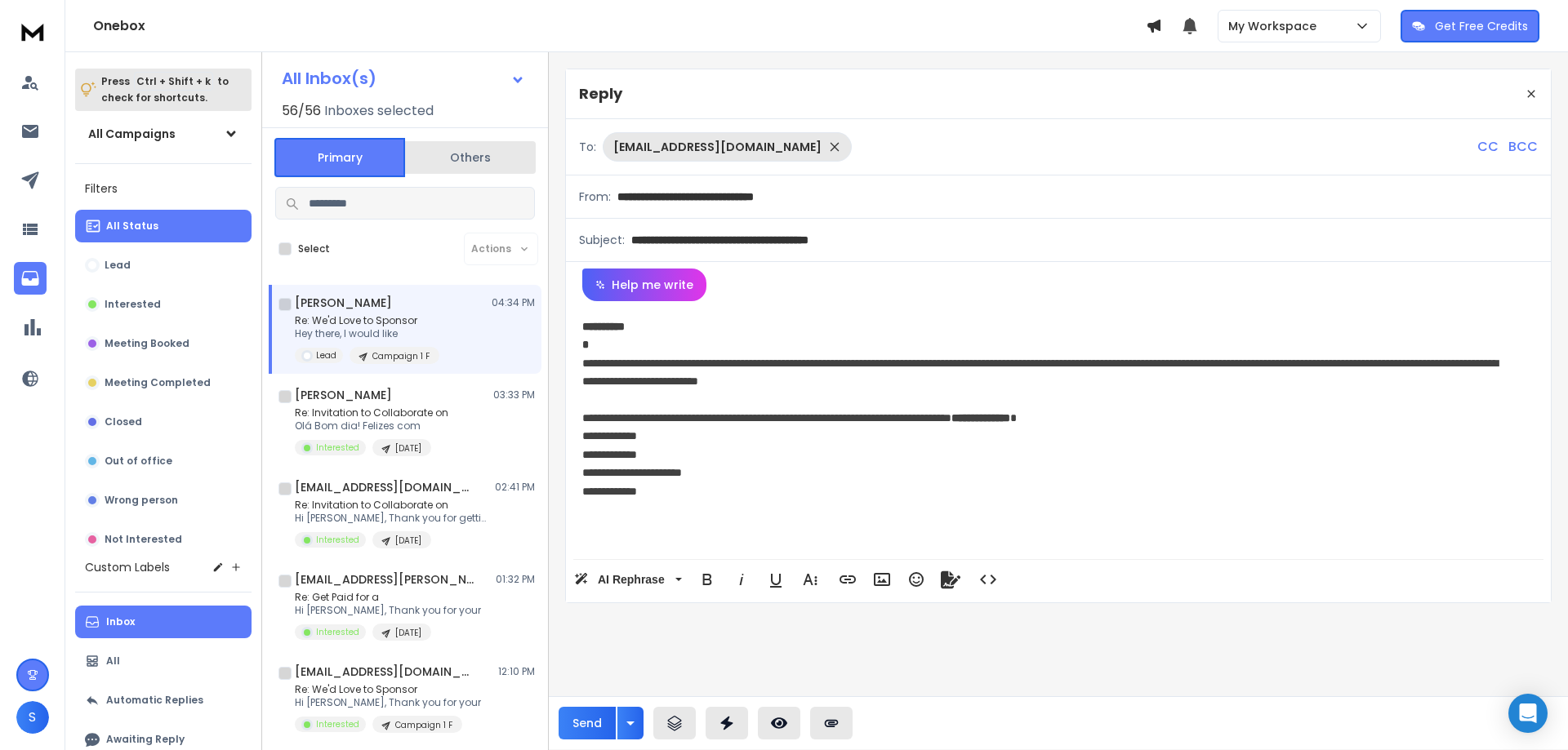
click at [1138, 424] on p "**********" at bounding box center [1050, 417] width 935 height 18
click at [574, 721] on button "Send" at bounding box center [587, 723] width 57 height 33
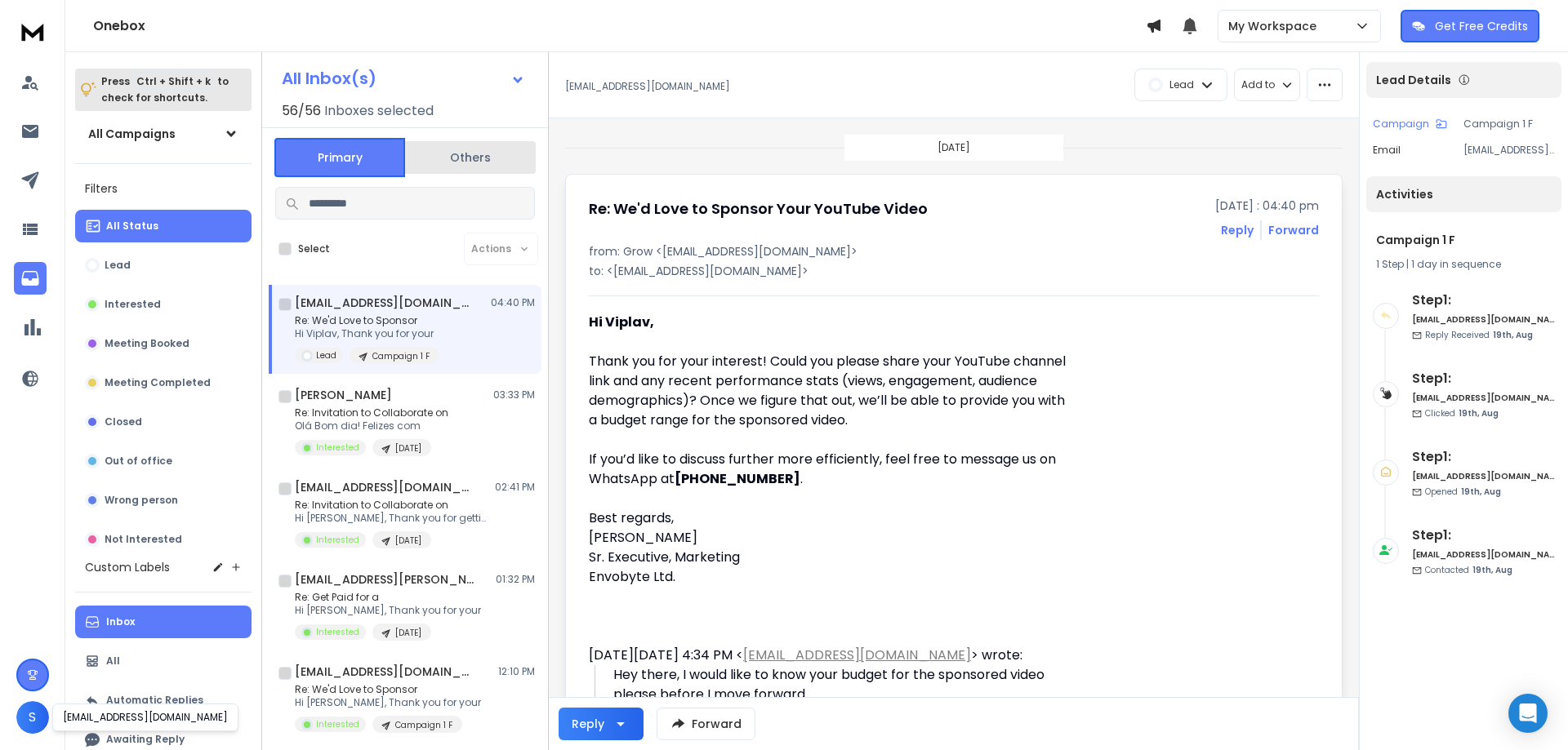
click at [32, 713] on span "S" at bounding box center [32, 717] width 33 height 33
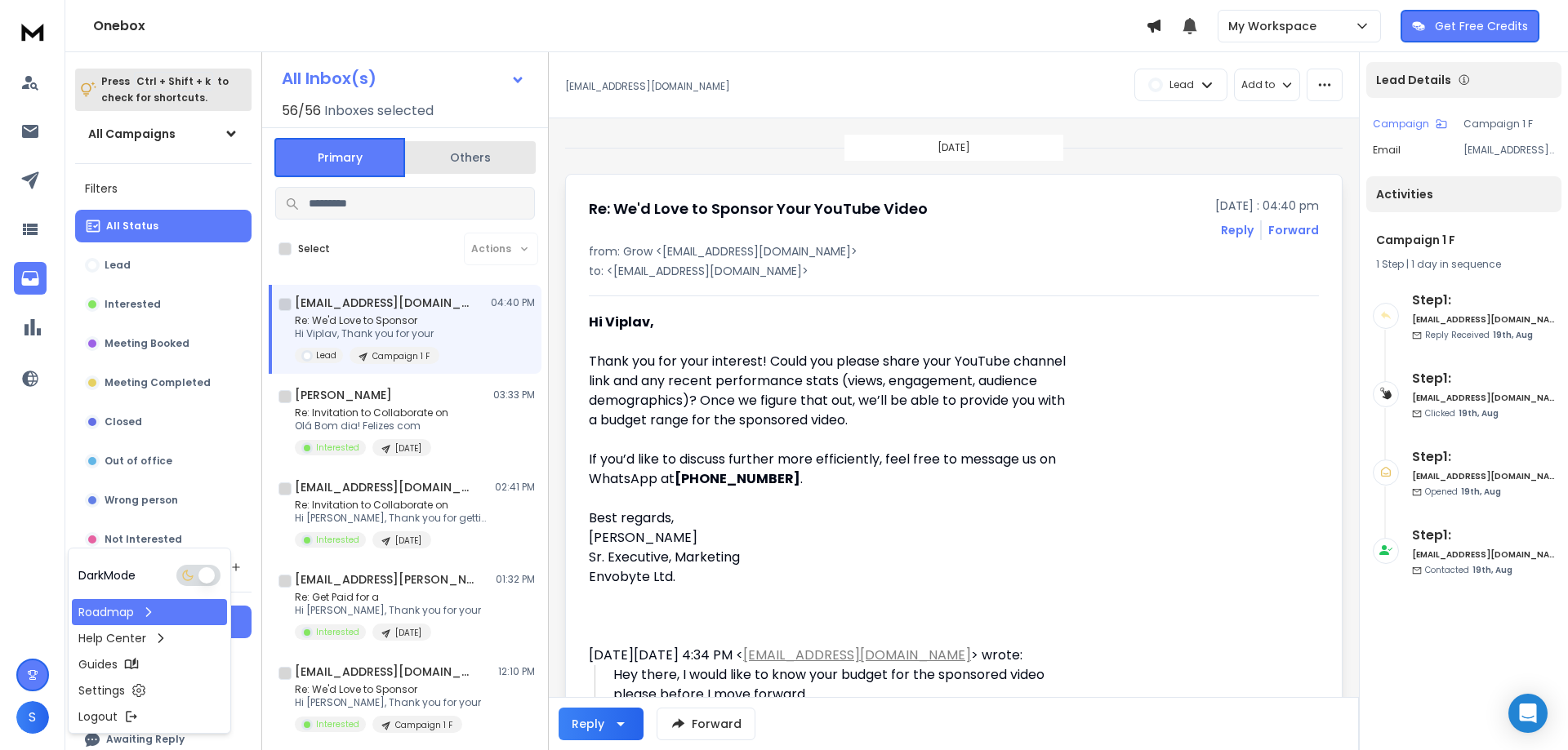
click at [204, 570] on button "button" at bounding box center [198, 574] width 44 height 21
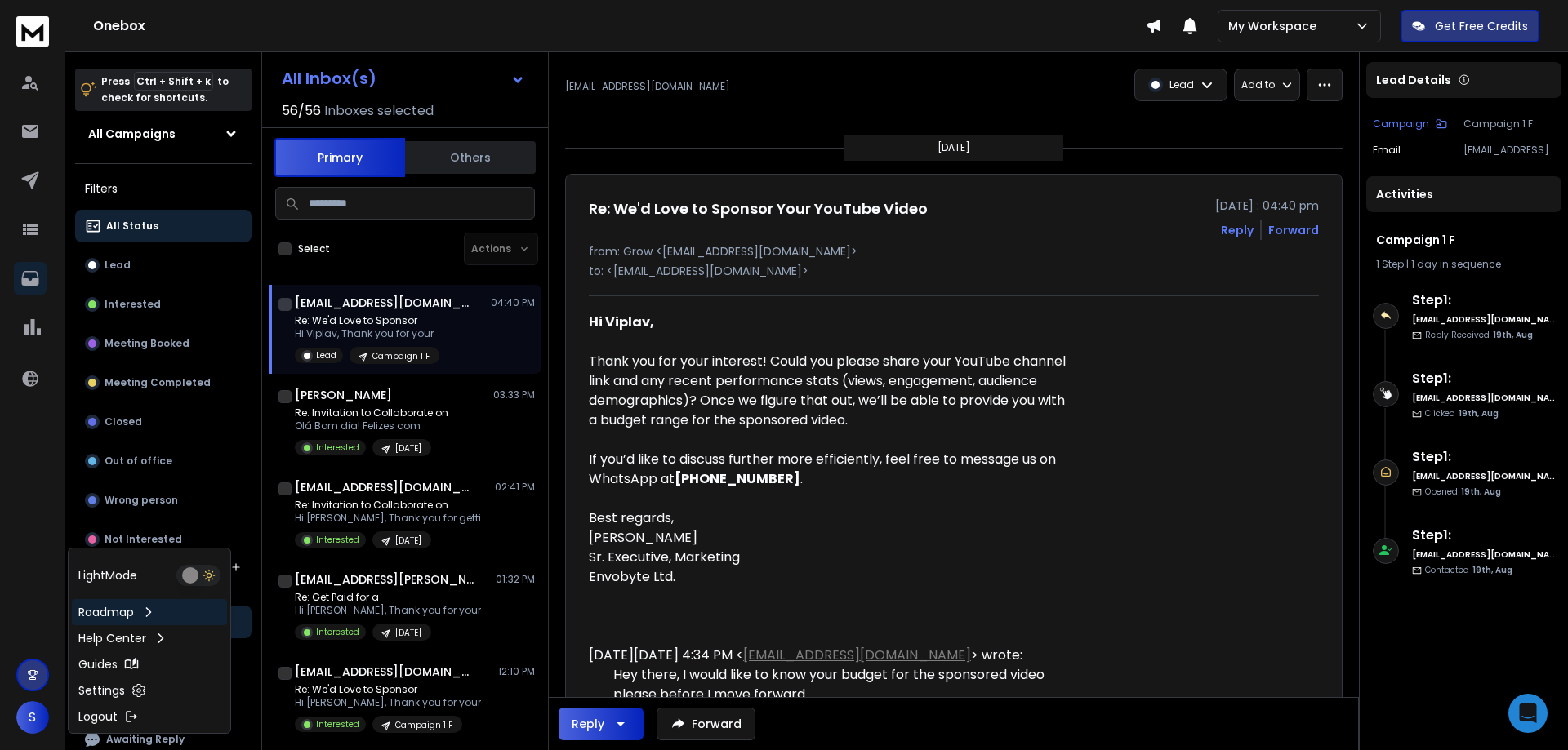
click at [1210, 468] on div "Re: We'd Love to Sponsor Your YouTube Video 19 August 2025 : 04:40 pm Reply For…" at bounding box center [954, 721] width 730 height 1049
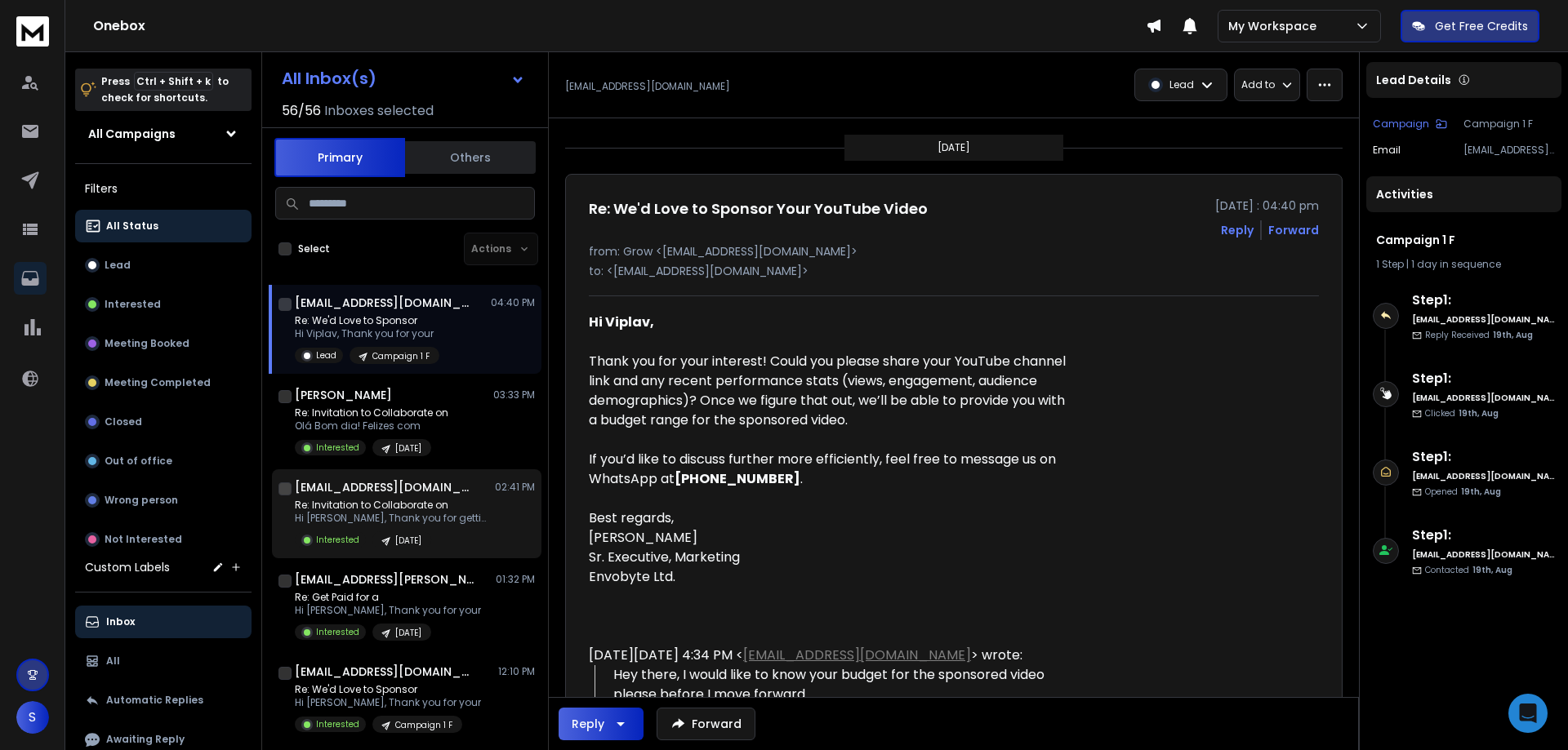
scroll to position [81, 0]
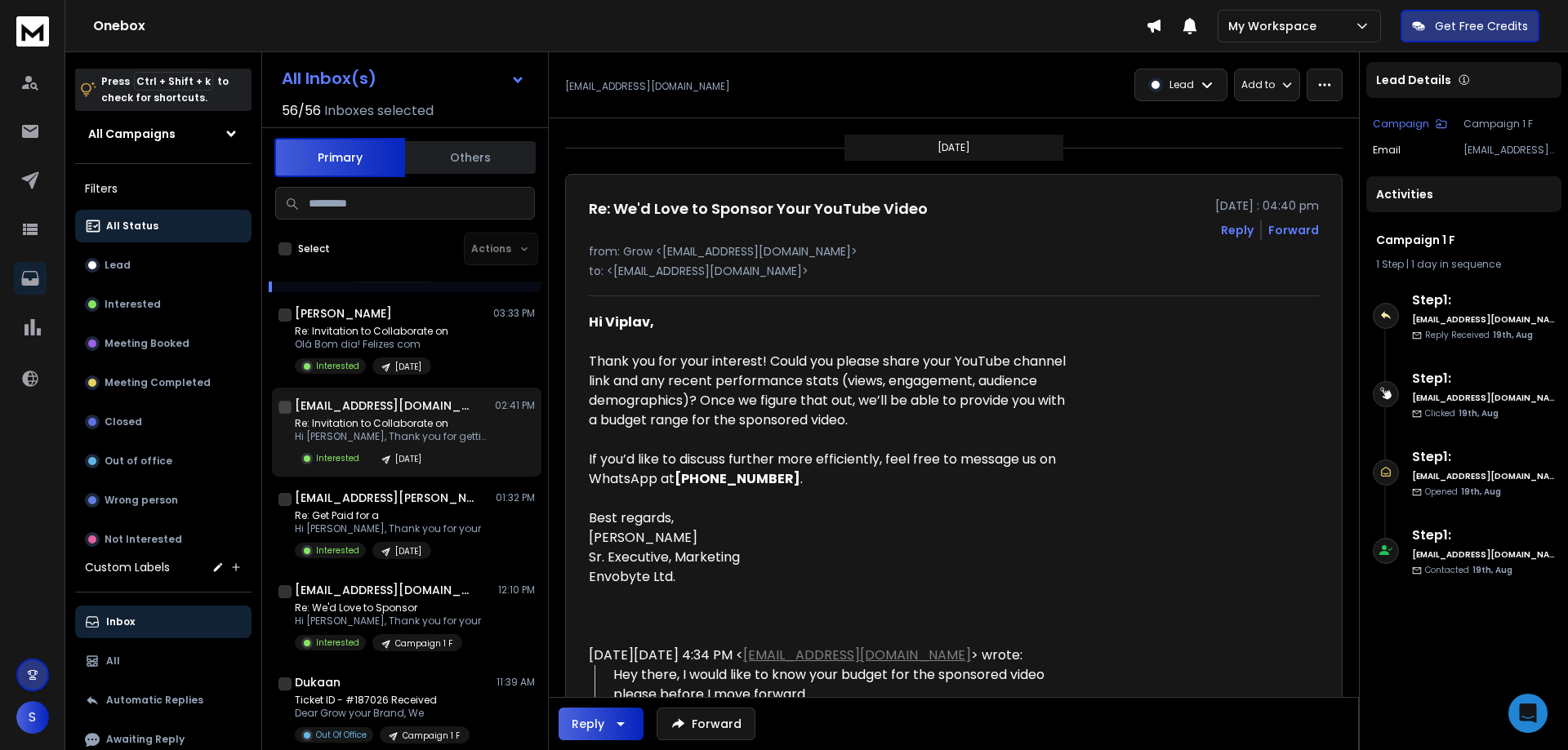
drag, startPoint x: 438, startPoint y: 459, endPoint x: 419, endPoint y: 447, distance: 22.5
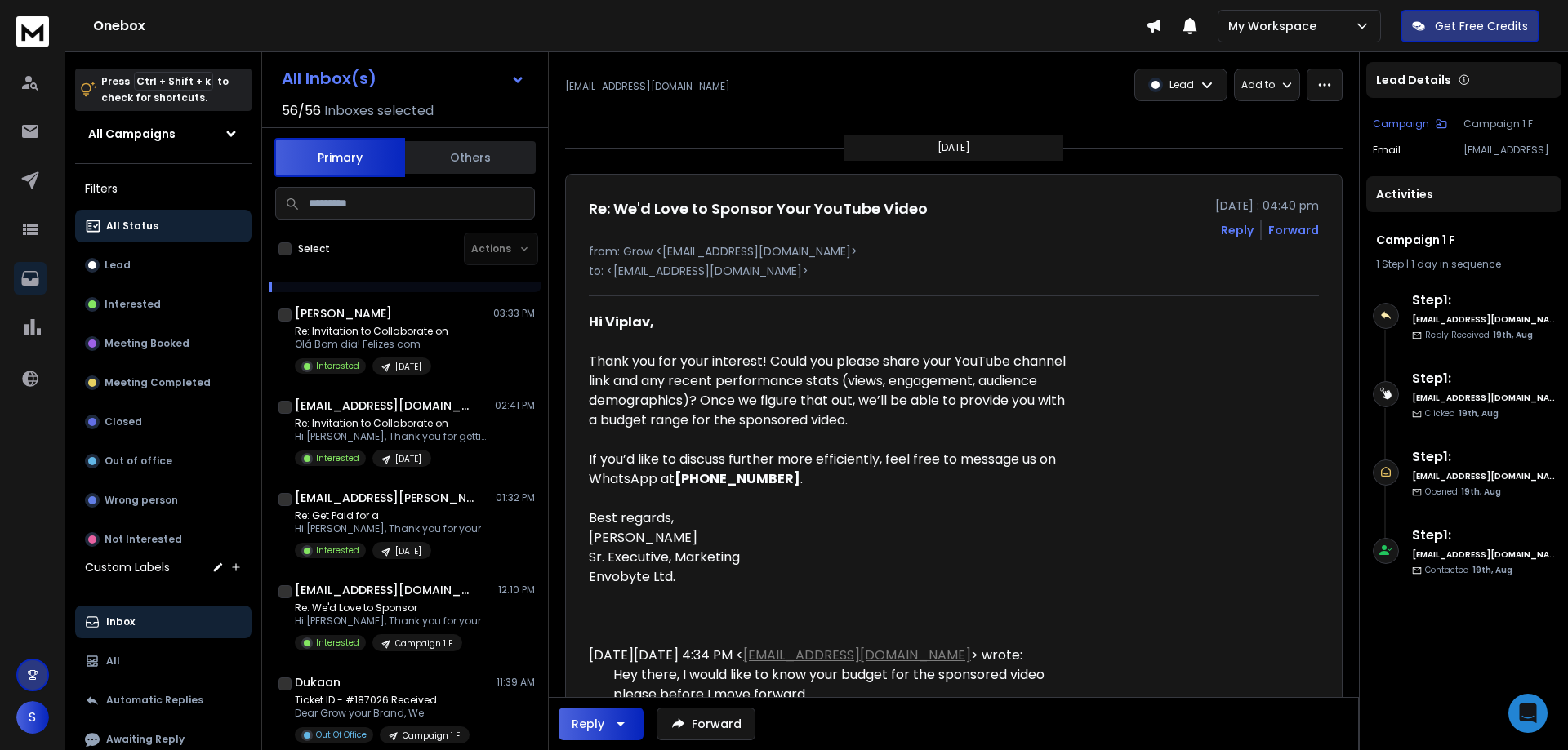
drag, startPoint x: 419, startPoint y: 447, endPoint x: 1136, endPoint y: 560, distance: 725.8
click at [1136, 560] on div "Re: We'd Love to Sponsor Your YouTube Video 19 August 2025 : 04:40 pm Reply For…" at bounding box center [954, 721] width 730 height 1049
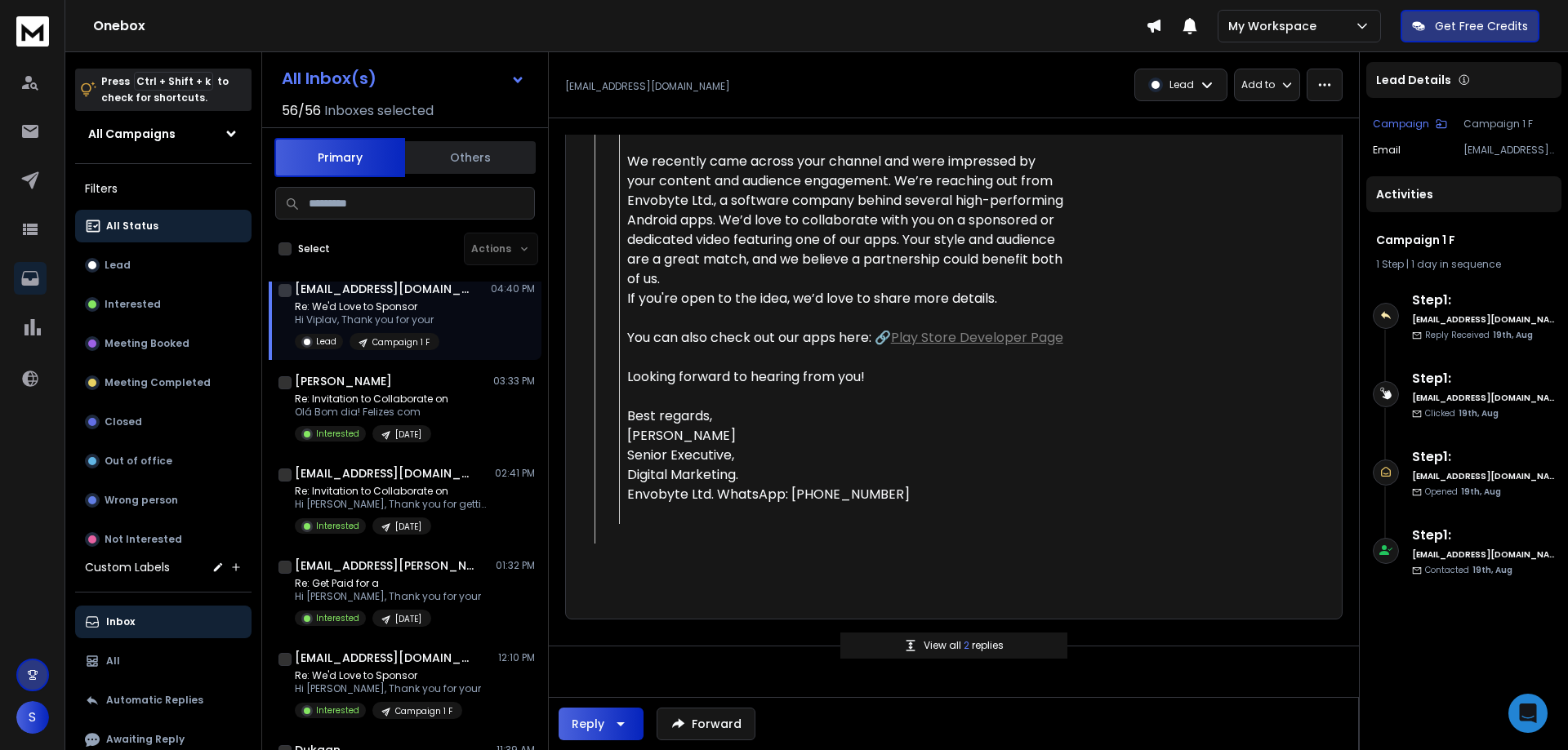
scroll to position [0, 0]
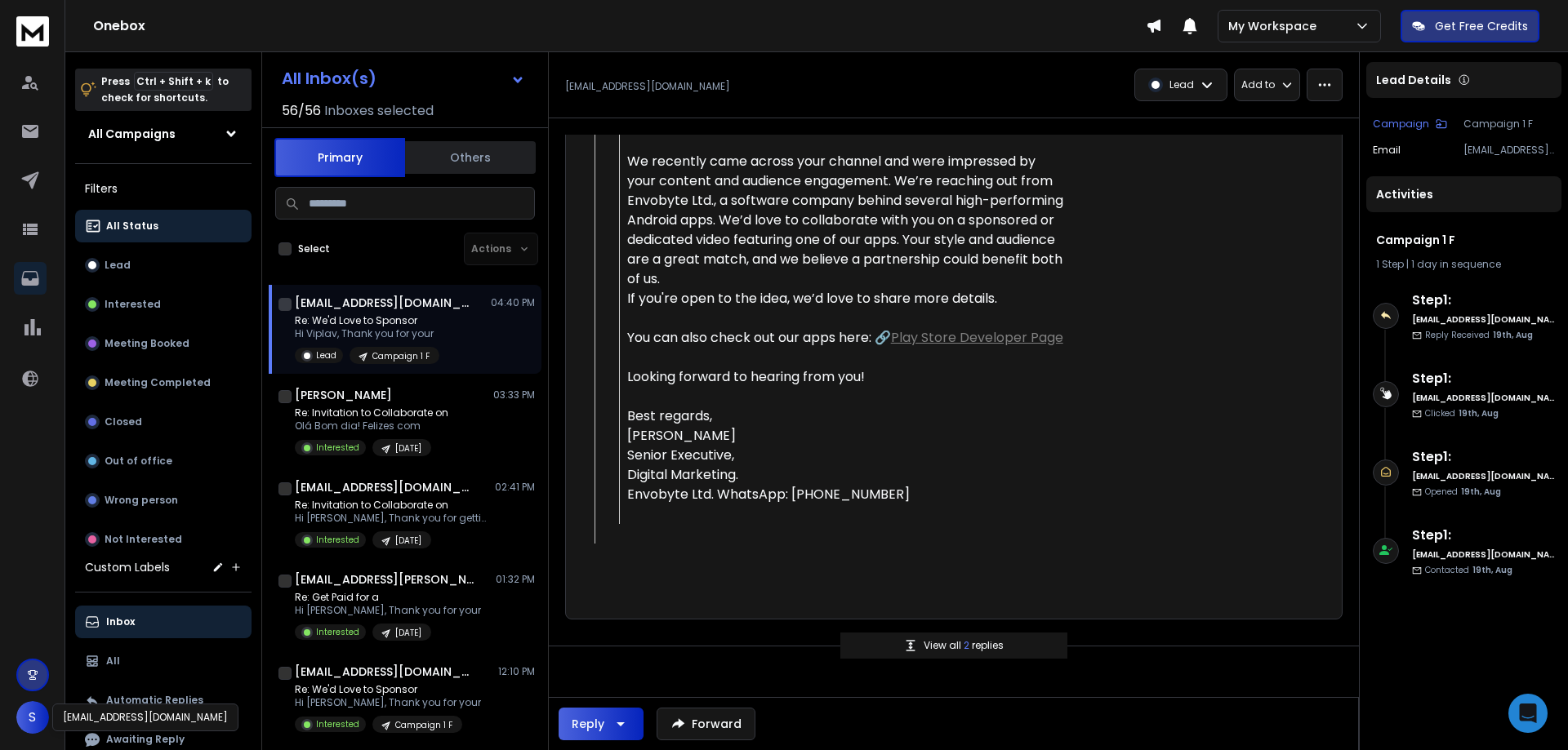
click at [41, 713] on span "S" at bounding box center [32, 717] width 33 height 33
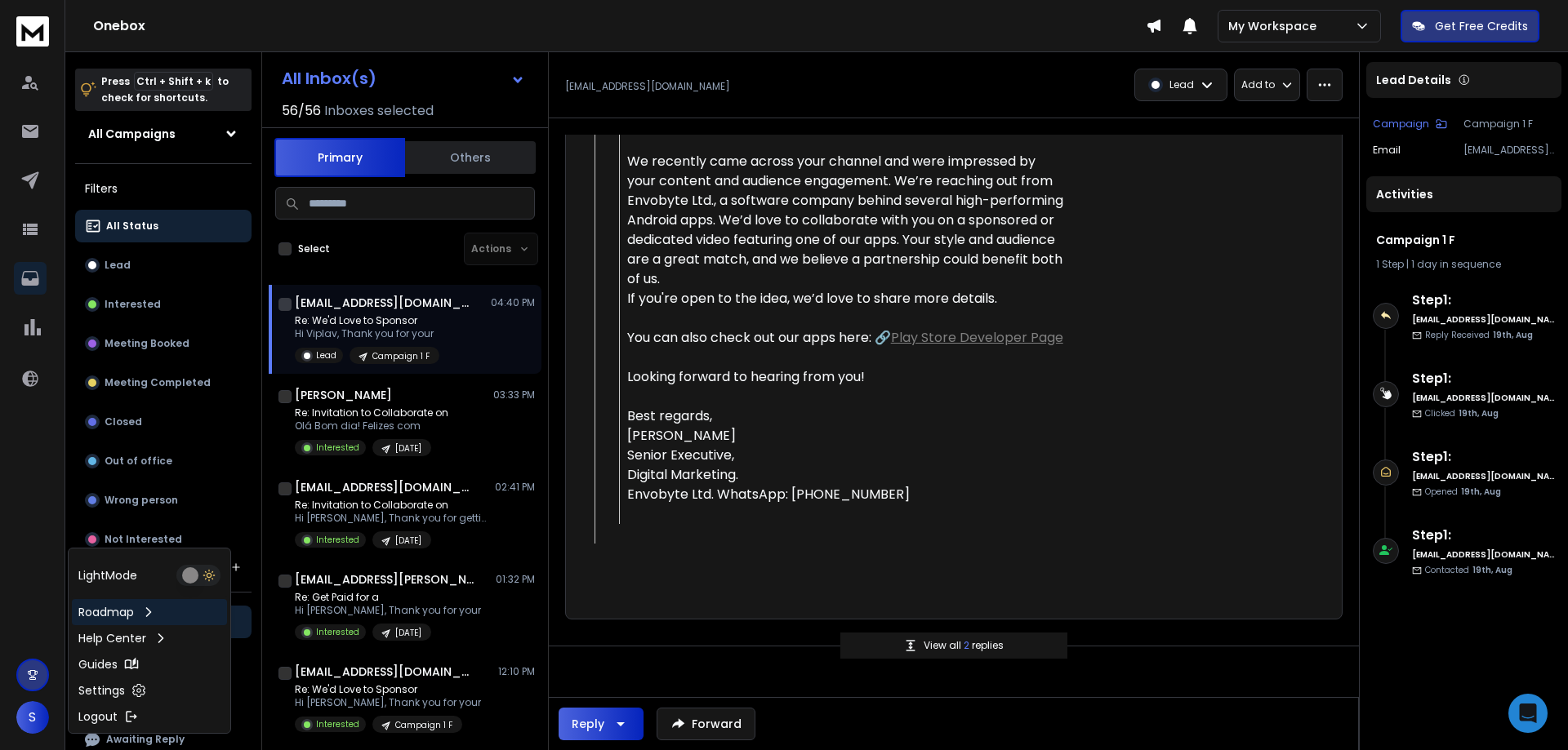
click at [194, 574] on button "button" at bounding box center [198, 574] width 44 height 21
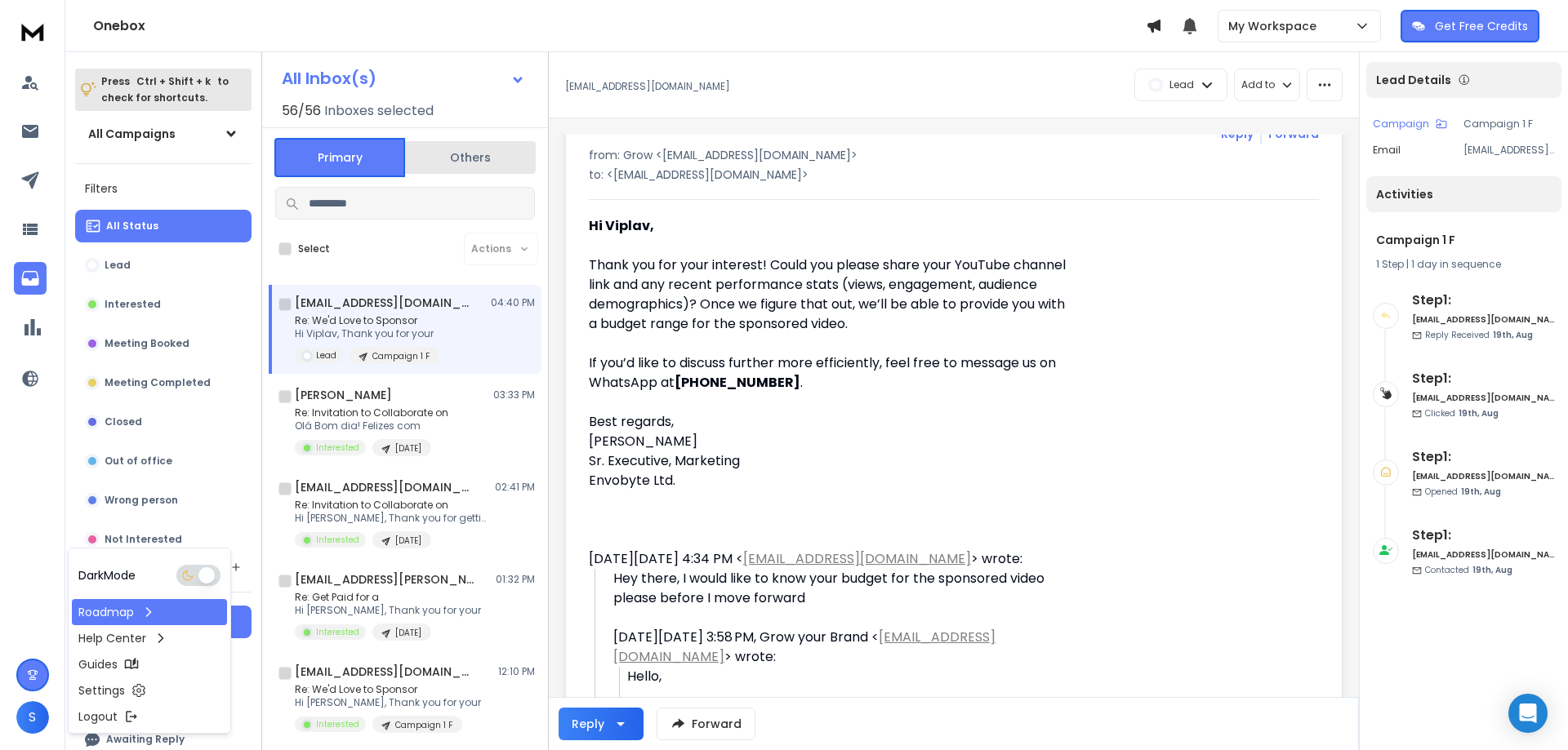
scroll to position [17, 0]
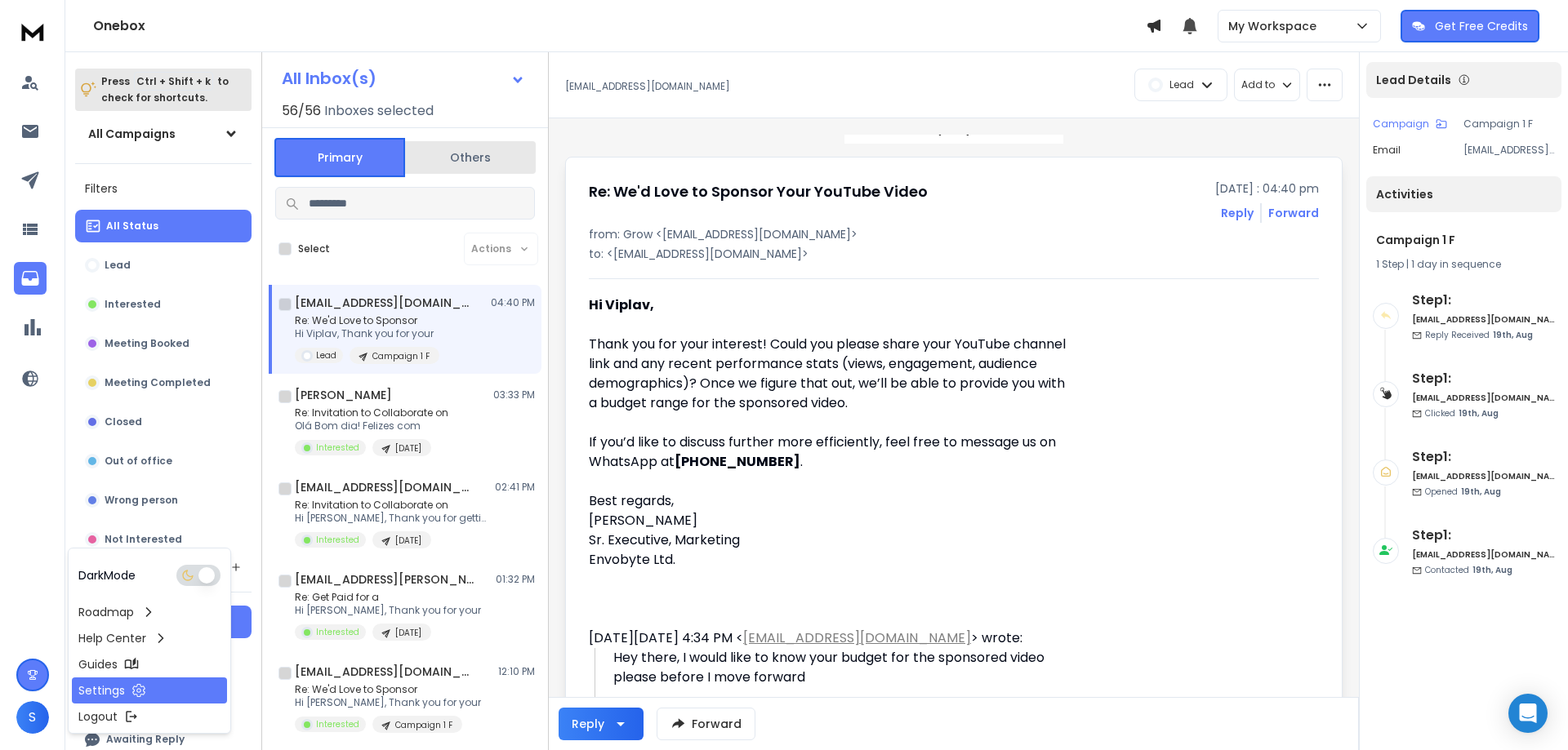
click at [472, 31] on h1 "Onebox" at bounding box center [619, 25] width 1053 height 19
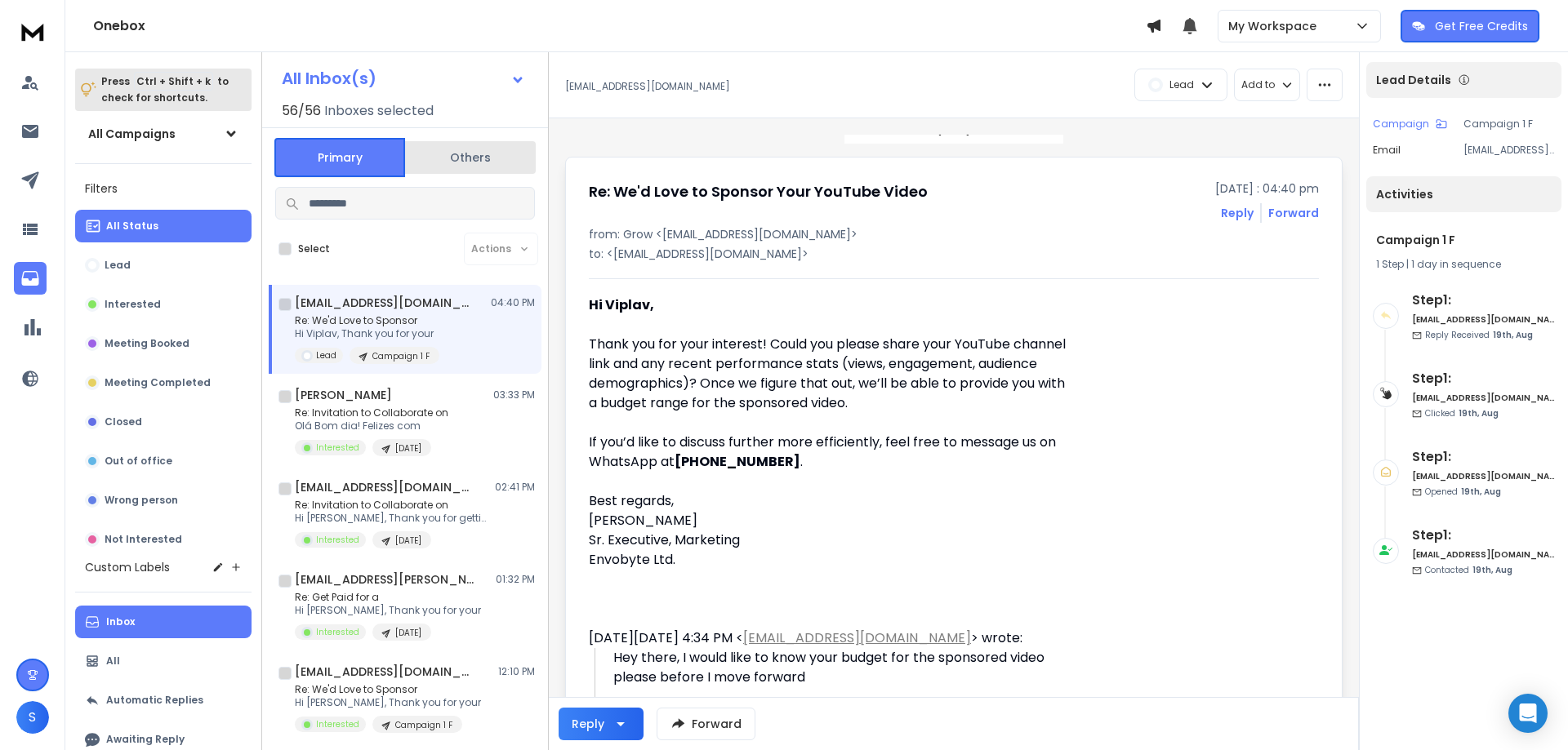
drag, startPoint x: 110, startPoint y: 223, endPoint x: 788, endPoint y: 143, distance: 682.7
click at [788, 143] on div "[DATE]" at bounding box center [953, 130] width 777 height 26
click at [23, 181] on icon at bounding box center [29, 180] width 19 height 19
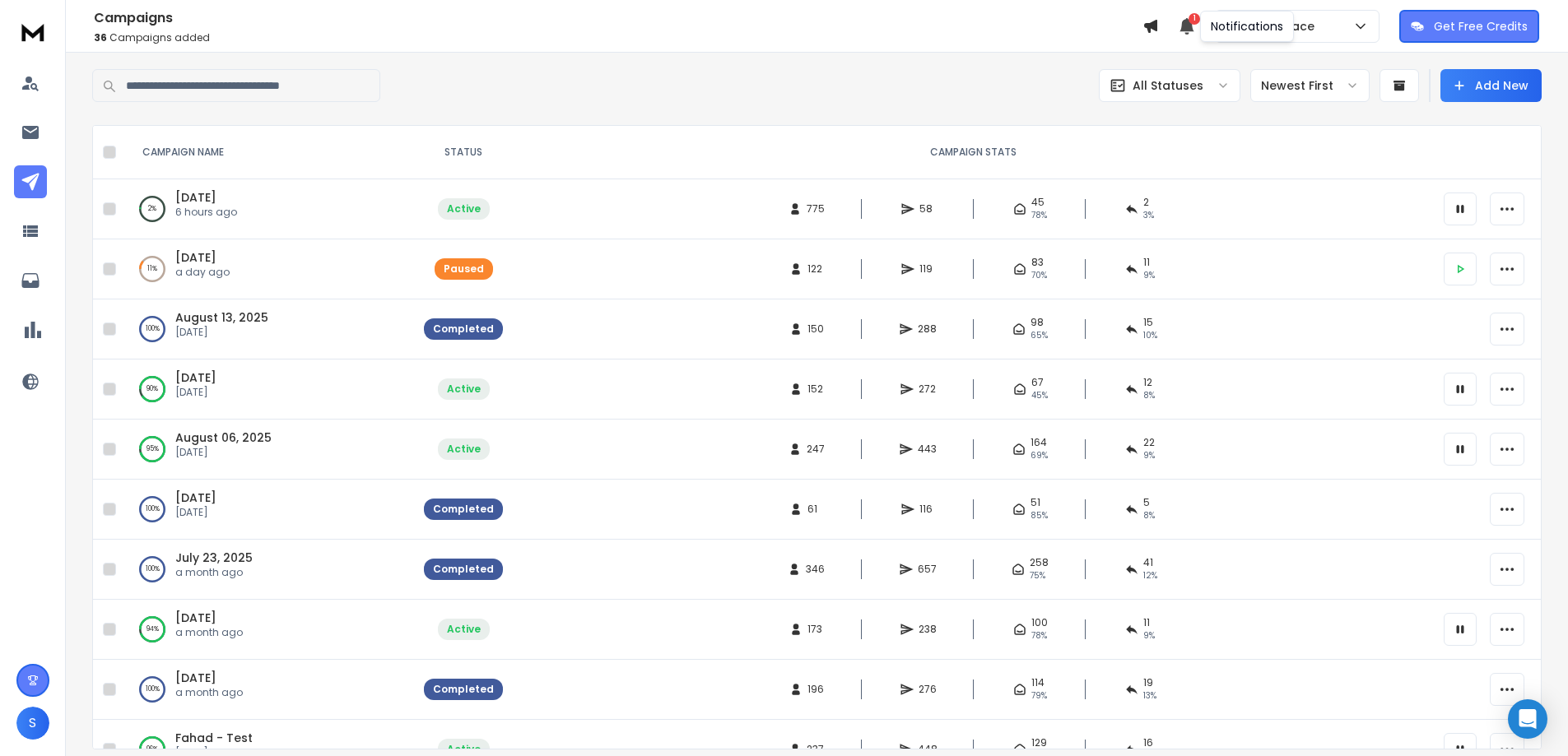
click at [1192, 22] on span "1" at bounding box center [1194, 19] width 12 height 12
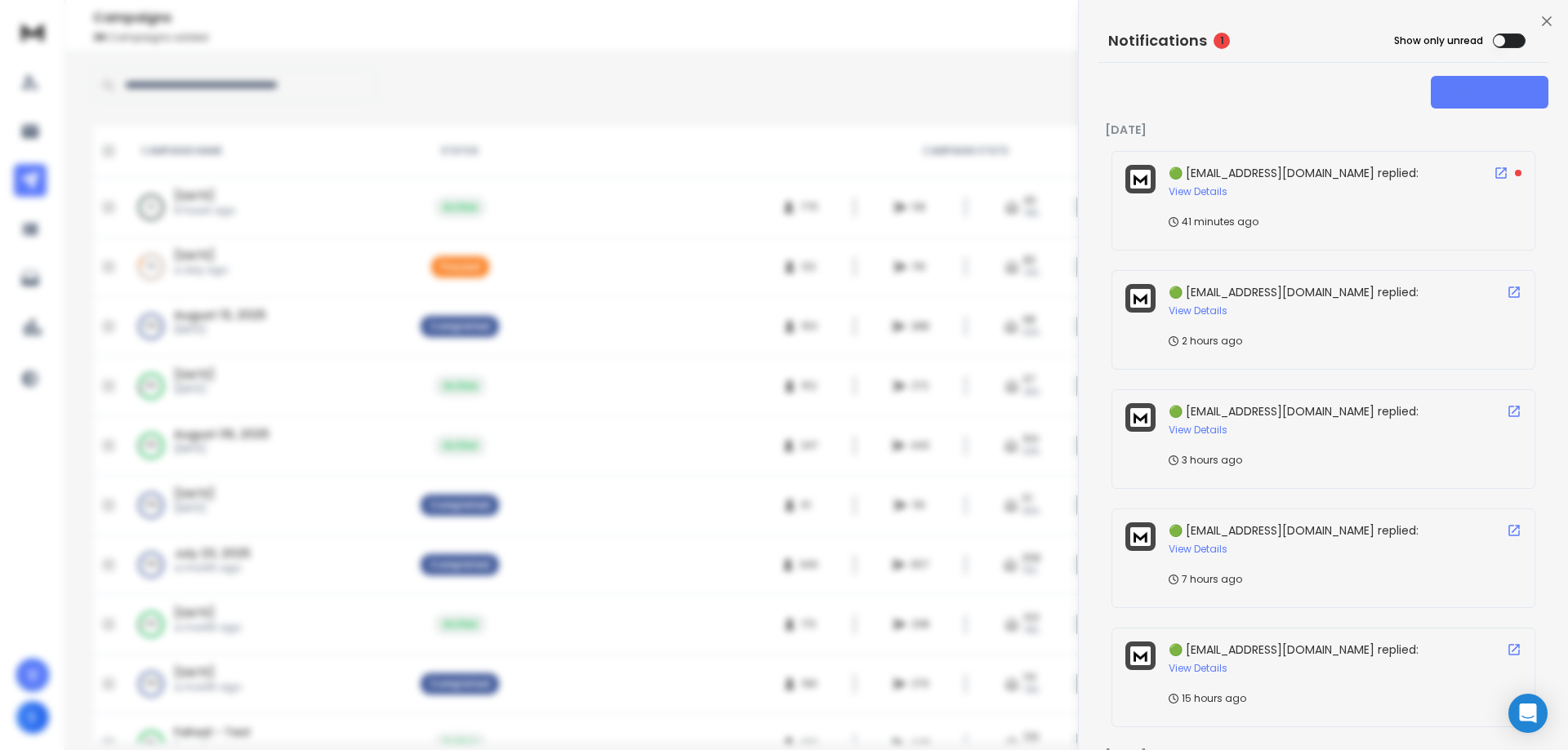
click at [1513, 93] on span "Mark all as read" at bounding box center [1489, 92] width 76 height 13
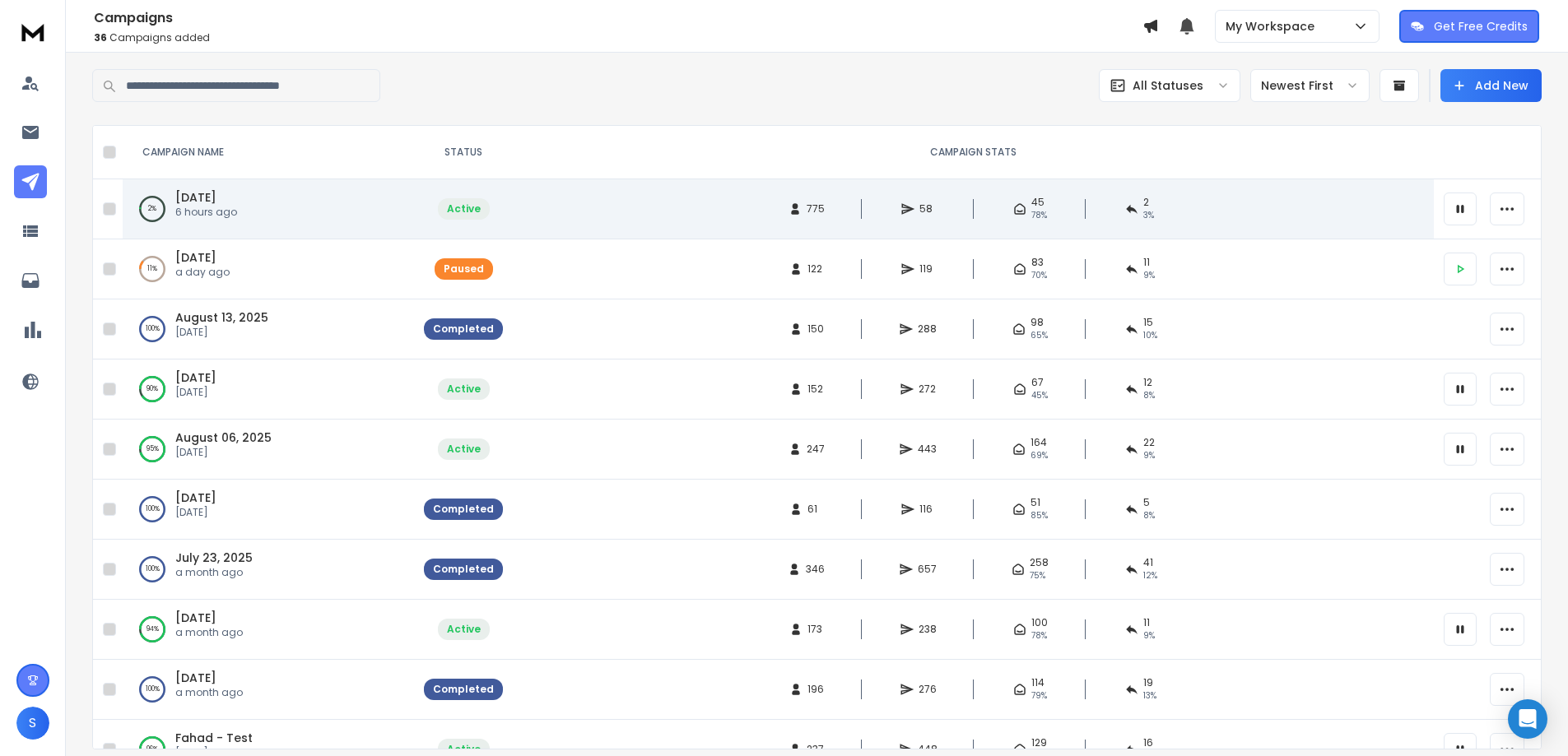
click at [364, 184] on td "2 % [DATE] 6 hours ago" at bounding box center [269, 209] width 291 height 60
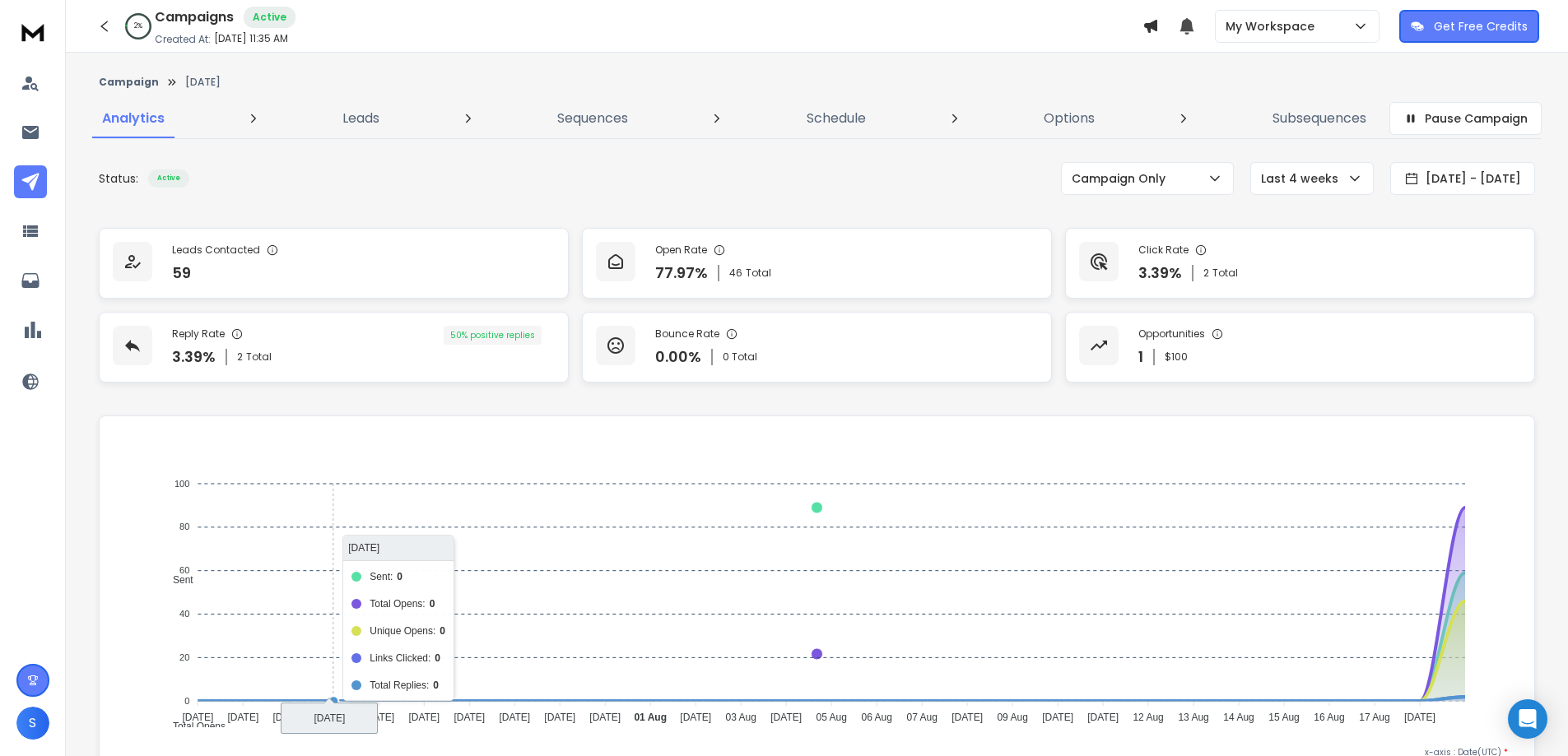
scroll to position [272, 0]
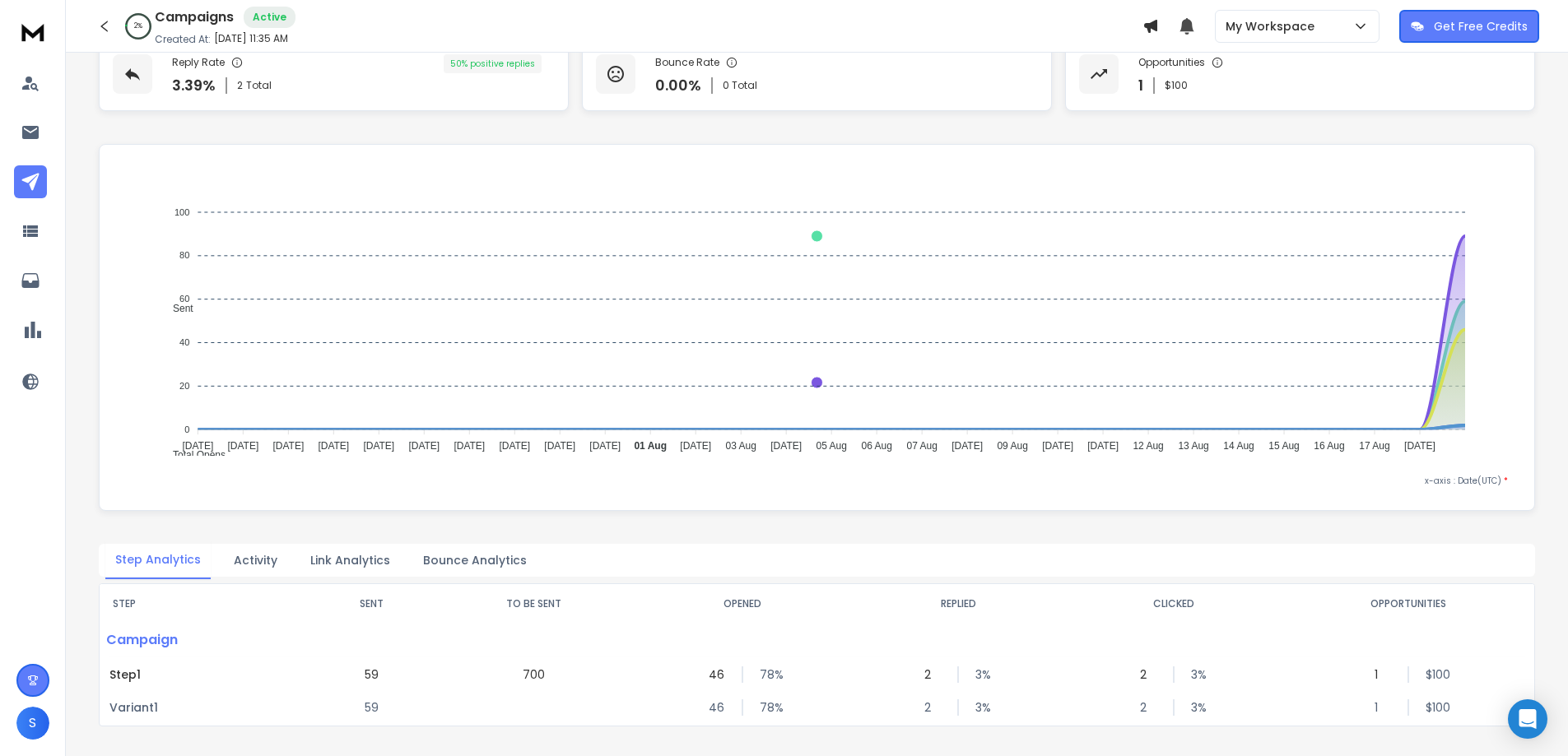
click at [131, 201] on div "Sent Total Opens Unique Opens Links Clicked Total Replies 100 100 80 80 60 60 4…" at bounding box center [817, 317] width 1382 height 301
click at [178, 163] on div "Sent Total Opens Unique Opens Links Clicked Total Replies 100 100 80 80 60 60 4…" at bounding box center [817, 327] width 1437 height 367
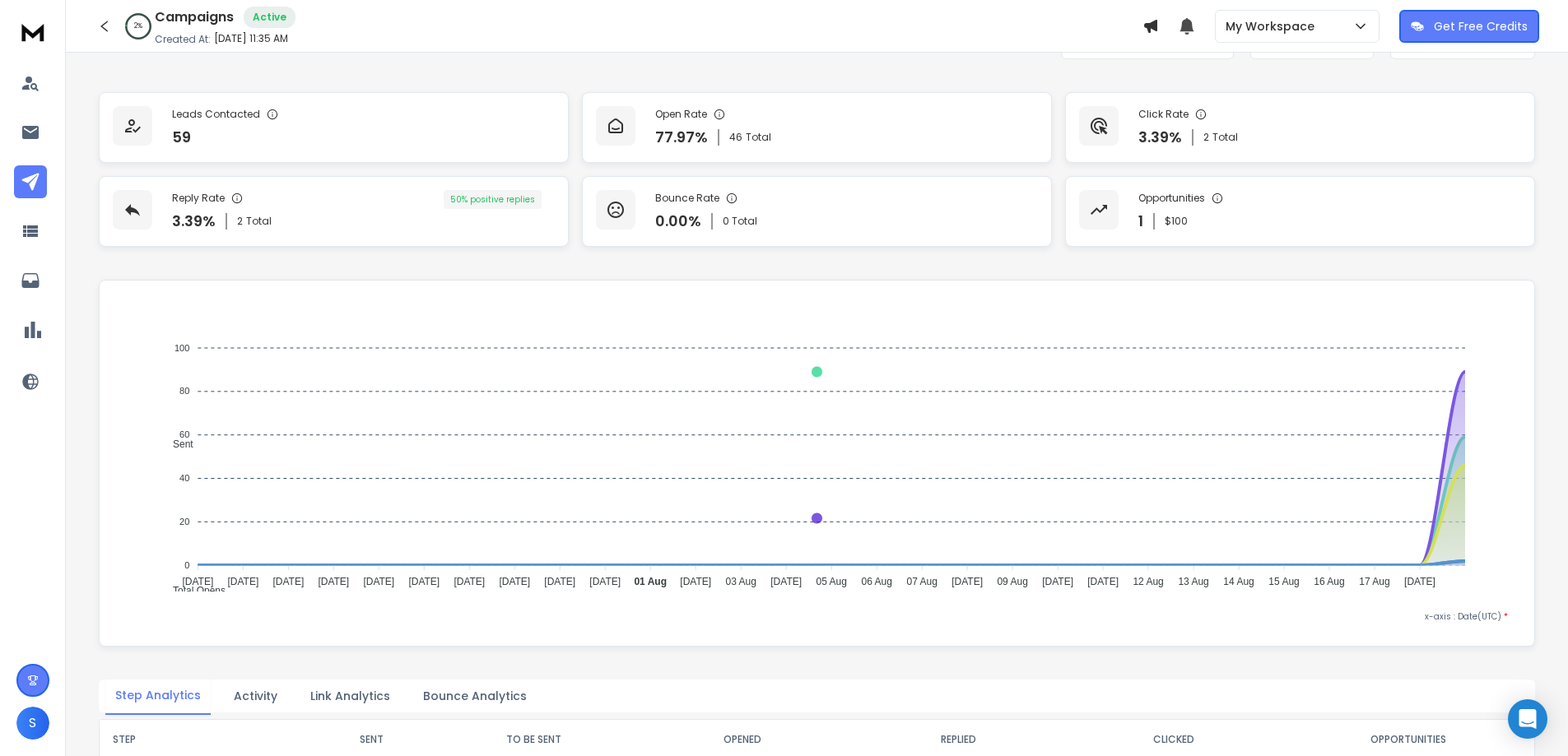
scroll to position [107, 0]
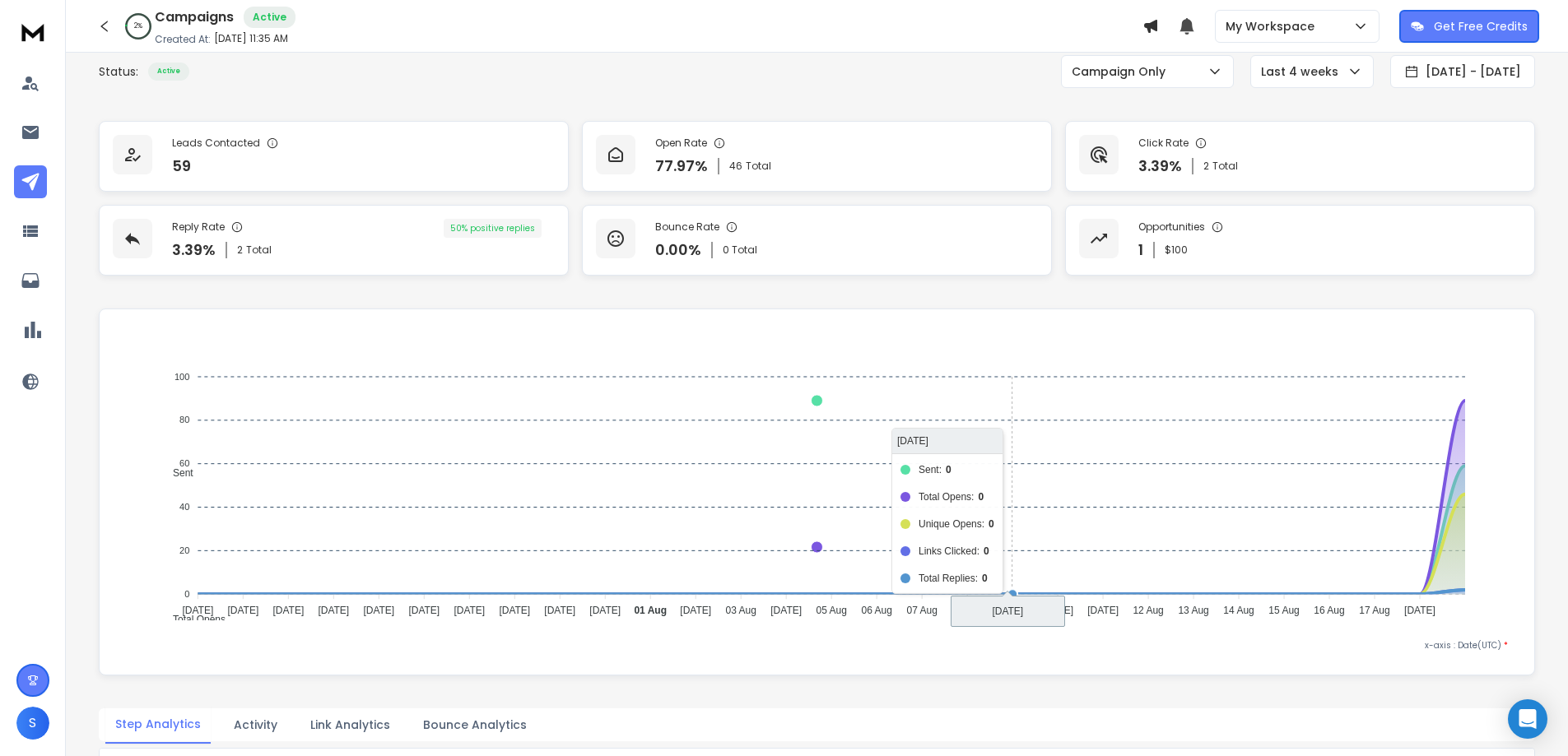
click at [996, 378] on foreignobject "Sent Total Opens Unique Opens Links Clicked Total Replies" at bounding box center [817, 477] width 1313 height 288
click at [161, 295] on div "Leads Contacted 59 Open Rate 77.97 % 46 Total Click Rate 3.39 % 2 Total Reply R…" at bounding box center [817, 509] width 1437 height 776
click at [252, 104] on div "Status: Active Pause Campaign Campaign Only Last 4 weeks 22 Jul 2025 - 19 Aug 2…" at bounding box center [817, 476] width 1437 height 842
click at [503, 88] on div "Status: Active Pause Campaign Campaign Only Last 4 weeks 22 Jul 2025 - 19 Aug 2…" at bounding box center [817, 476] width 1437 height 842
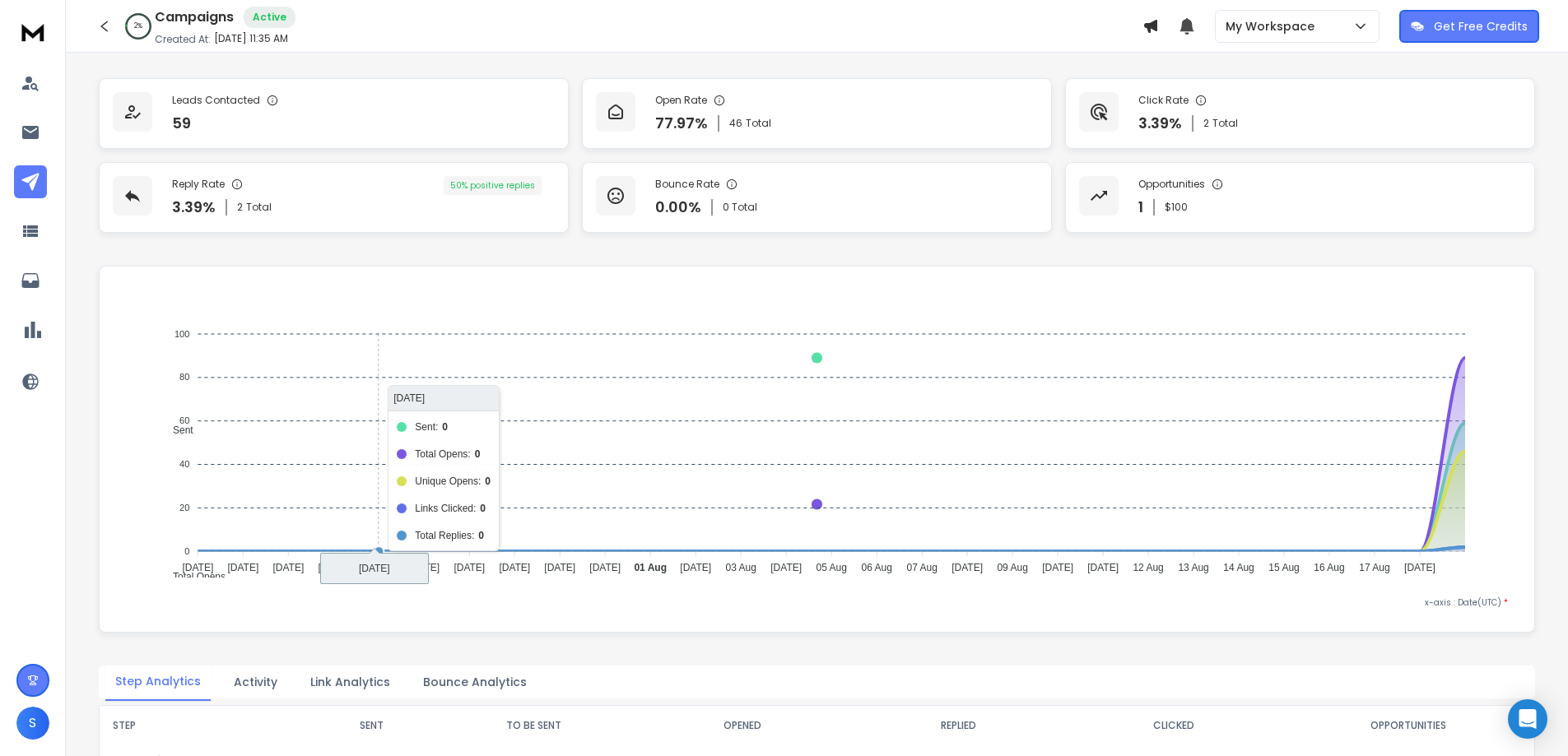
scroll to position [272, 0]
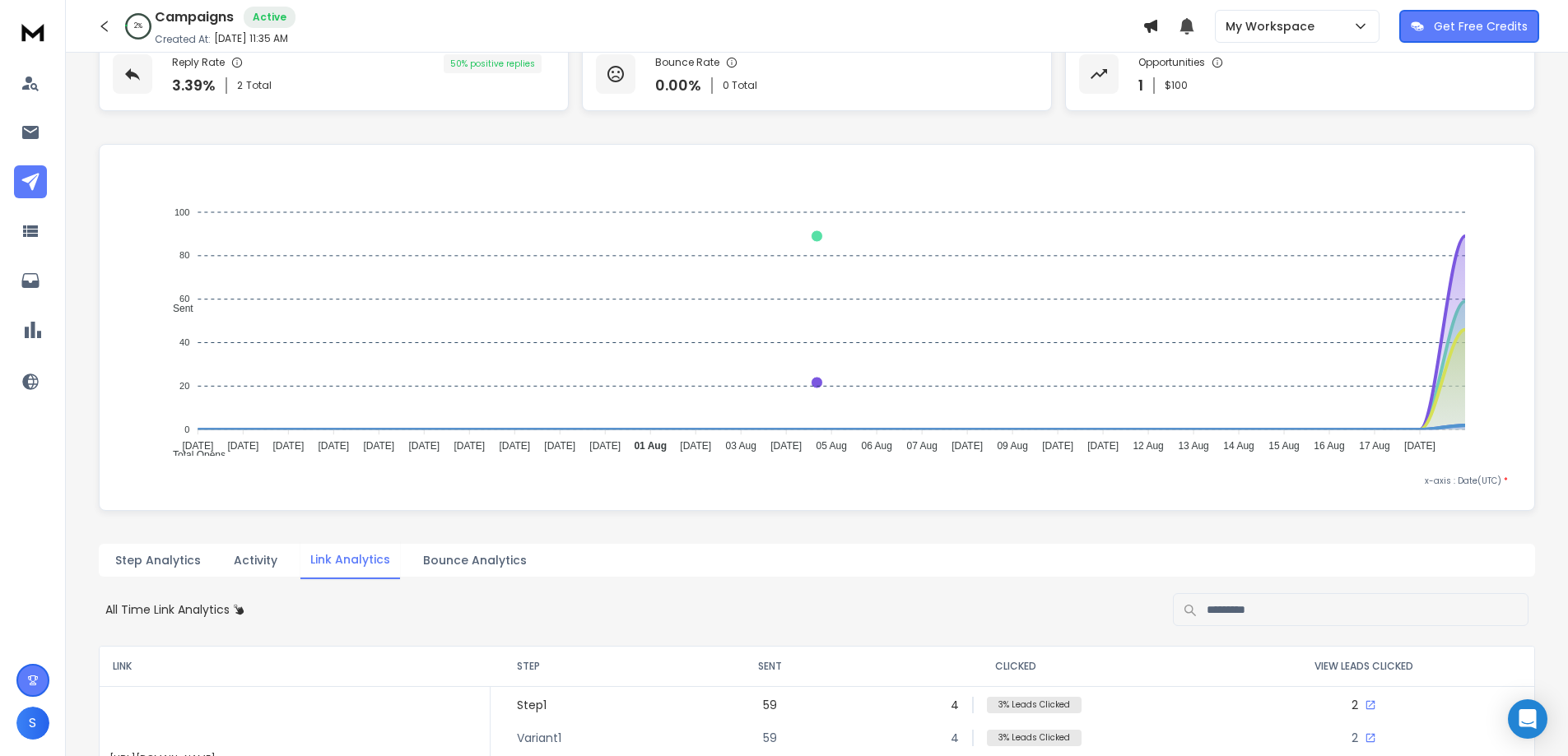
click at [330, 559] on button "Link Analytics" at bounding box center [351, 560] width 100 height 38
click at [170, 556] on button "Step Analytics" at bounding box center [158, 560] width 105 height 36
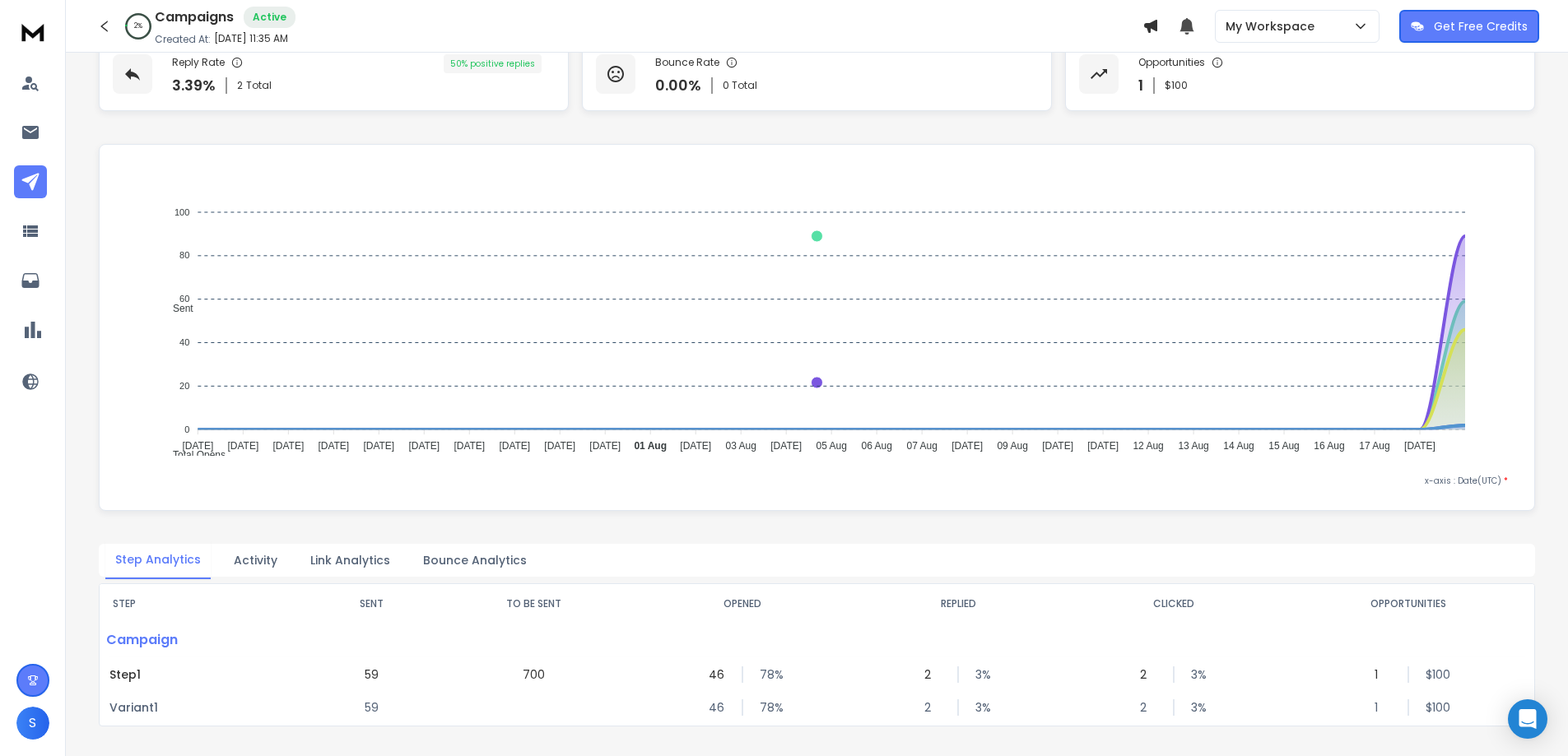
click at [245, 557] on button "Activity" at bounding box center [255, 560] width 64 height 36
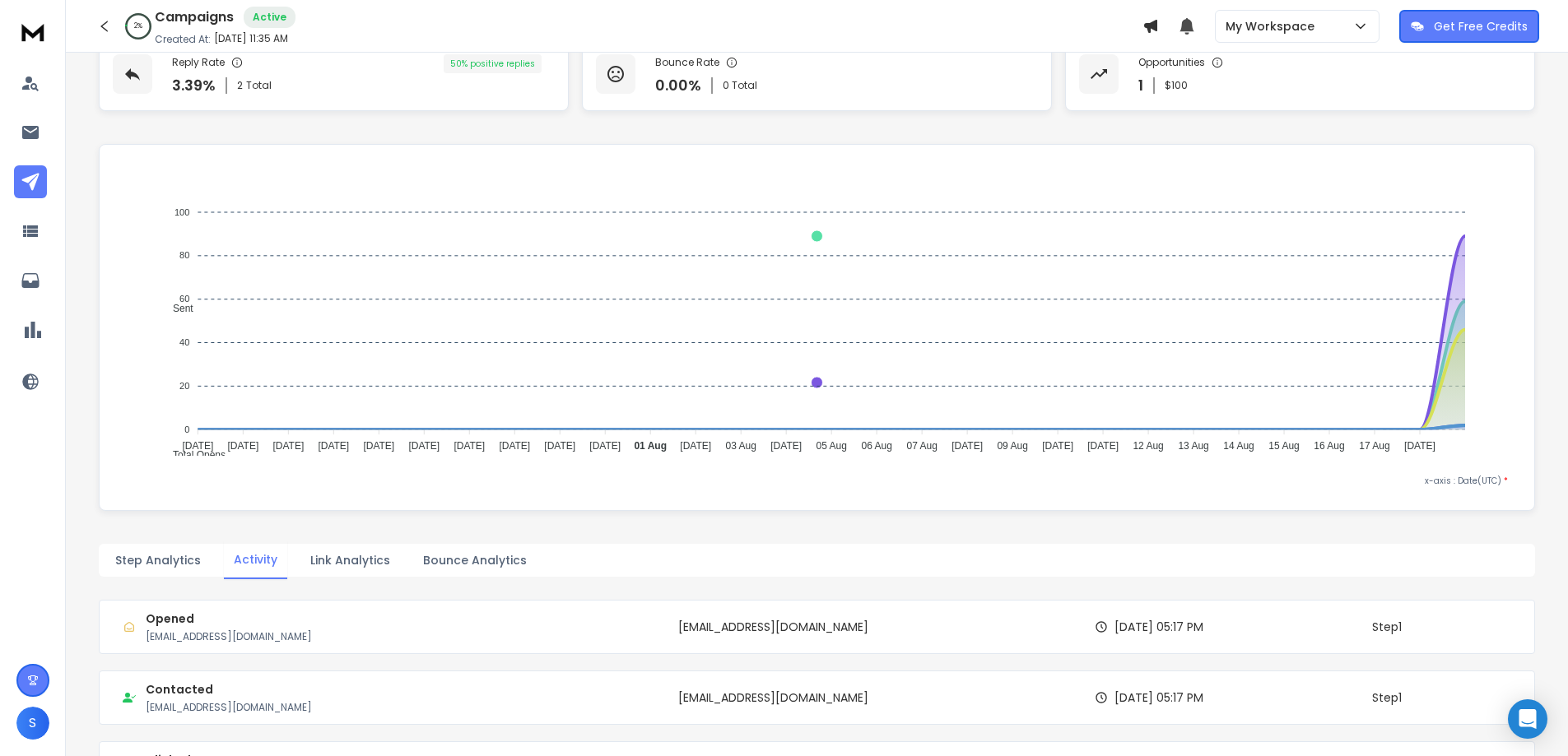
click at [139, 550] on button "Step Analytics" at bounding box center [158, 560] width 105 height 36
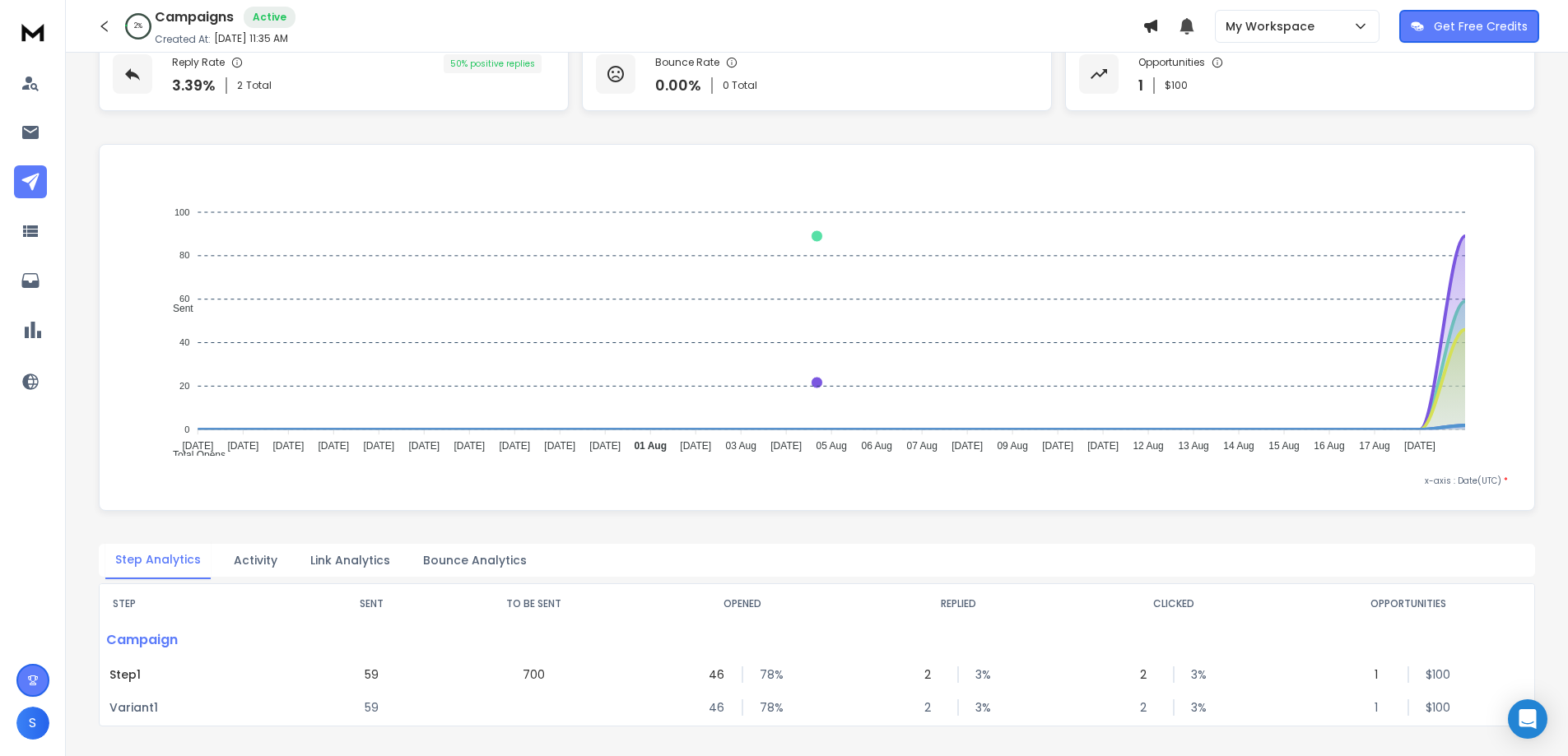
click at [266, 560] on button "Activity" at bounding box center [255, 560] width 64 height 36
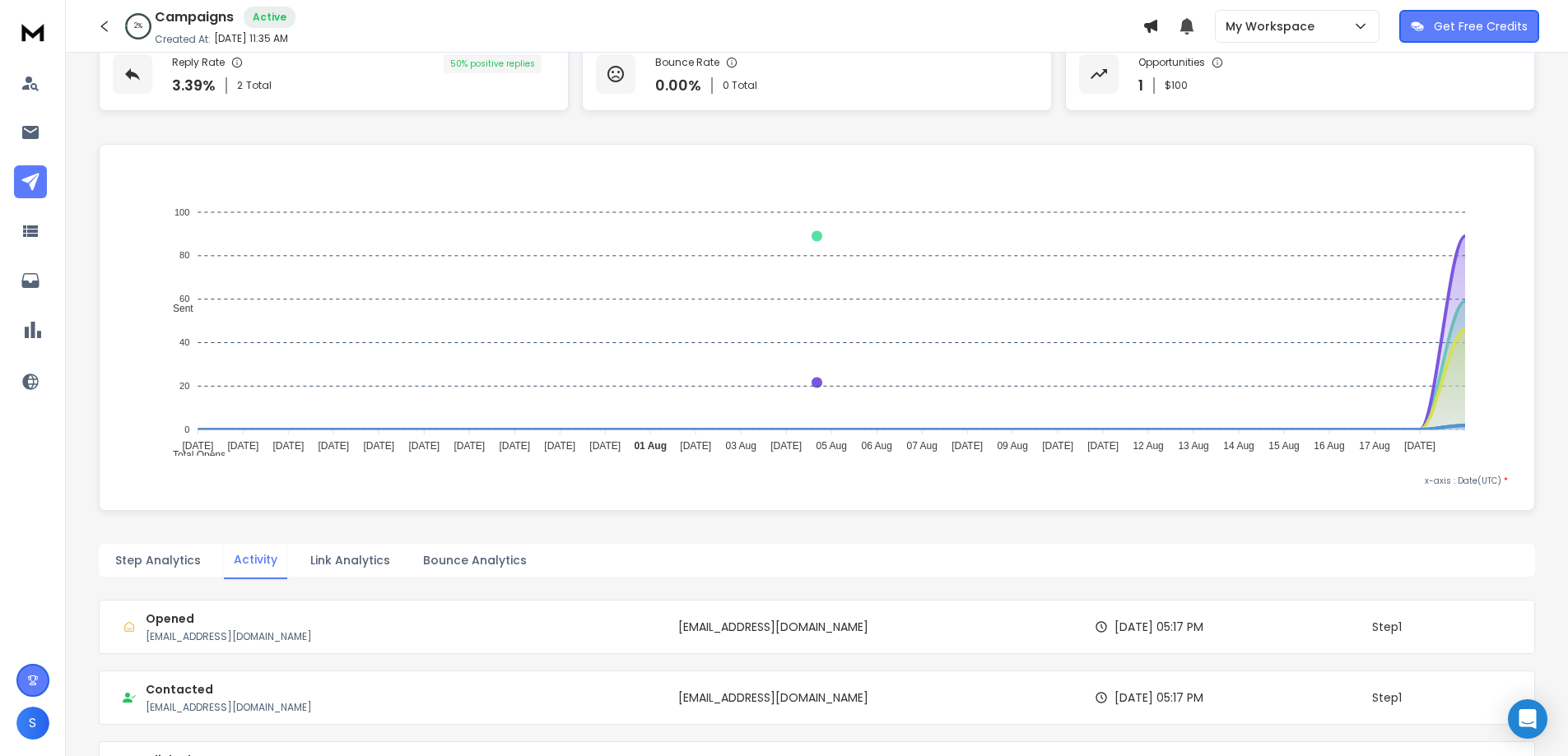
drag, startPoint x: 452, startPoint y: 445, endPoint x: 716, endPoint y: 437, distance: 264.1
click at [716, 437] on foreignobject "Sent Total Opens Unique Opens Links Clicked Total Replies" at bounding box center [817, 312] width 1313 height 288
click at [829, 152] on div "Sent Total Opens Unique Opens Links Clicked Total Replies 100 100 80 80 60 60 4…" at bounding box center [817, 327] width 1437 height 367
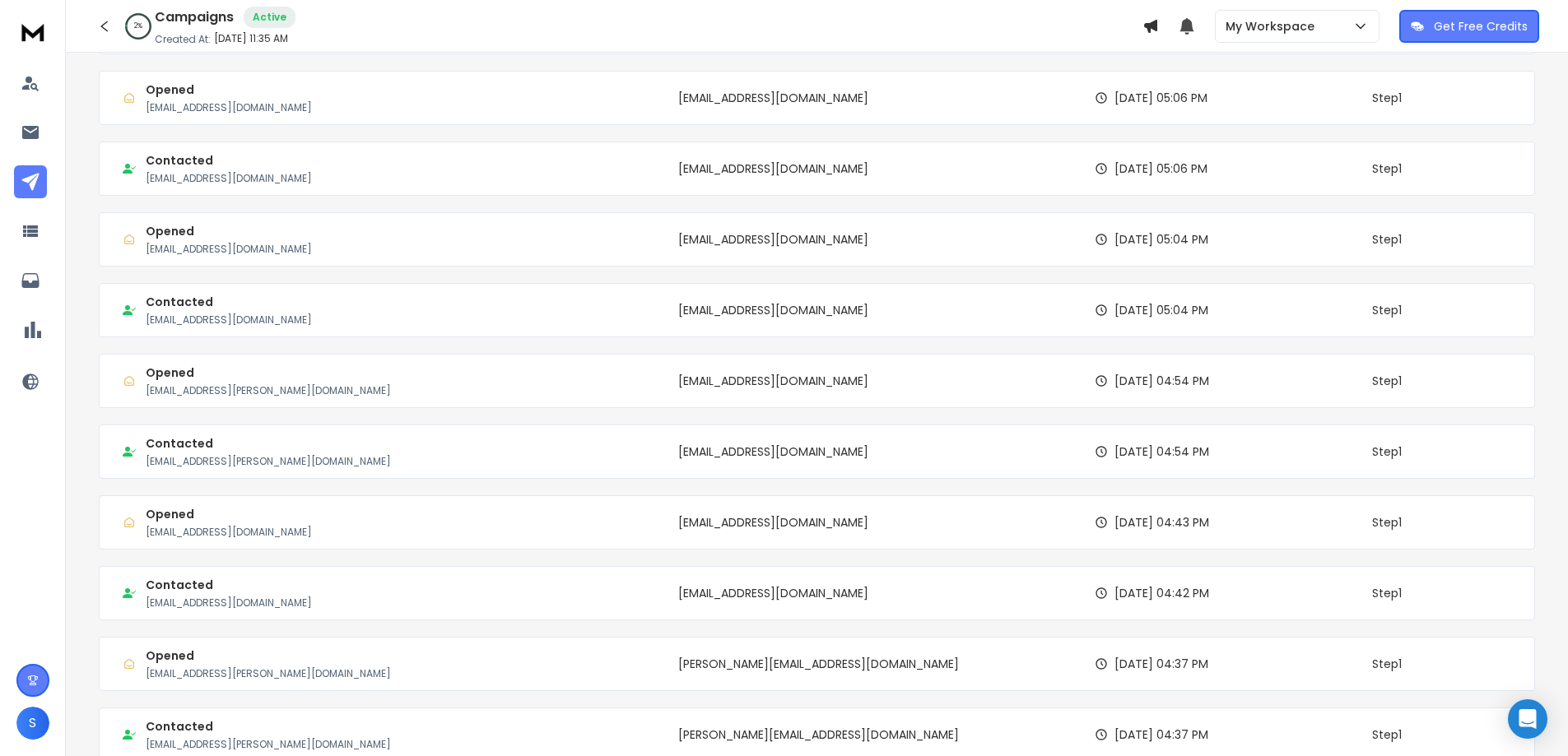
scroll to position [1094, 0]
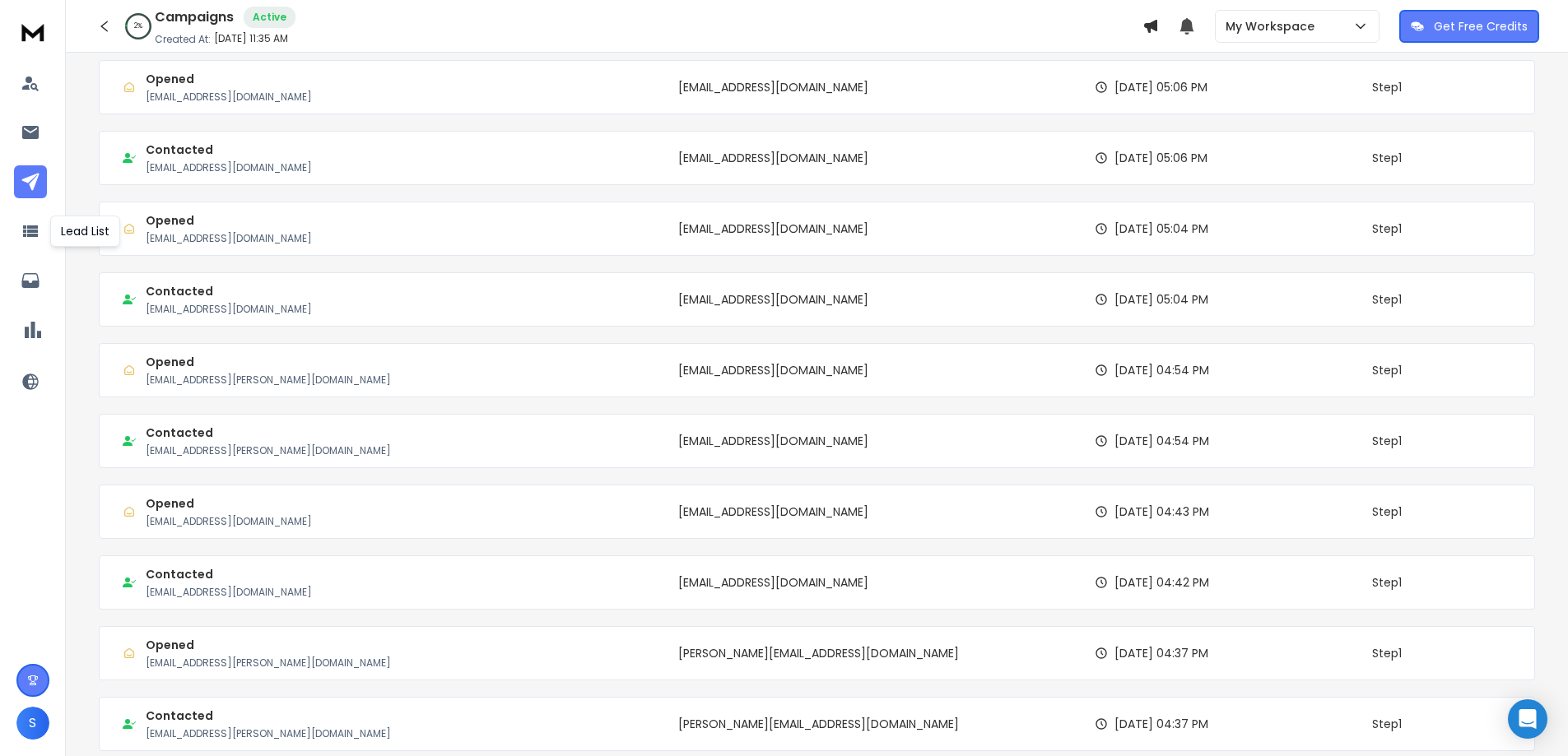
click at [27, 262] on div at bounding box center [33, 235] width 38 height 338
click at [27, 268] on link at bounding box center [30, 280] width 33 height 33
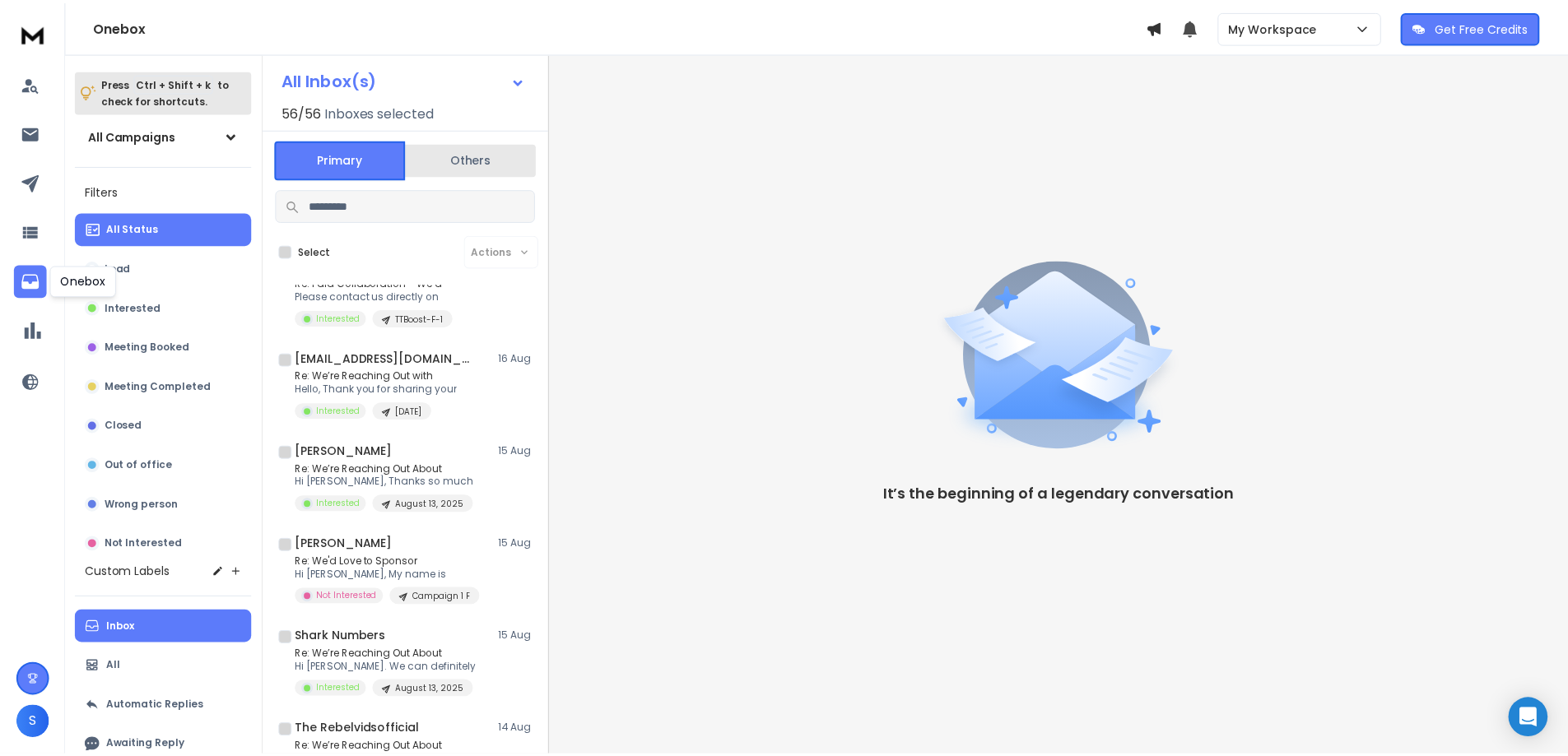
scroll to position [3126, 0]
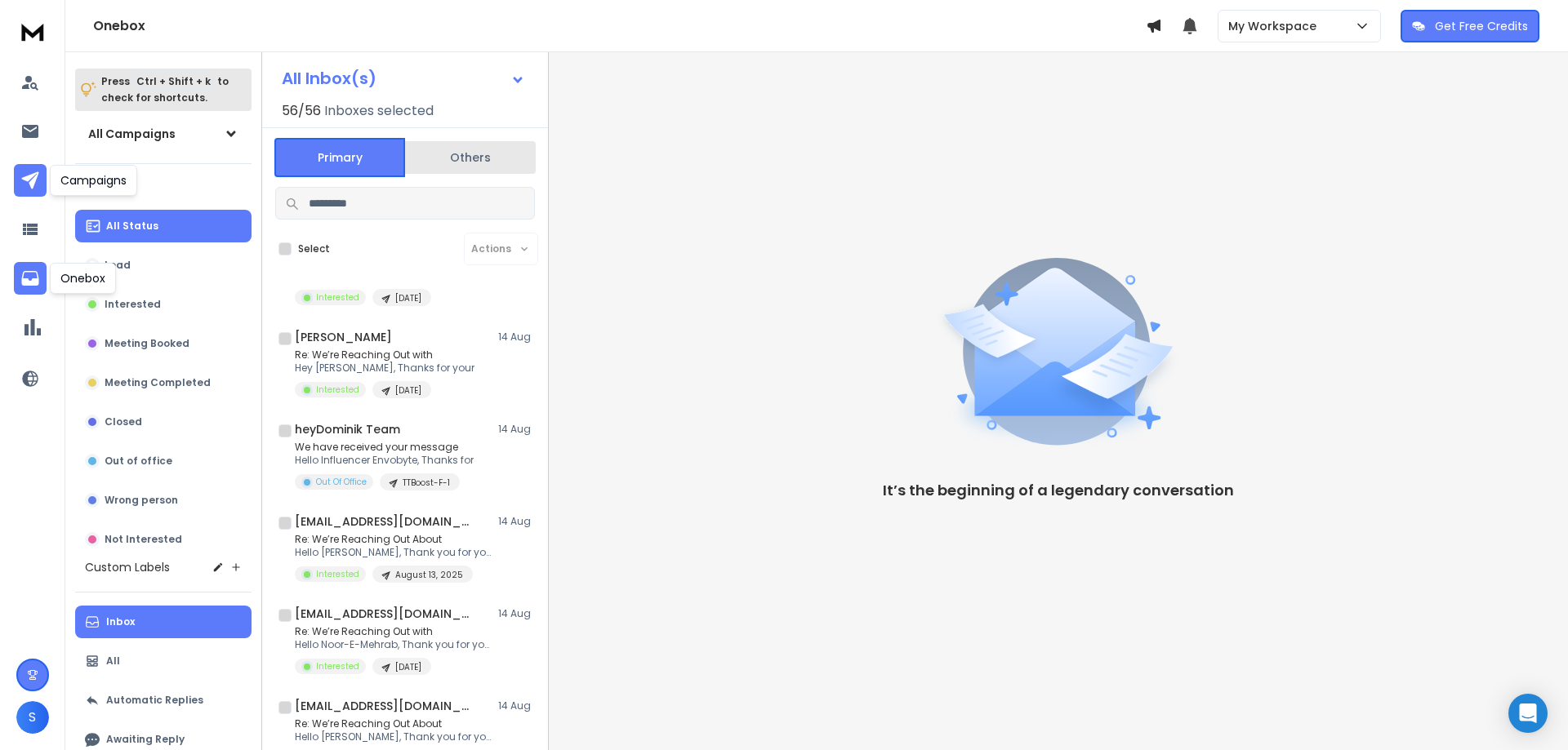
click at [24, 177] on icon at bounding box center [29, 180] width 17 height 17
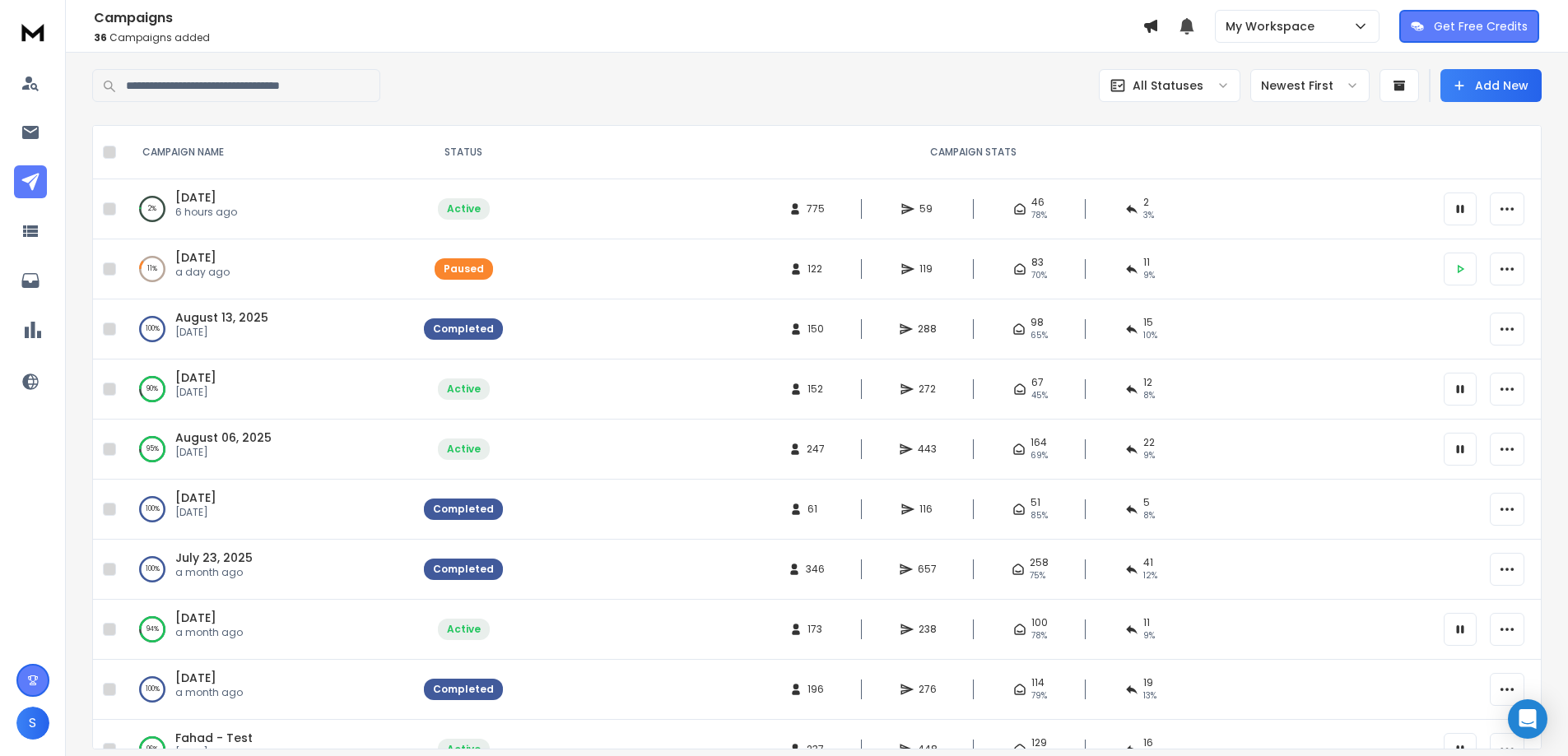
scroll to position [10, 0]
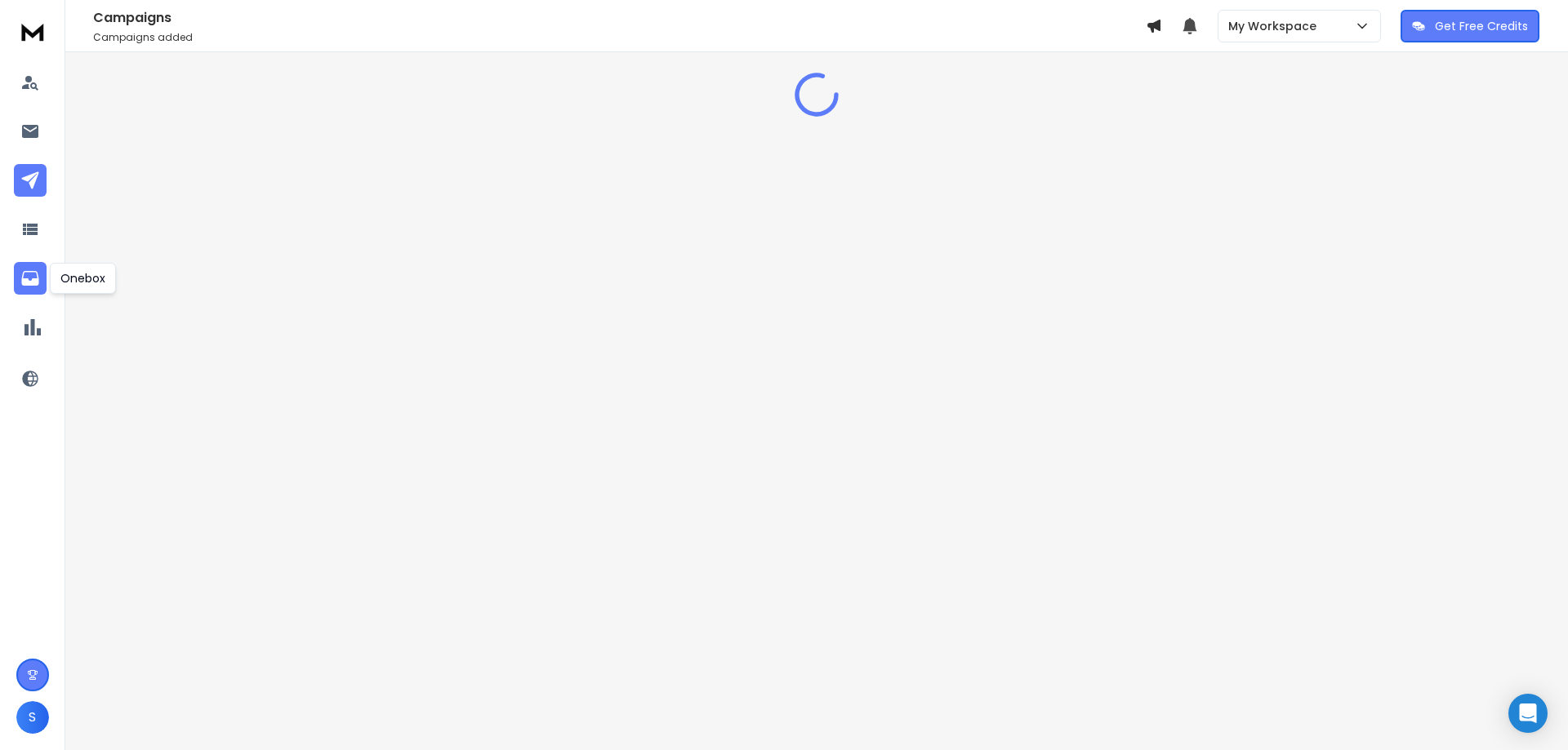
click at [31, 288] on link at bounding box center [30, 278] width 33 height 33
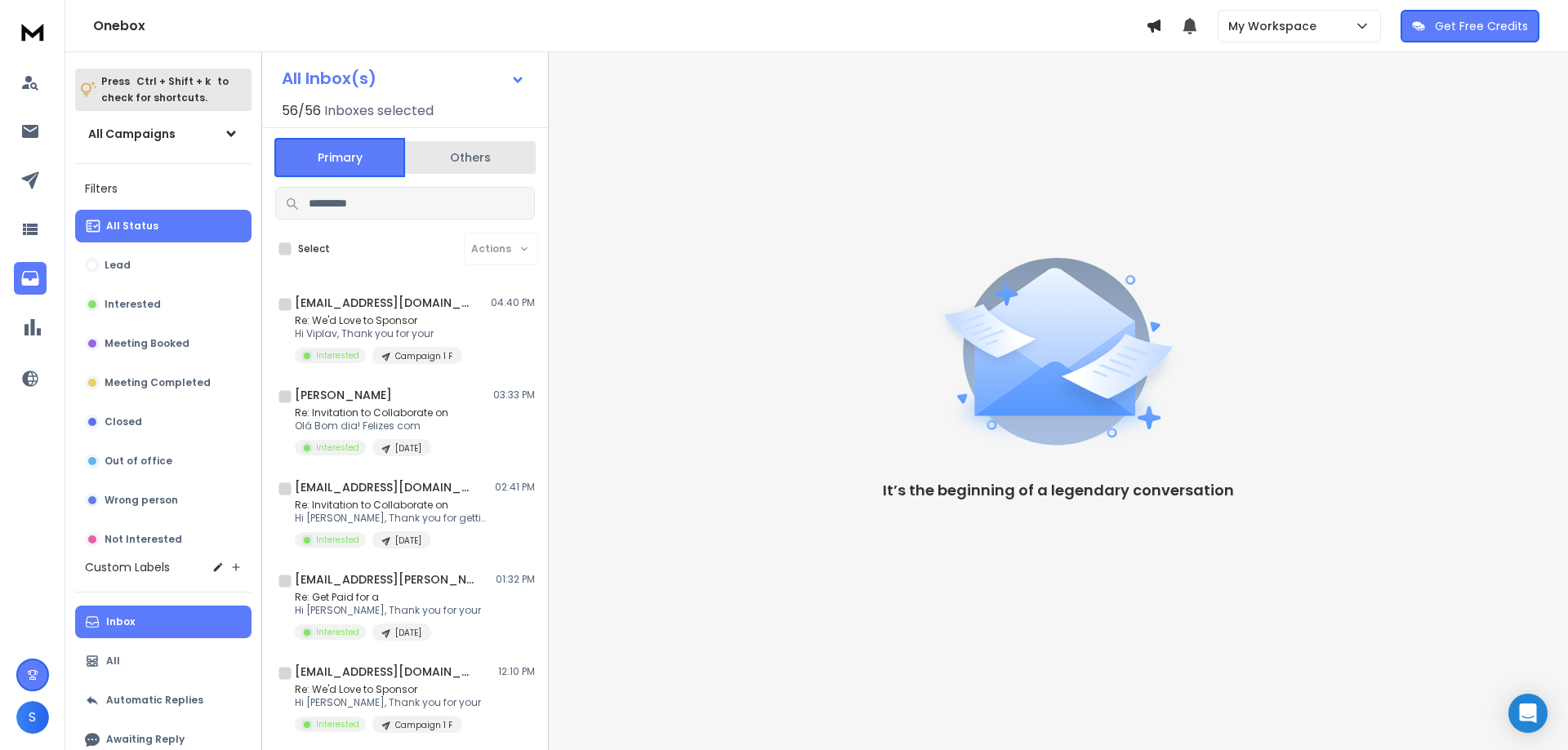
click at [388, 195] on input at bounding box center [404, 203] width 260 height 33
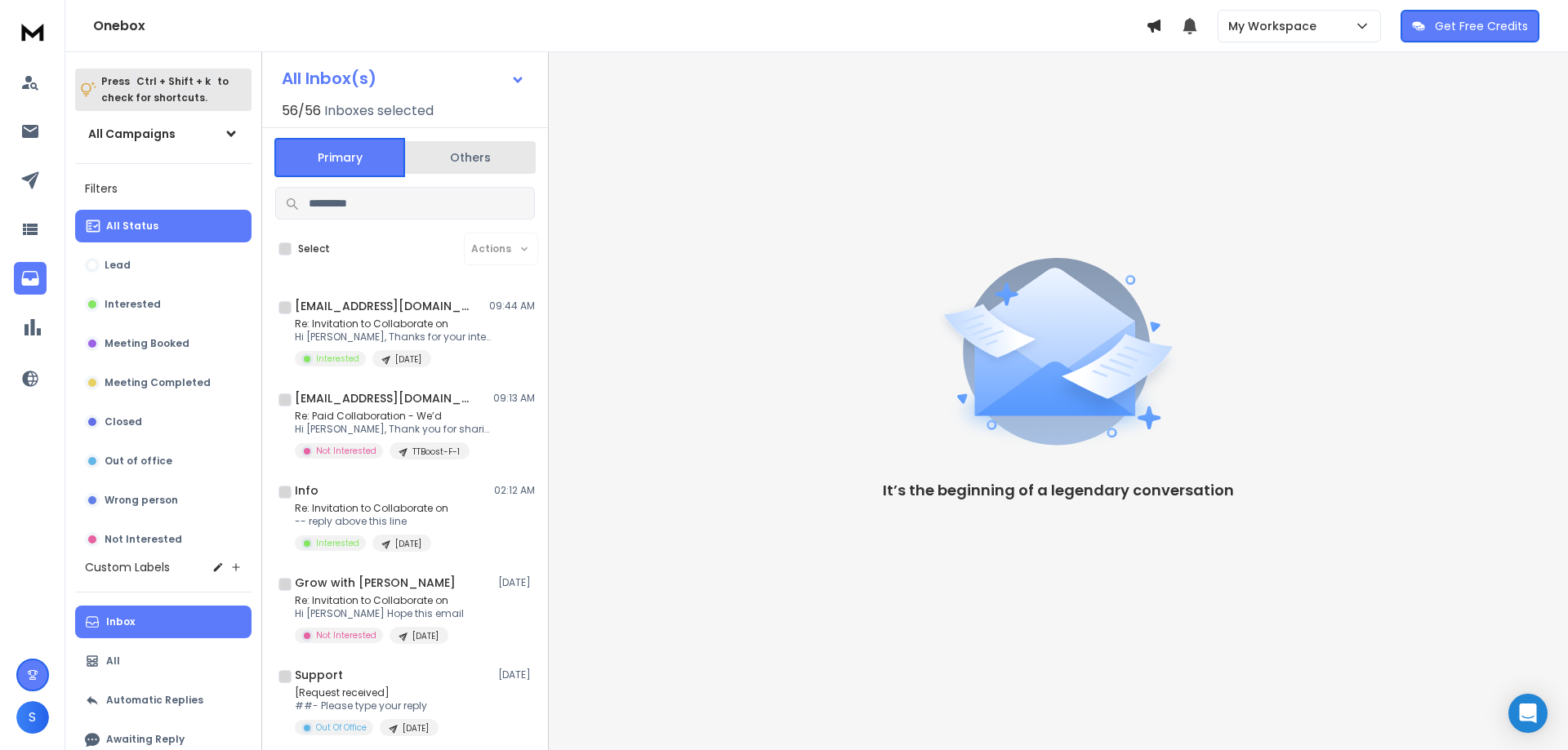
scroll to position [979, 0]
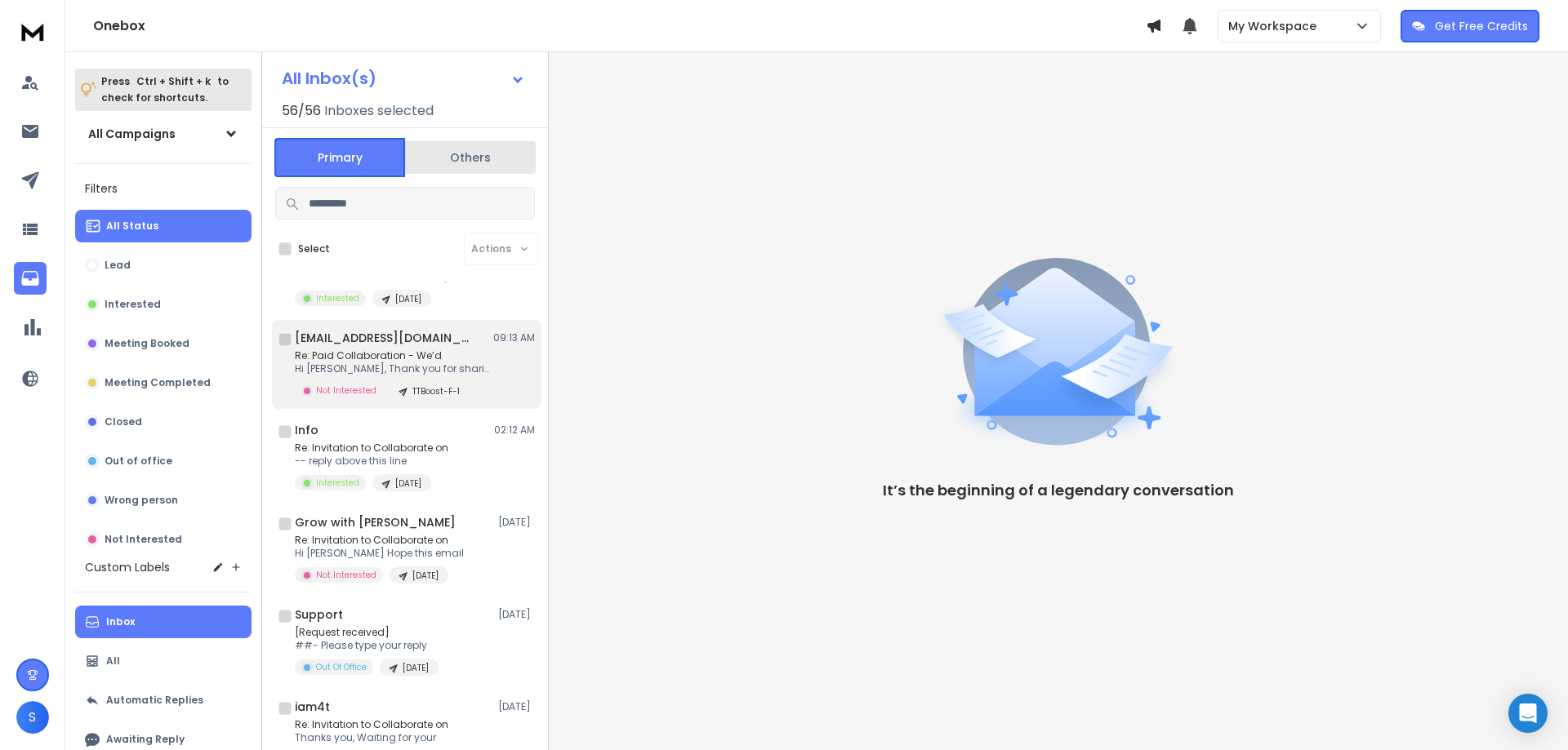
click at [329, 335] on h1 "[EMAIL_ADDRESS][DOMAIN_NAME]" at bounding box center [385, 338] width 180 height 16
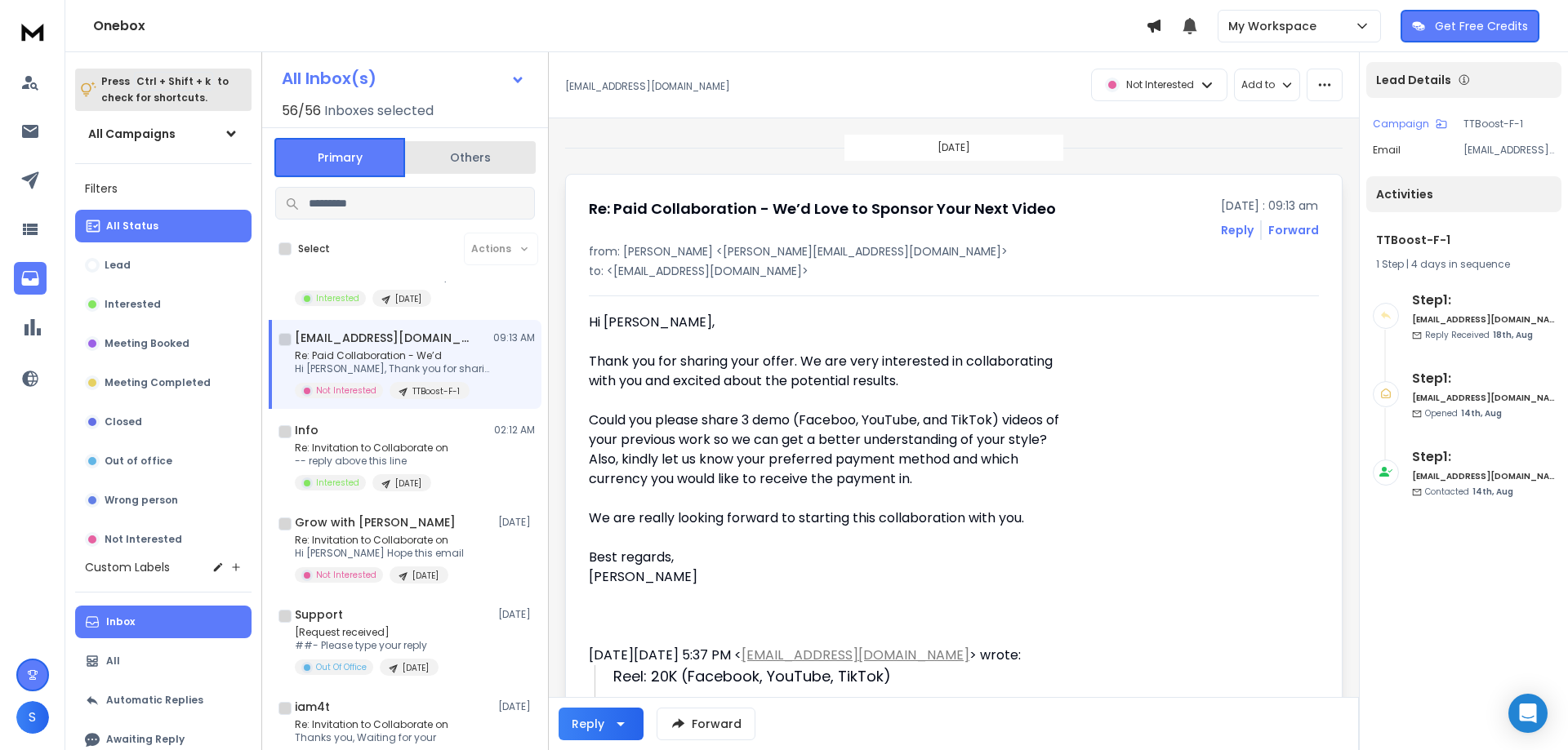
click at [1198, 76] on div "Not Interested" at bounding box center [1159, 85] width 134 height 31
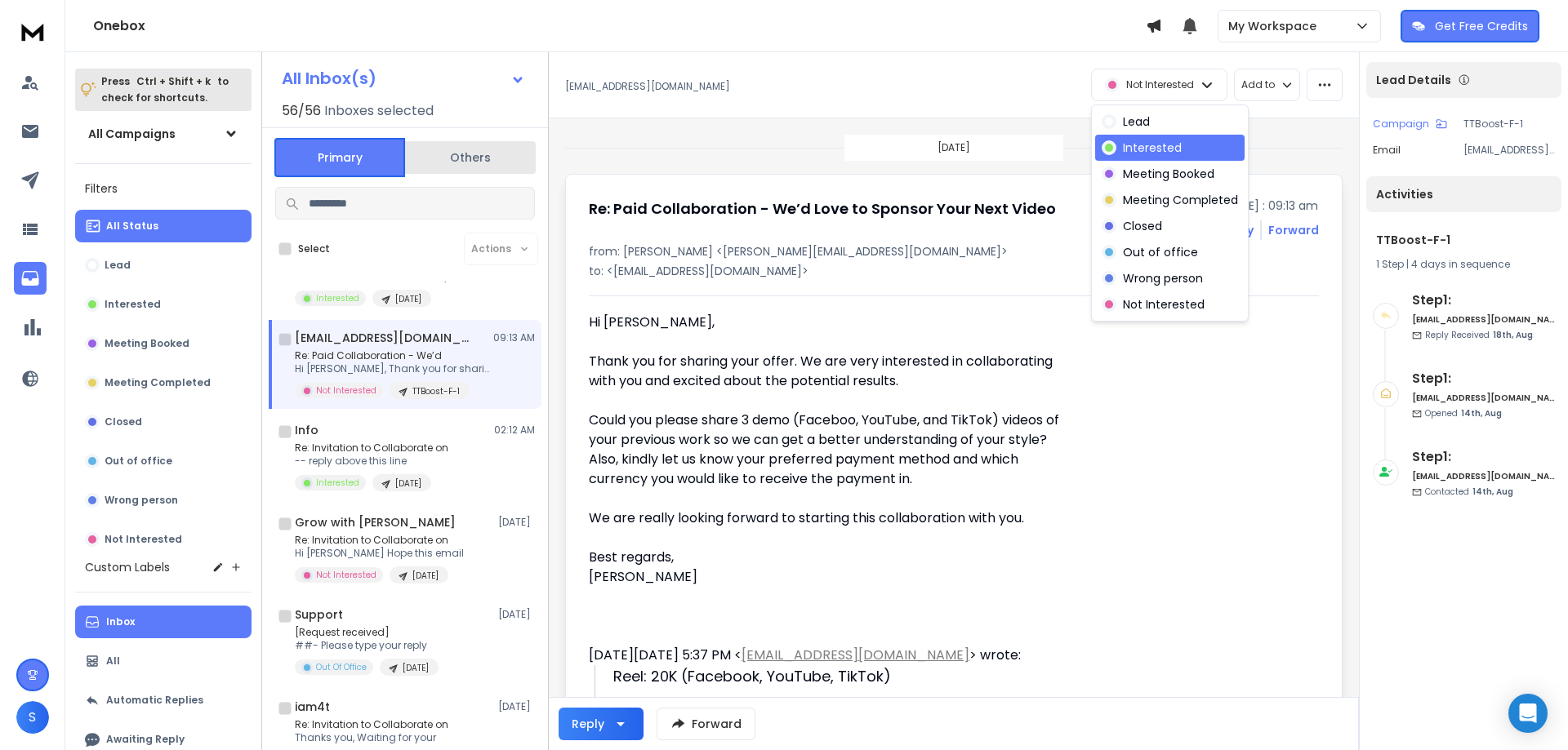
click at [1171, 141] on p "Interested" at bounding box center [1152, 147] width 59 height 16
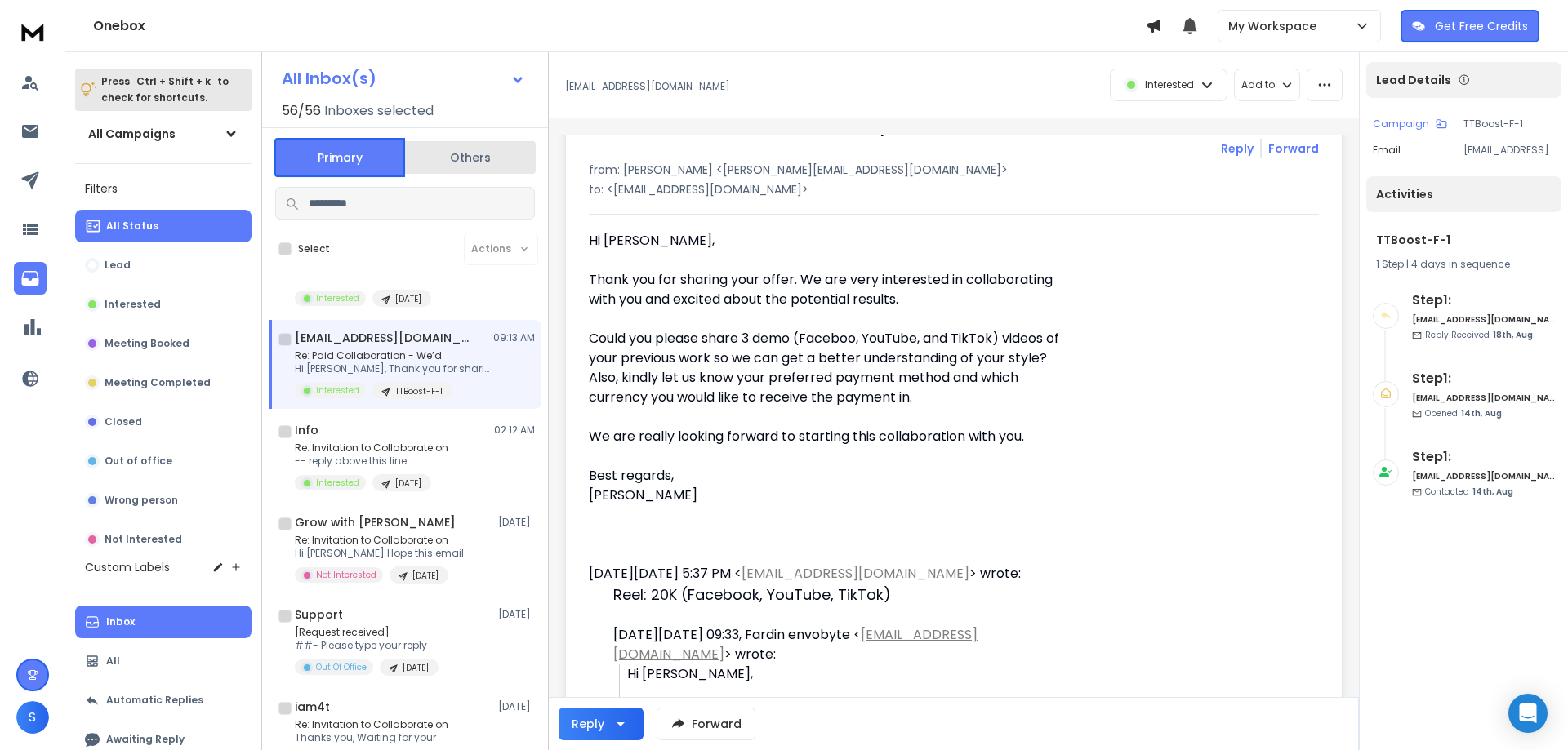
scroll to position [0, 0]
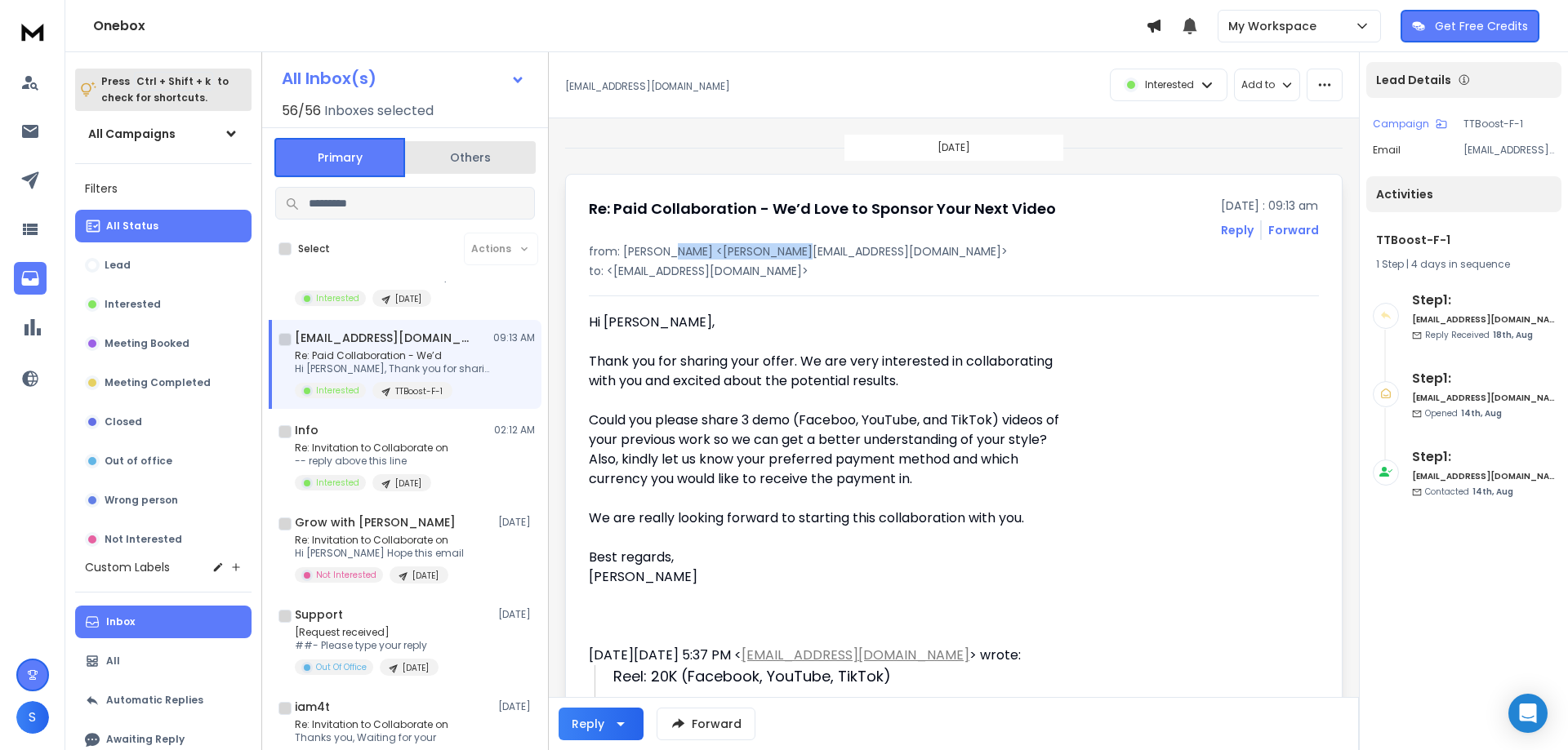
drag, startPoint x: 665, startPoint y: 252, endPoint x: 800, endPoint y: 252, distance: 135.0
click at [800, 252] on p "from: [PERSON_NAME] <[PERSON_NAME][EMAIL_ADDRESS][DOMAIN_NAME]>" at bounding box center [954, 251] width 730 height 16
click at [608, 25] on h1 "Onebox" at bounding box center [619, 25] width 1053 height 19
click at [703, 113] on div "[EMAIL_ADDRESS][DOMAIN_NAME] Interested Add to Interested Add to" at bounding box center [954, 85] width 810 height 66
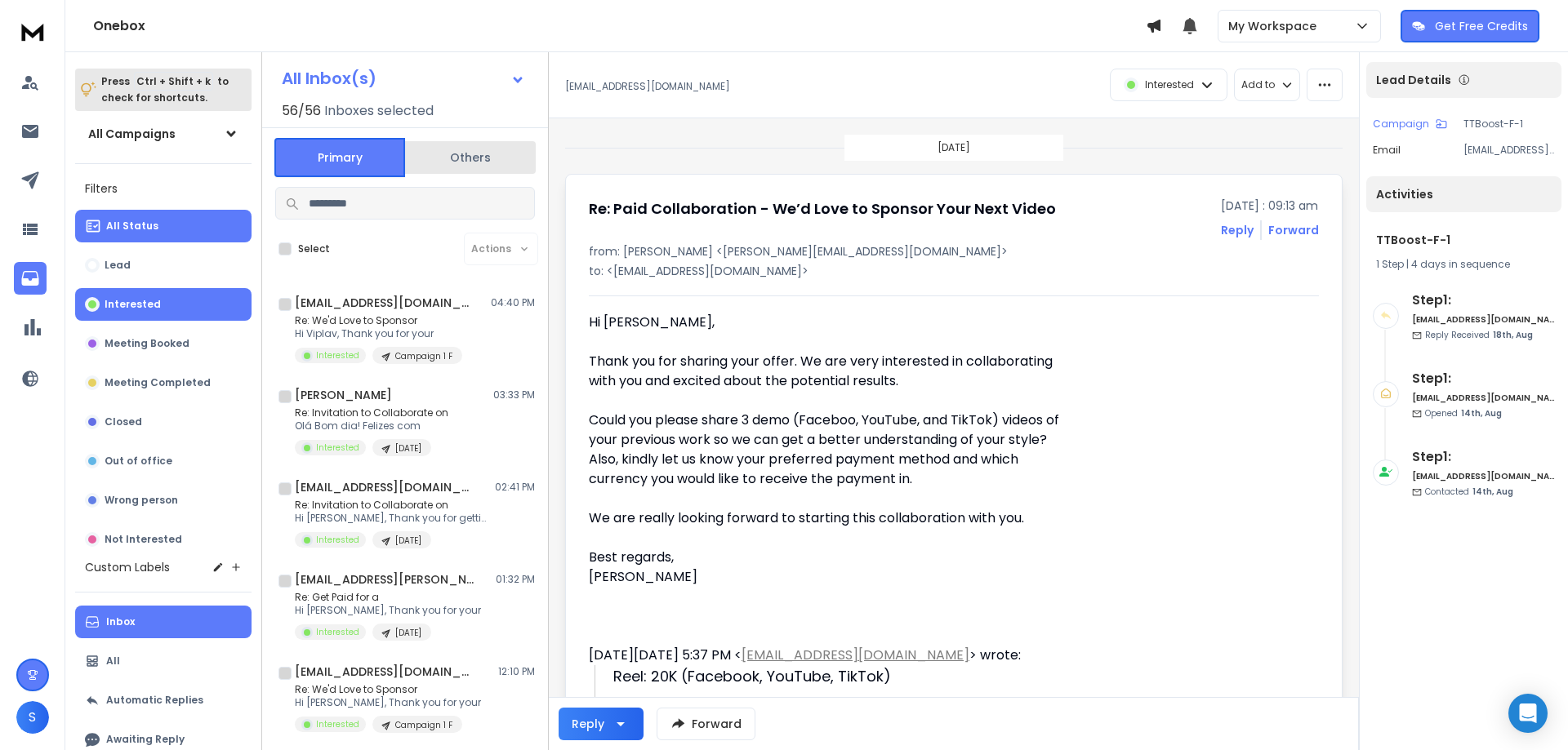
click at [160, 315] on button "Interested" at bounding box center [163, 304] width 176 height 33
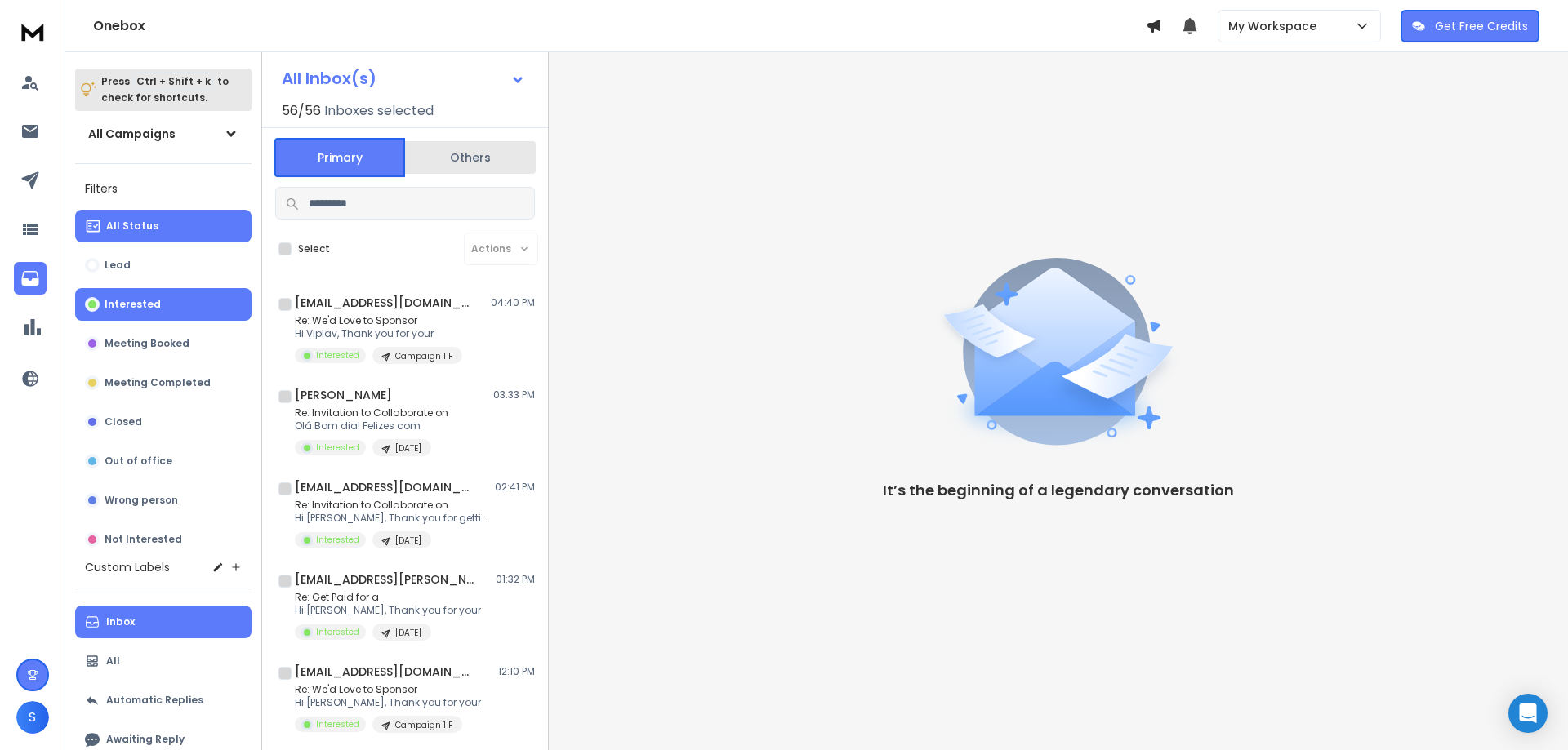
click at [132, 217] on button "All Status" at bounding box center [163, 226] width 176 height 33
click at [487, 153] on button "Others" at bounding box center [470, 157] width 130 height 36
